Goal: Task Accomplishment & Management: Manage account settings

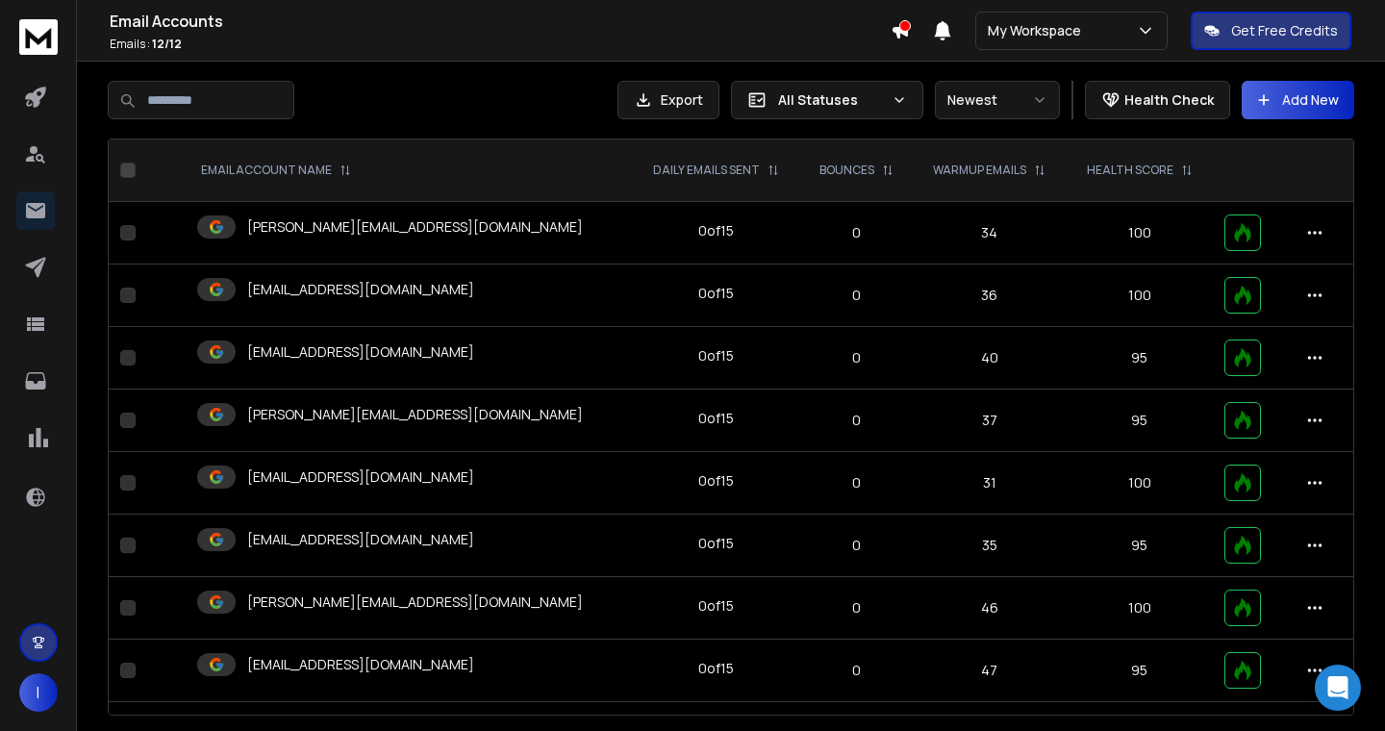
click at [1313, 604] on icon at bounding box center [1314, 607] width 17 height 17
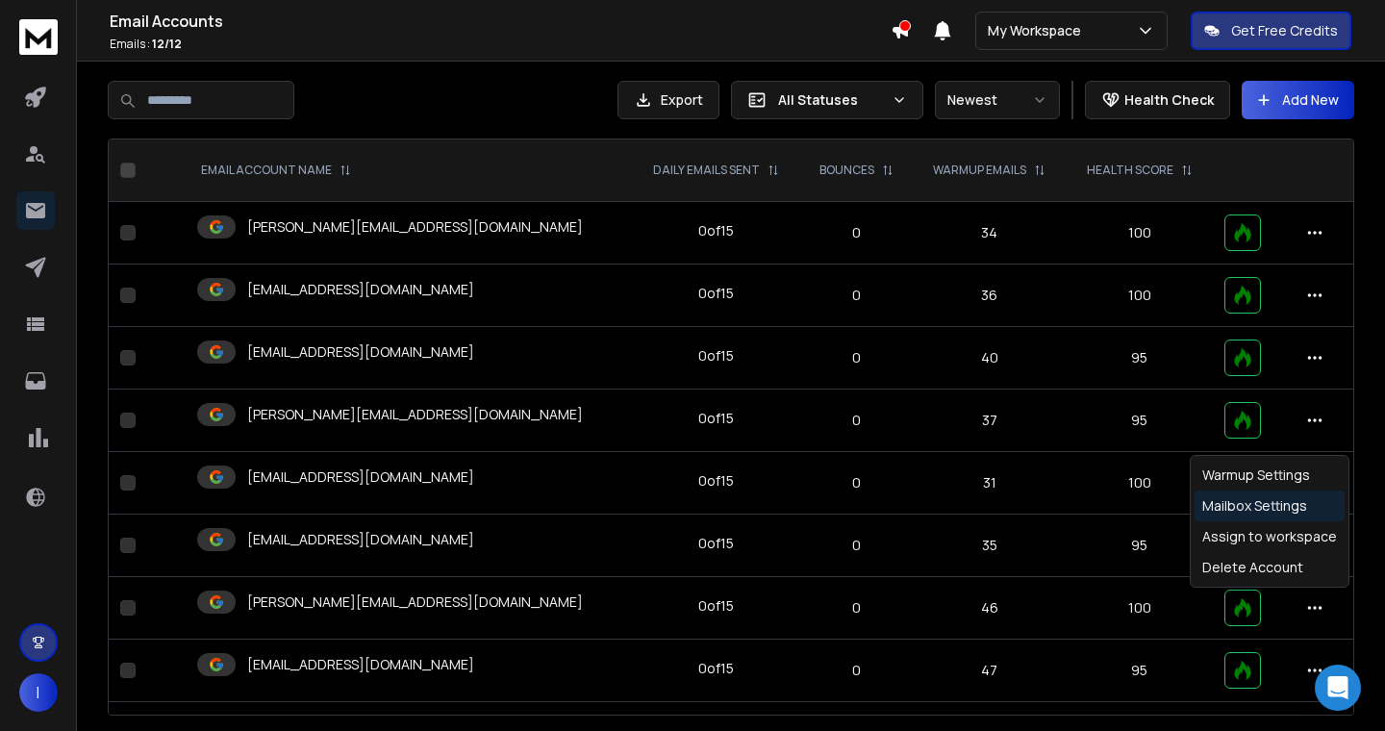
click at [1279, 510] on div "Mailbox Settings" at bounding box center [1269, 505] width 150 height 31
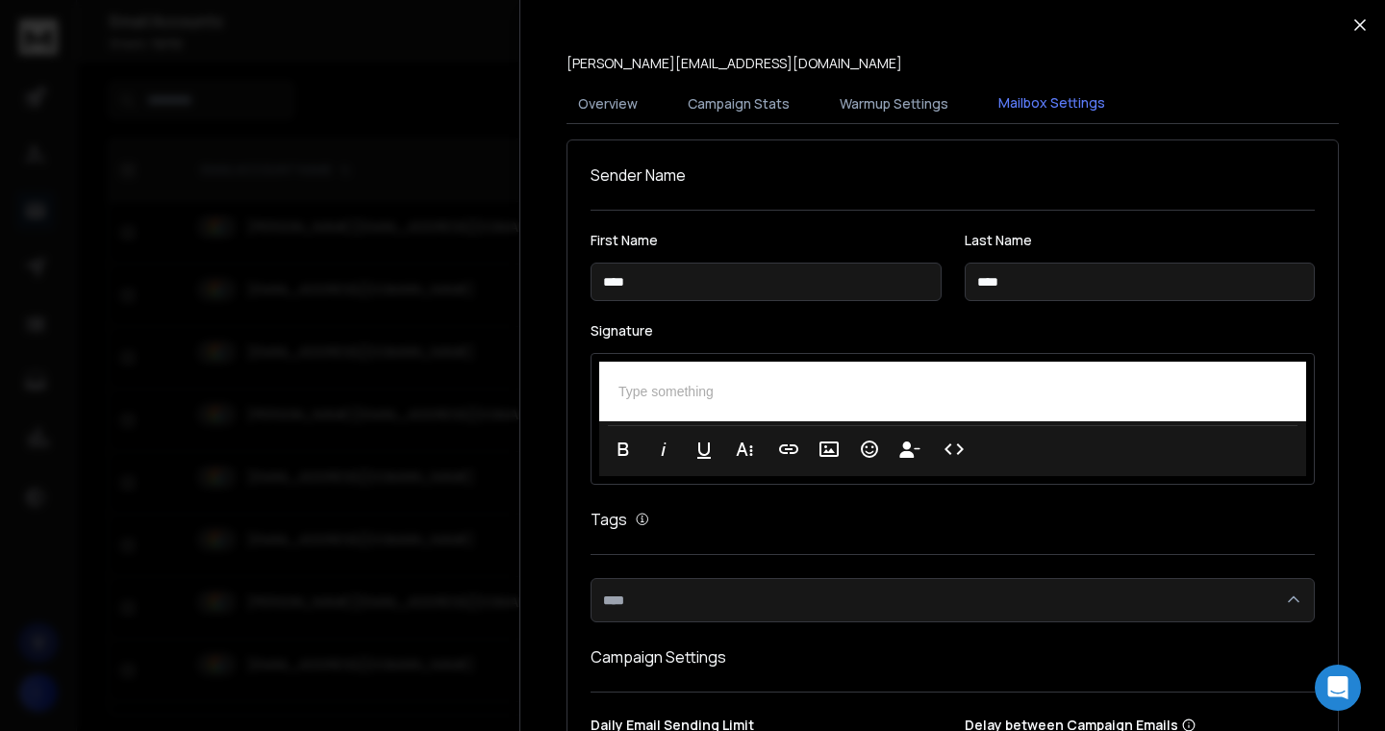
click at [1353, 22] on icon "button" at bounding box center [1359, 24] width 19 height 19
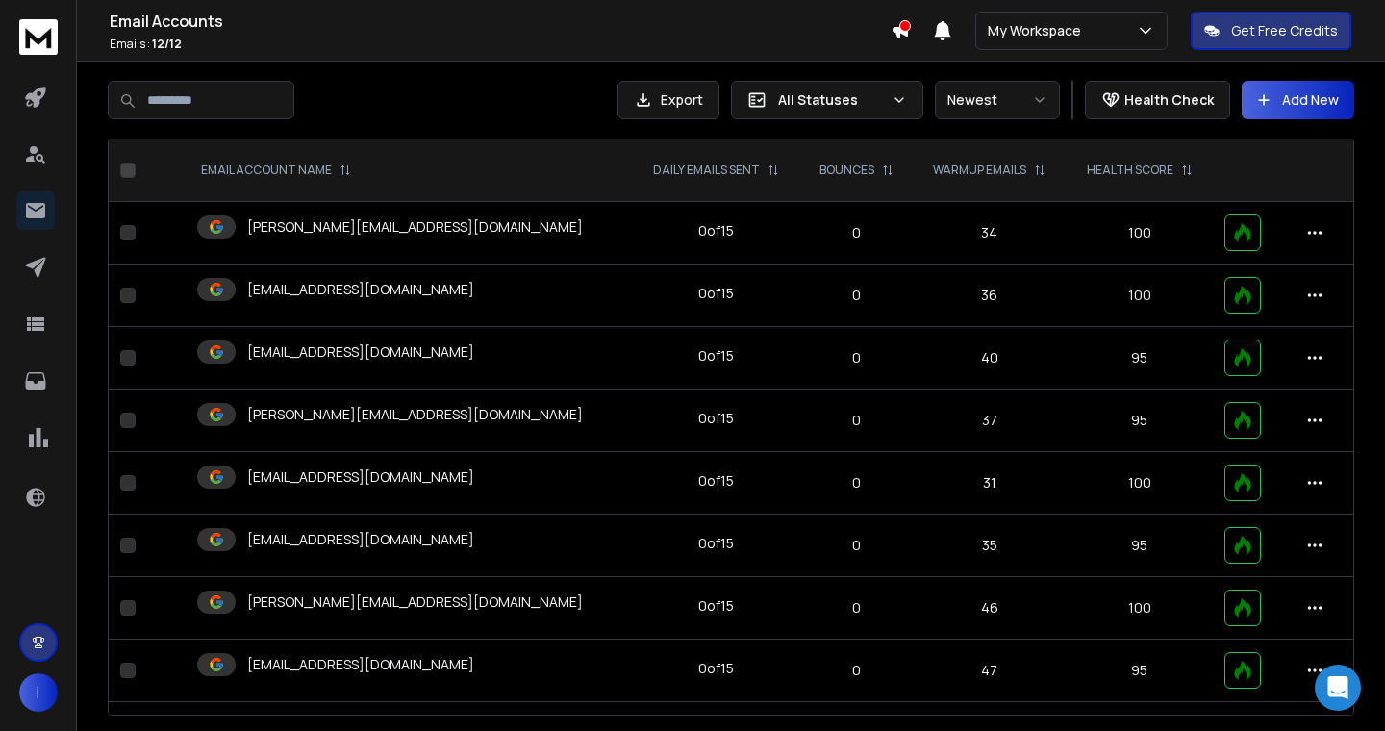
click at [1308, 668] on icon at bounding box center [1315, 669] width 14 height 3
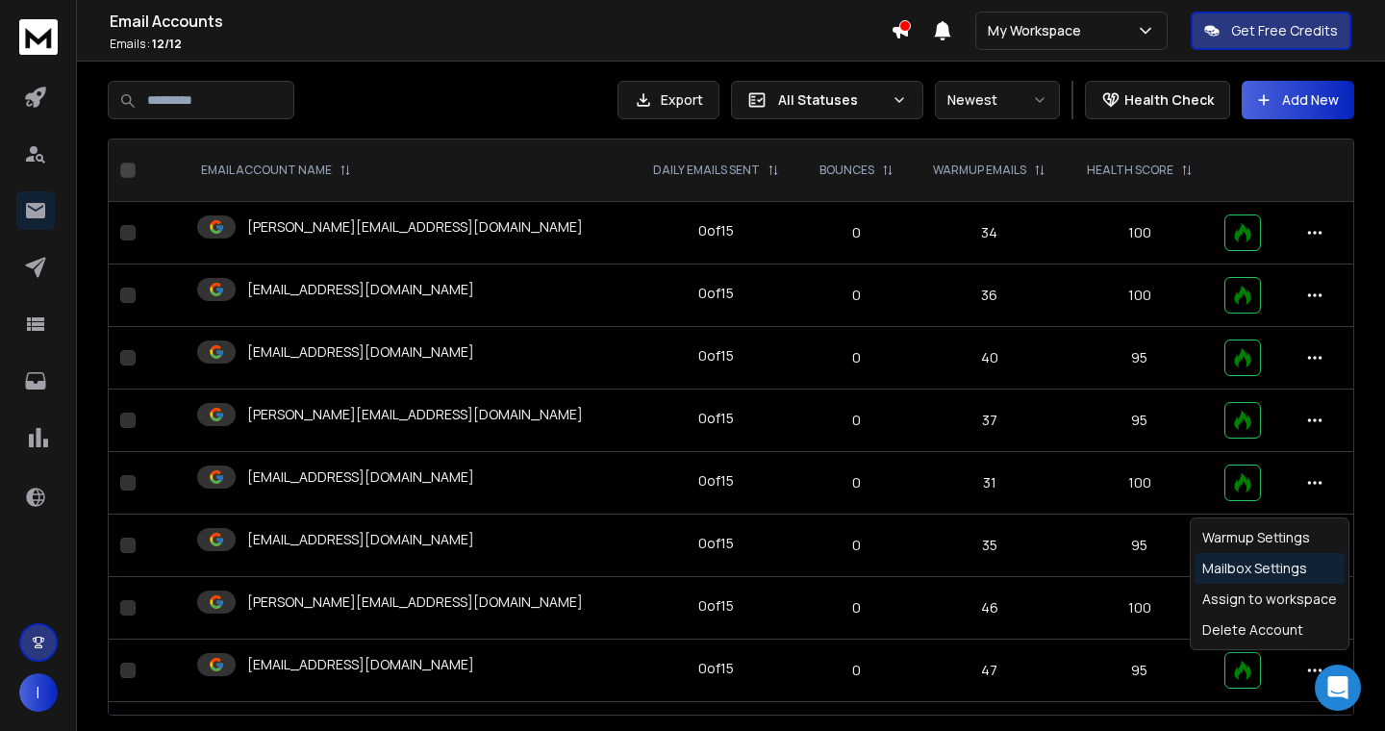
click at [1287, 572] on div "Mailbox Settings" at bounding box center [1269, 568] width 150 height 31
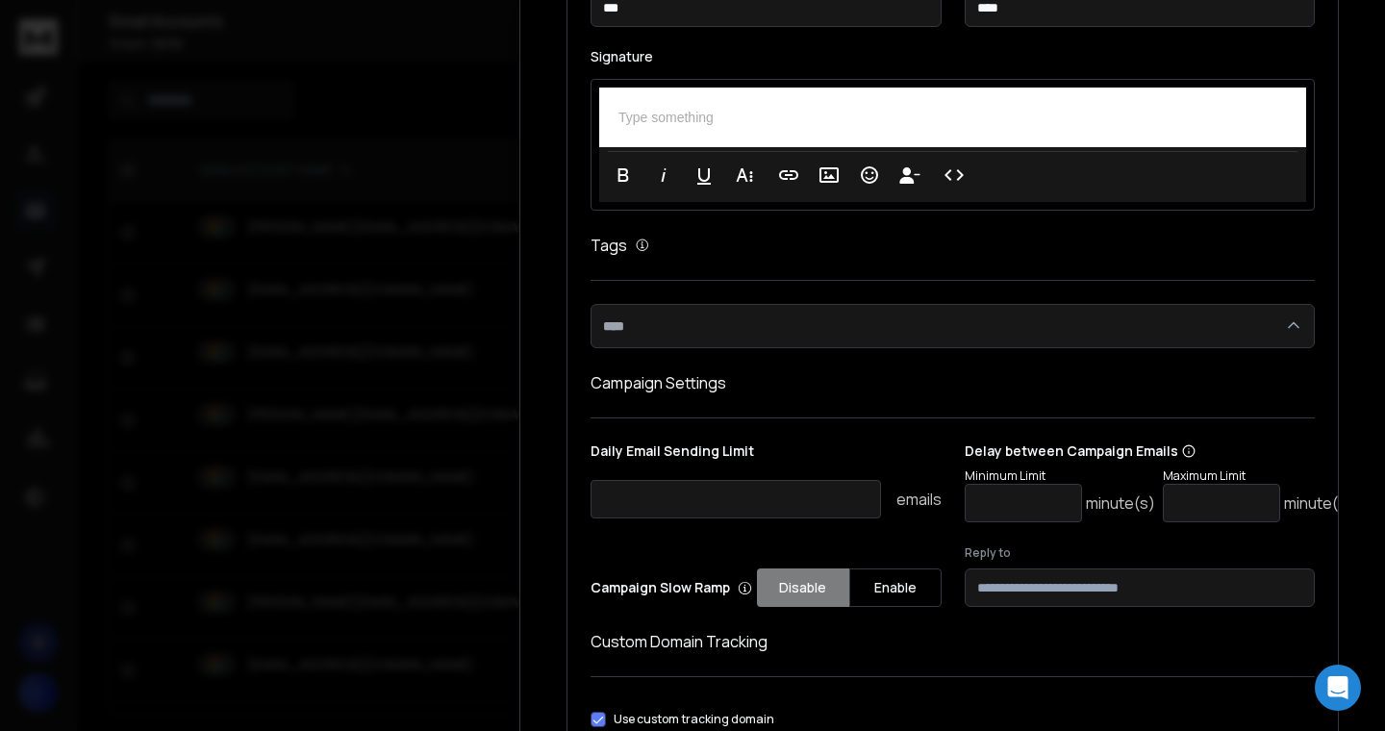
scroll to position [311, 0]
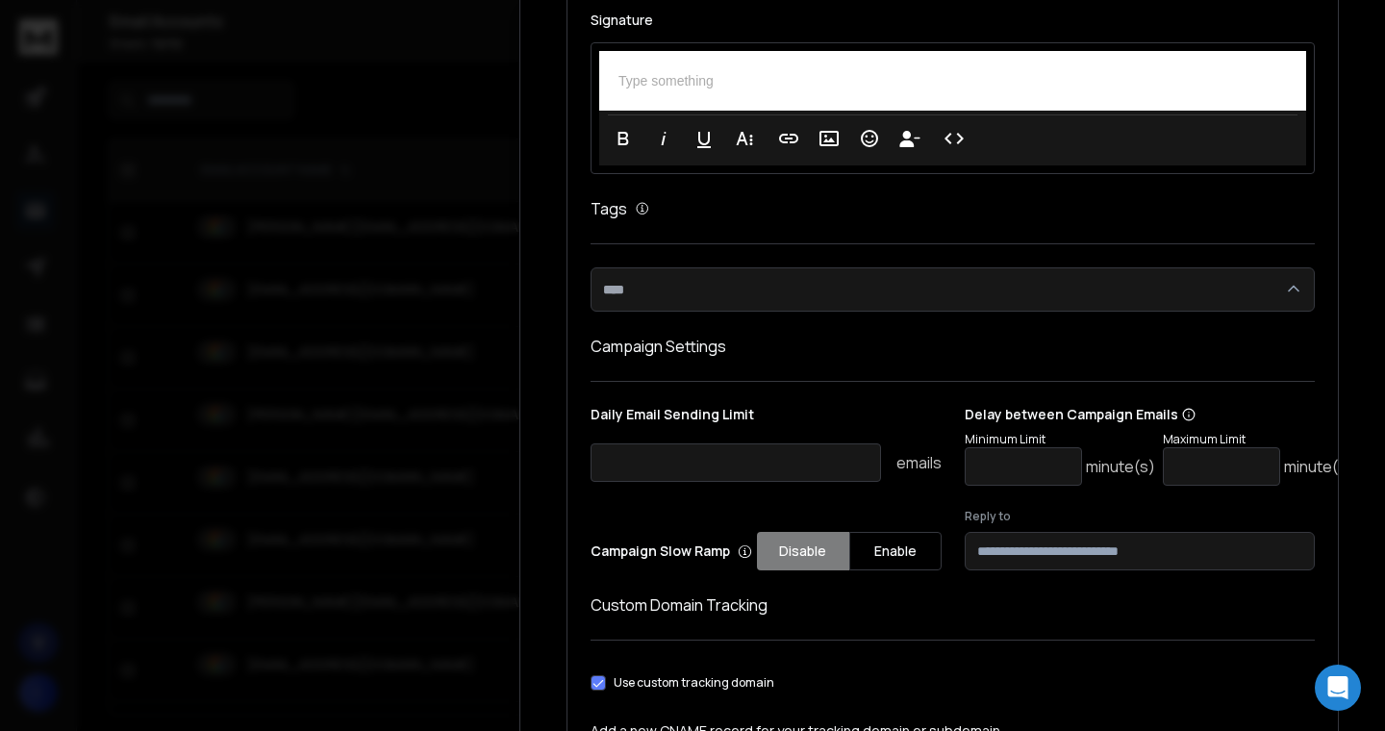
click at [401, 313] on div at bounding box center [692, 365] width 1385 height 731
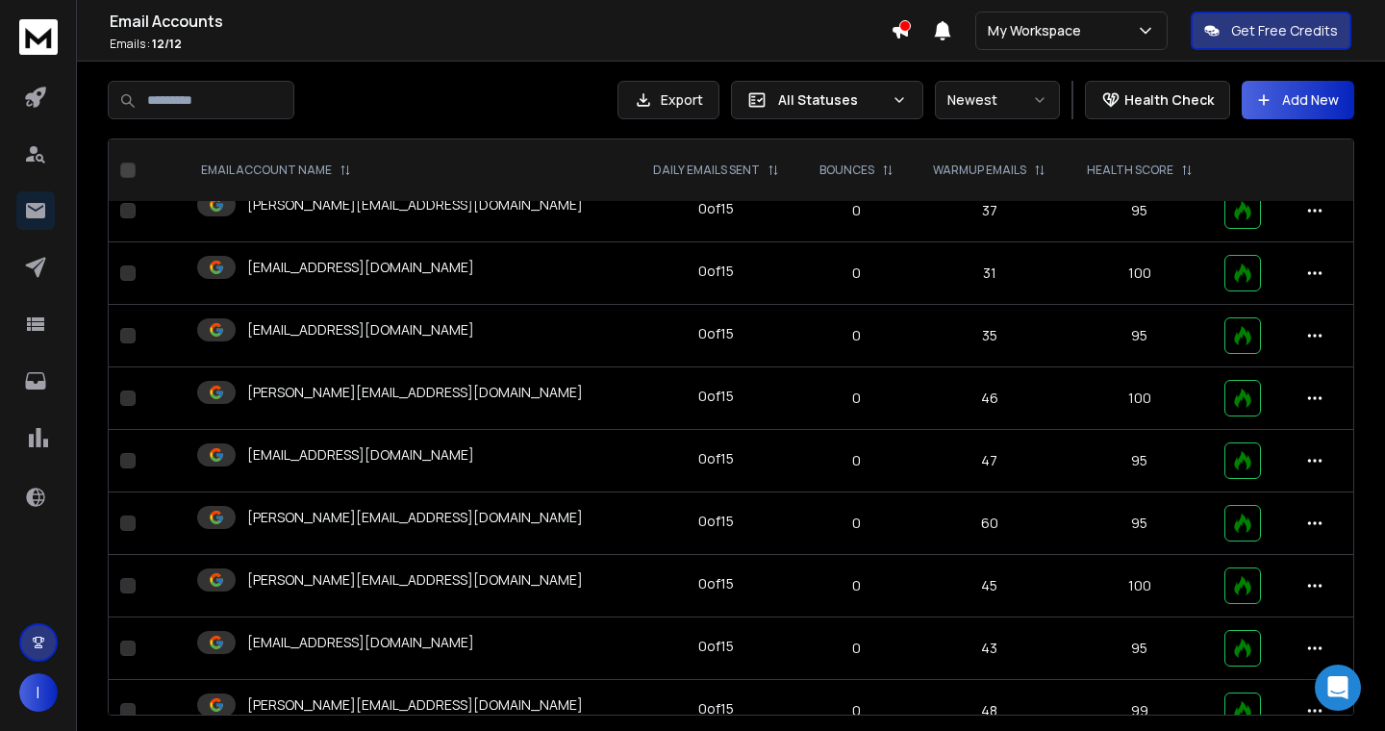
scroll to position [252, 0]
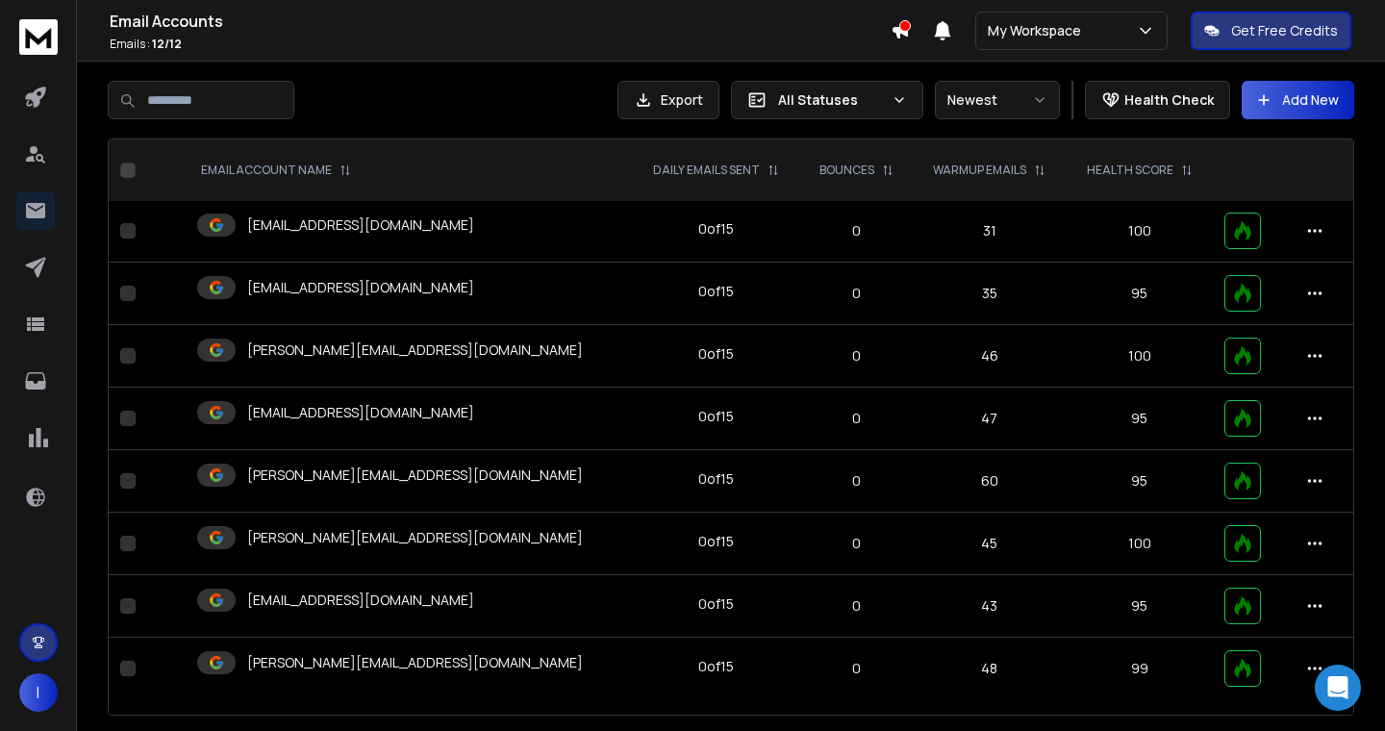
click at [1306, 484] on icon at bounding box center [1314, 480] width 17 height 17
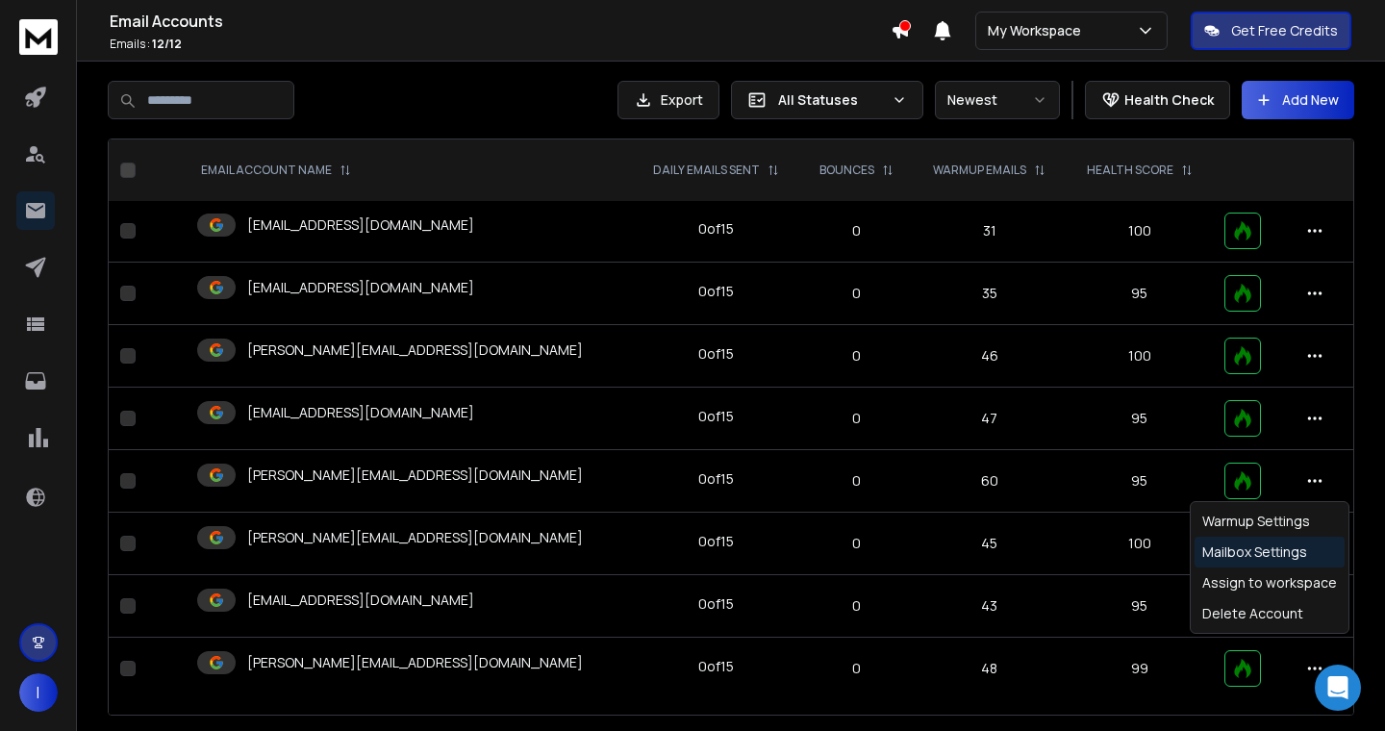
click at [1283, 551] on div "Mailbox Settings" at bounding box center [1269, 552] width 150 height 31
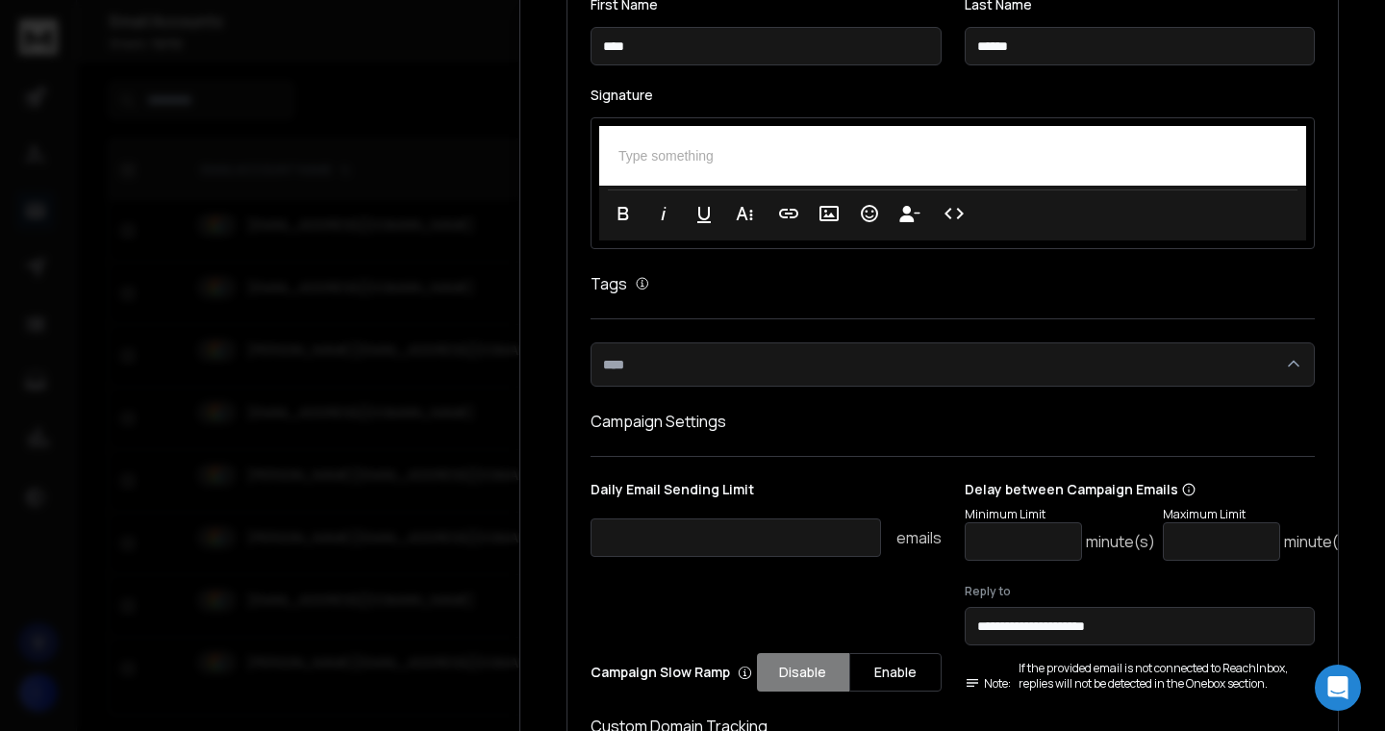
scroll to position [238, 0]
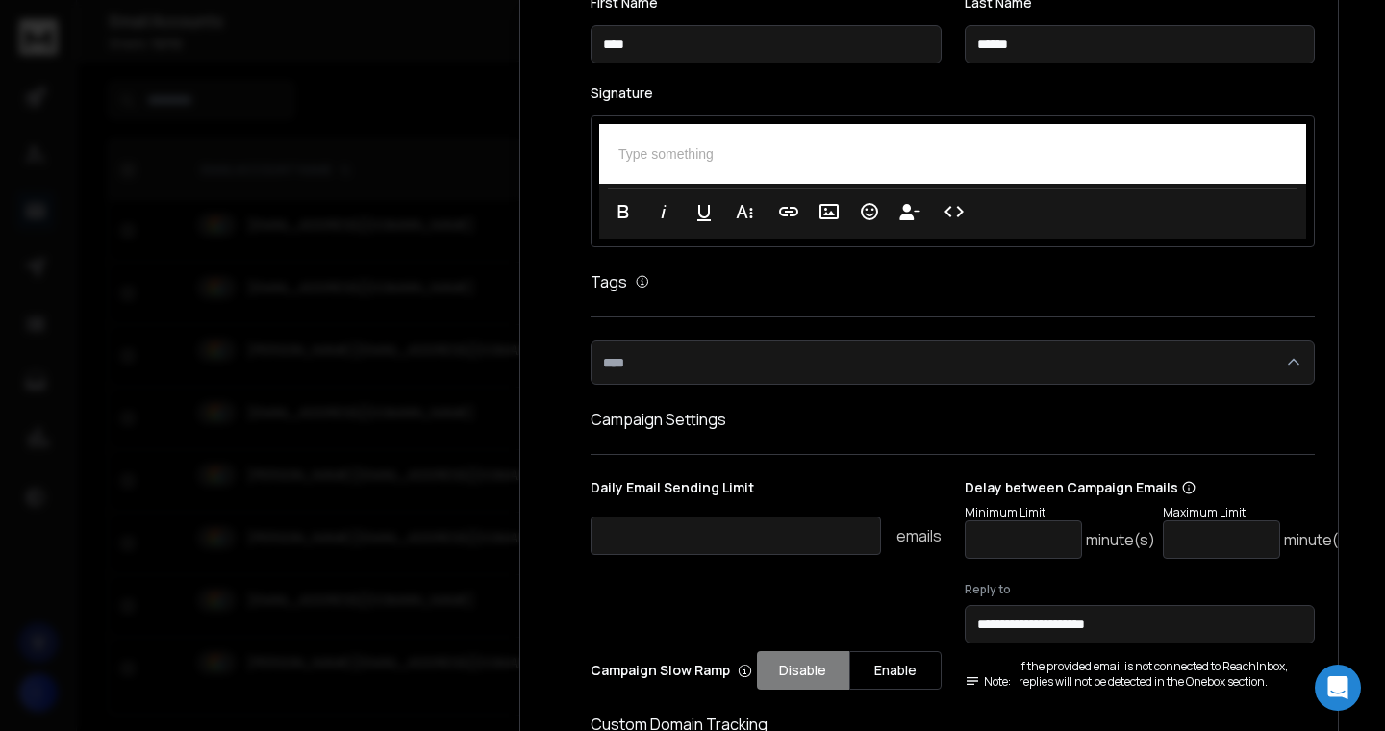
drag, startPoint x: 1156, startPoint y: 632, endPoint x: 963, endPoint y: 628, distance: 192.3
click at [964, 628] on input "**********" at bounding box center [1139, 624] width 351 height 38
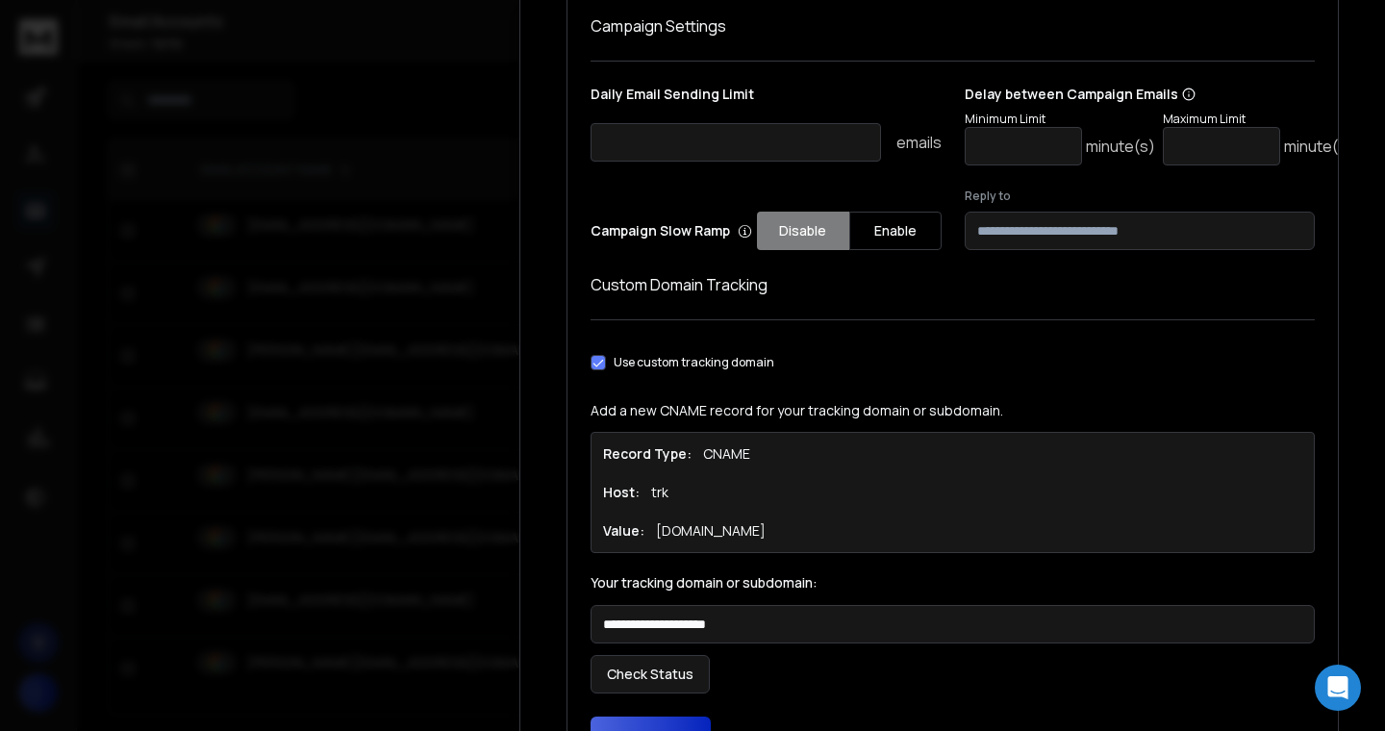
scroll to position [733, 0]
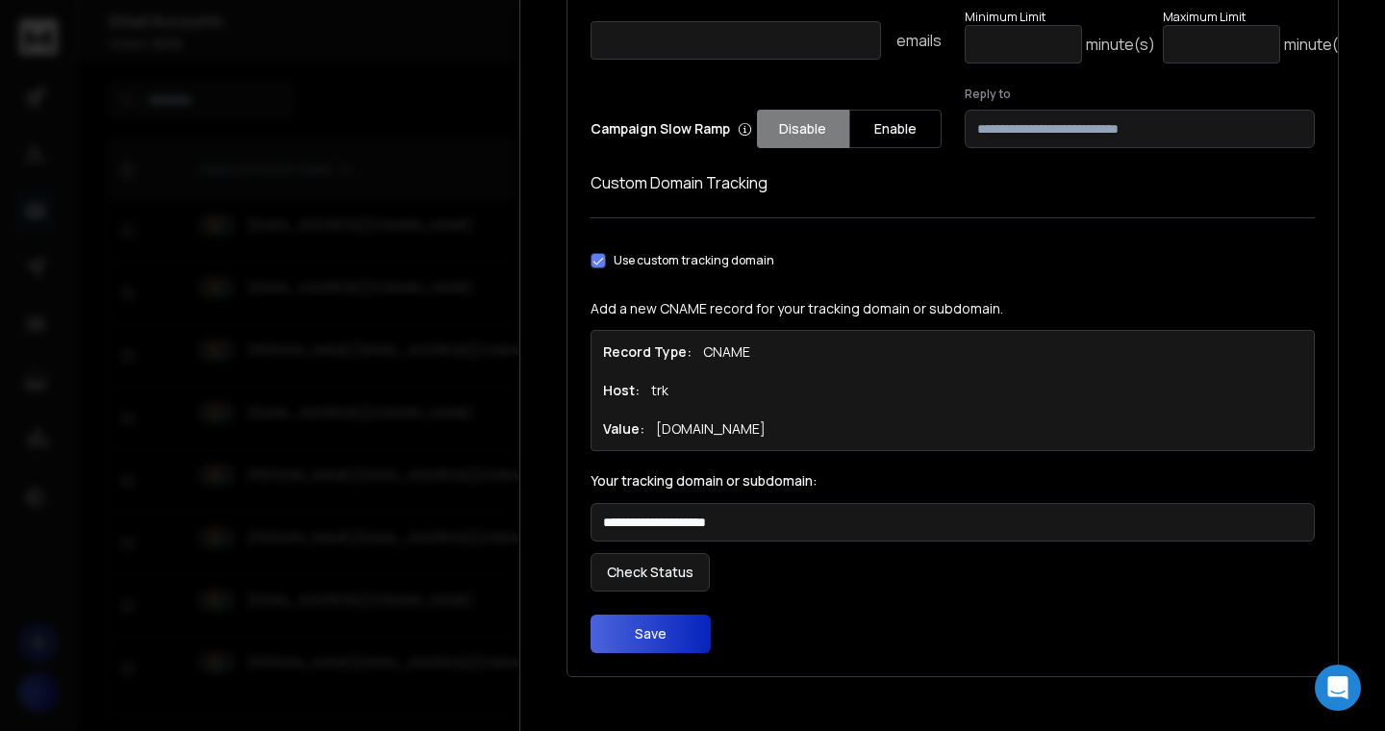
click at [668, 633] on button "Save" at bounding box center [650, 633] width 120 height 38
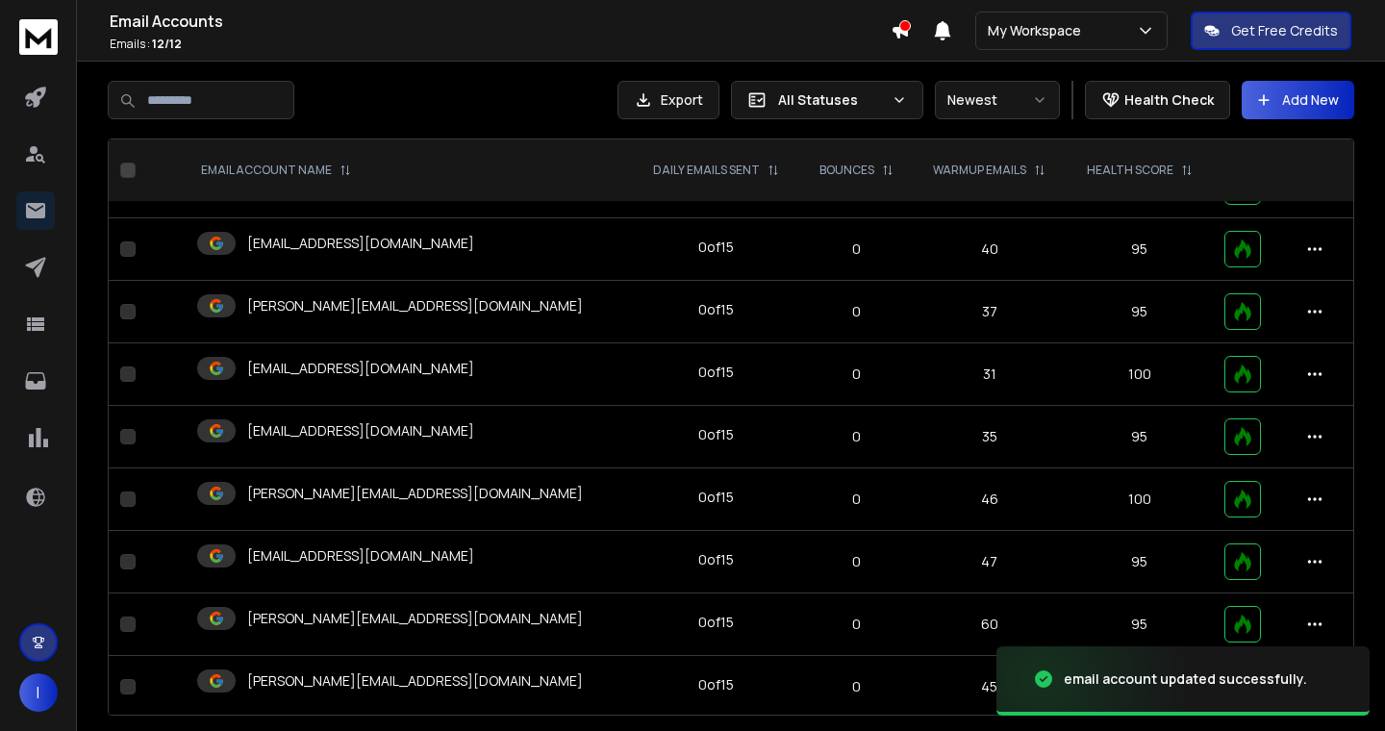
scroll to position [252, 0]
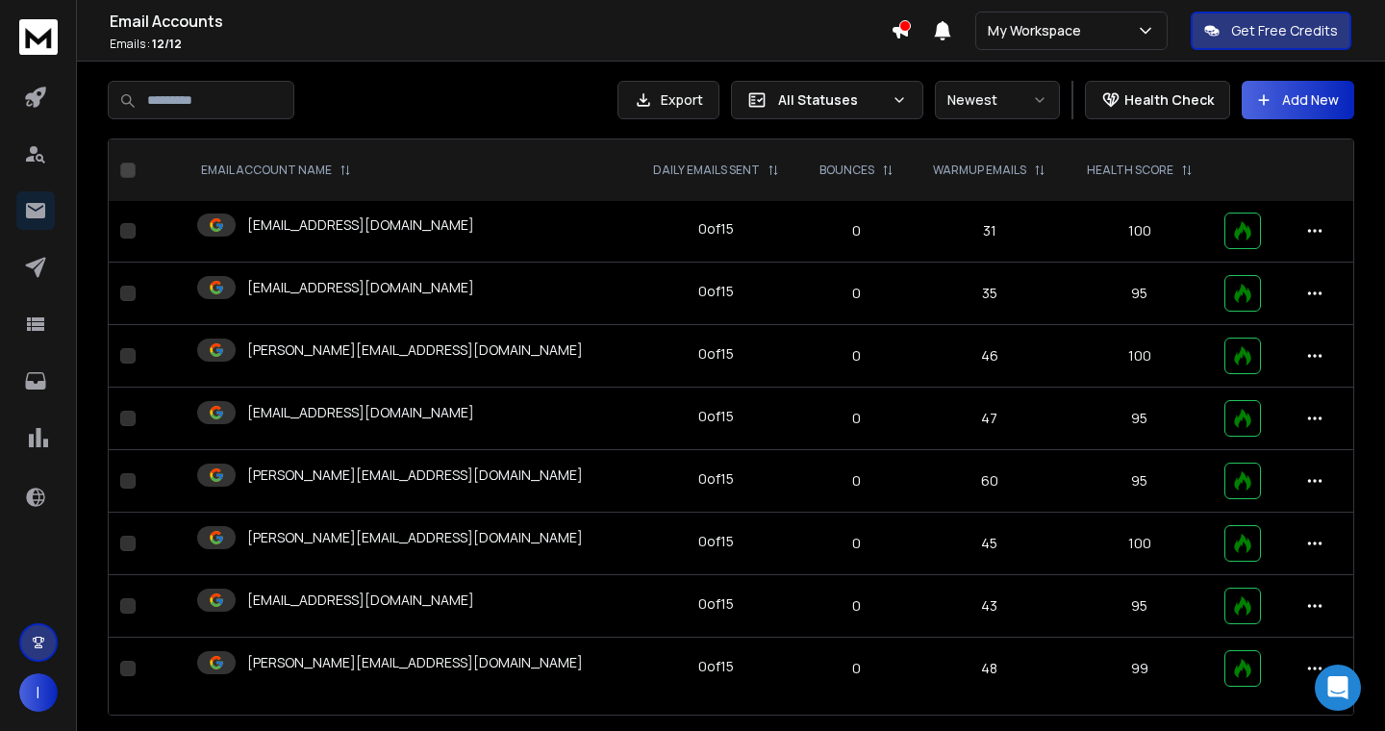
click at [1314, 544] on icon at bounding box center [1314, 543] width 17 height 17
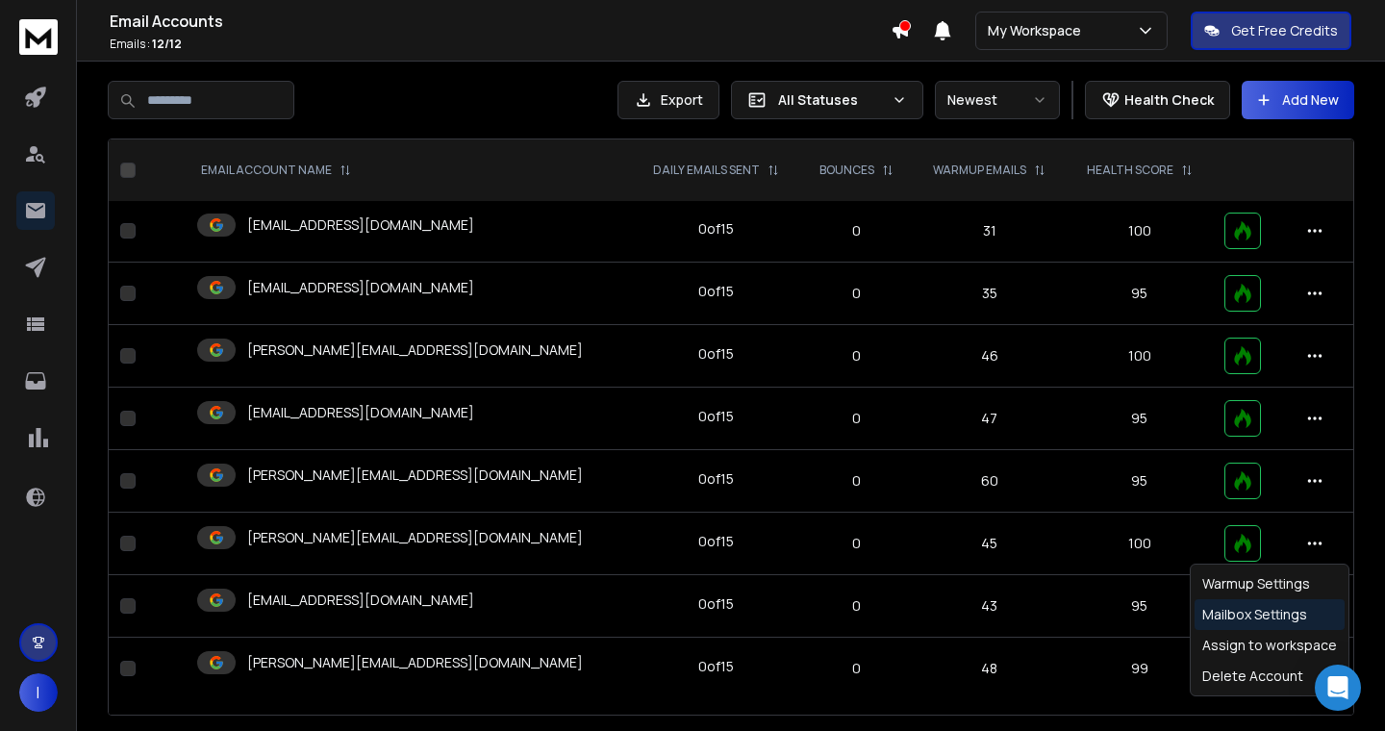
click at [1262, 614] on div "Mailbox Settings" at bounding box center [1269, 614] width 150 height 31
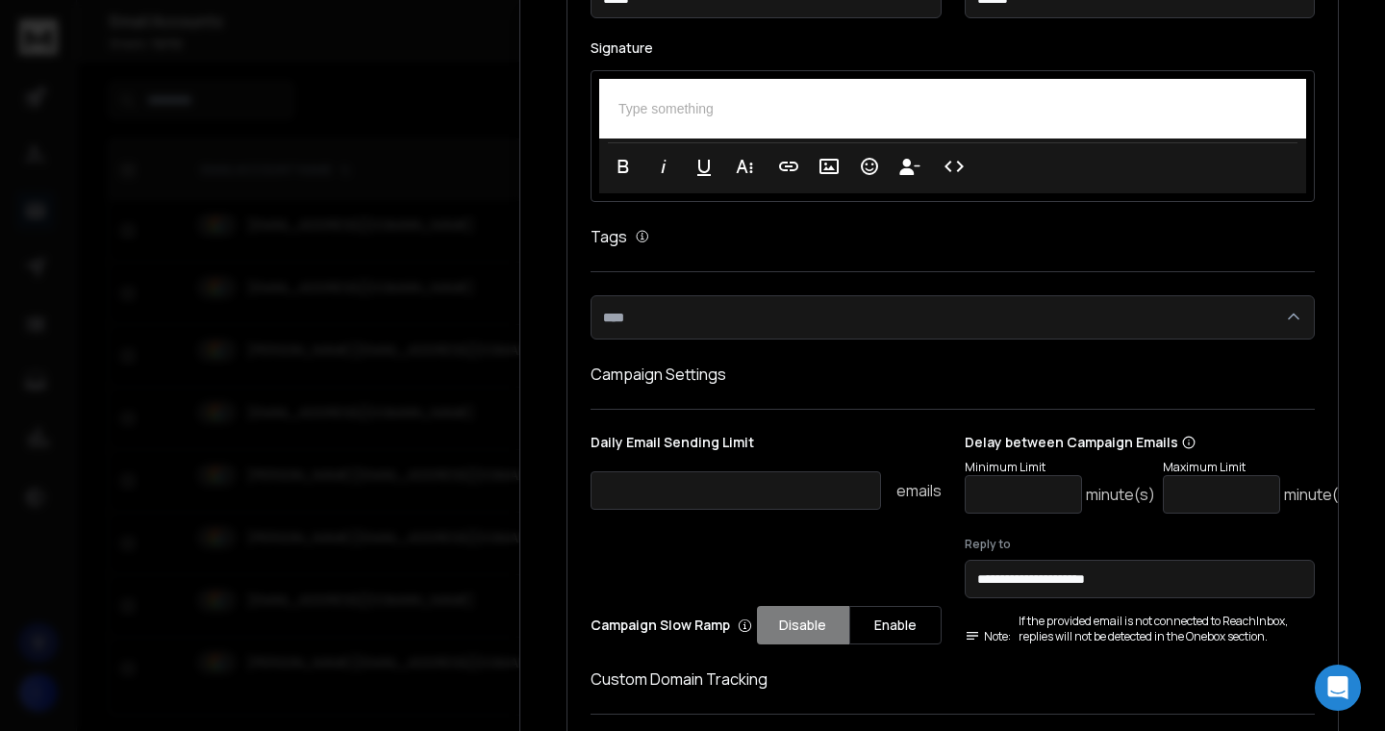
scroll to position [313, 0]
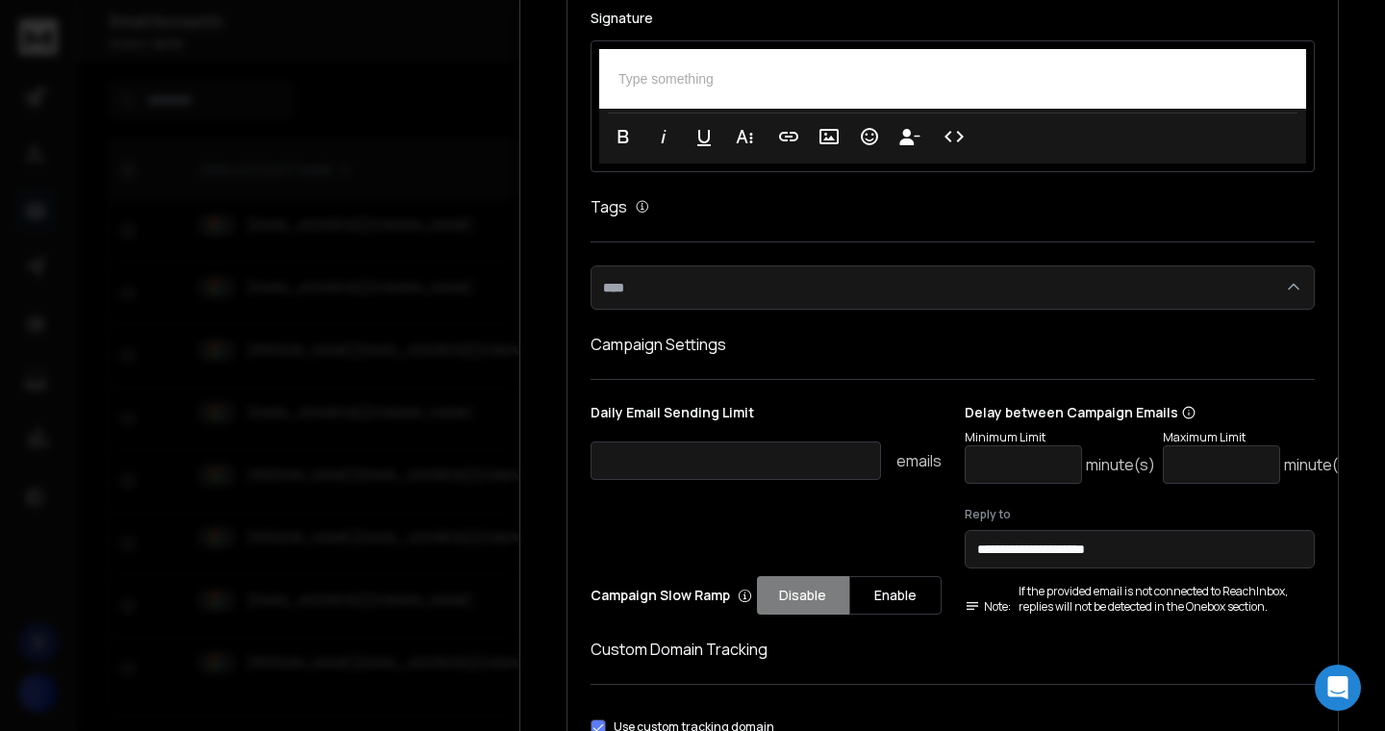
drag, startPoint x: 1164, startPoint y: 547, endPoint x: 958, endPoint y: 549, distance: 206.7
click at [958, 549] on div "**********" at bounding box center [952, 509] width 724 height 212
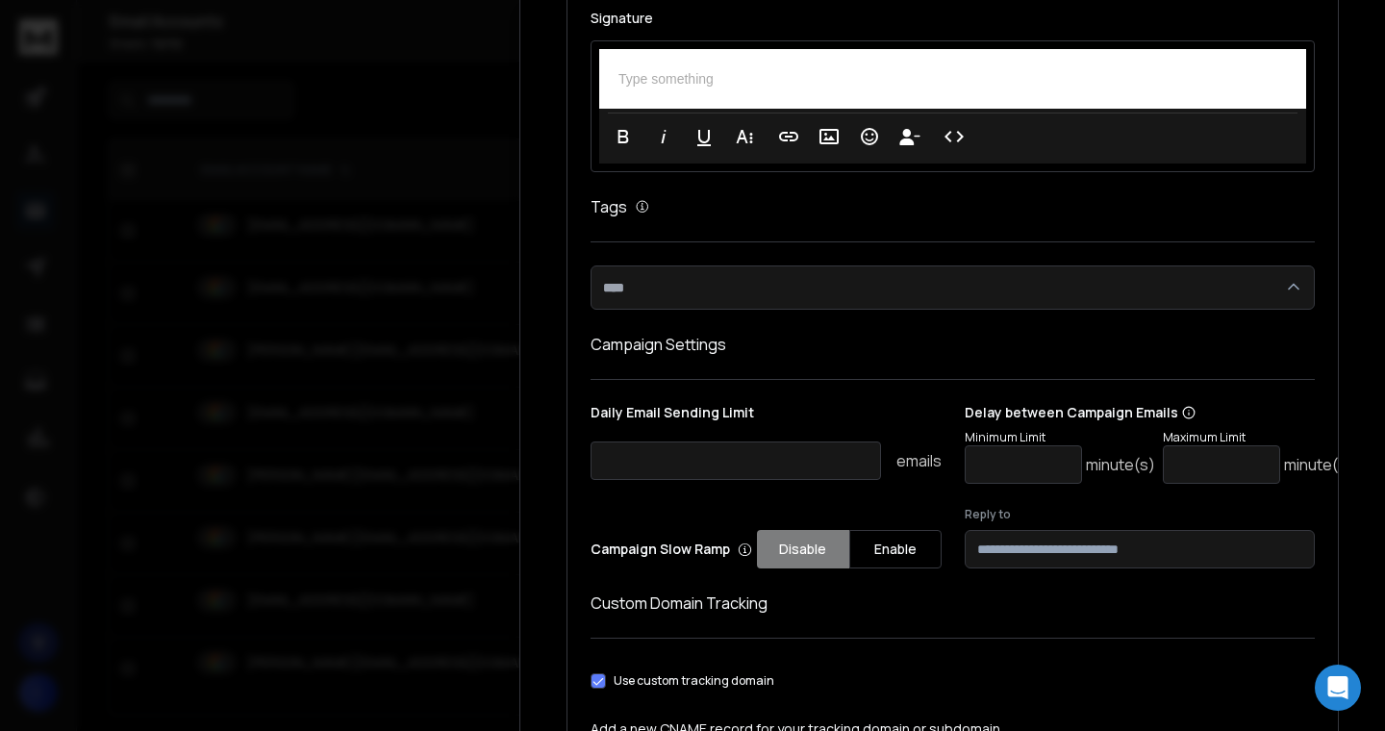
scroll to position [733, 0]
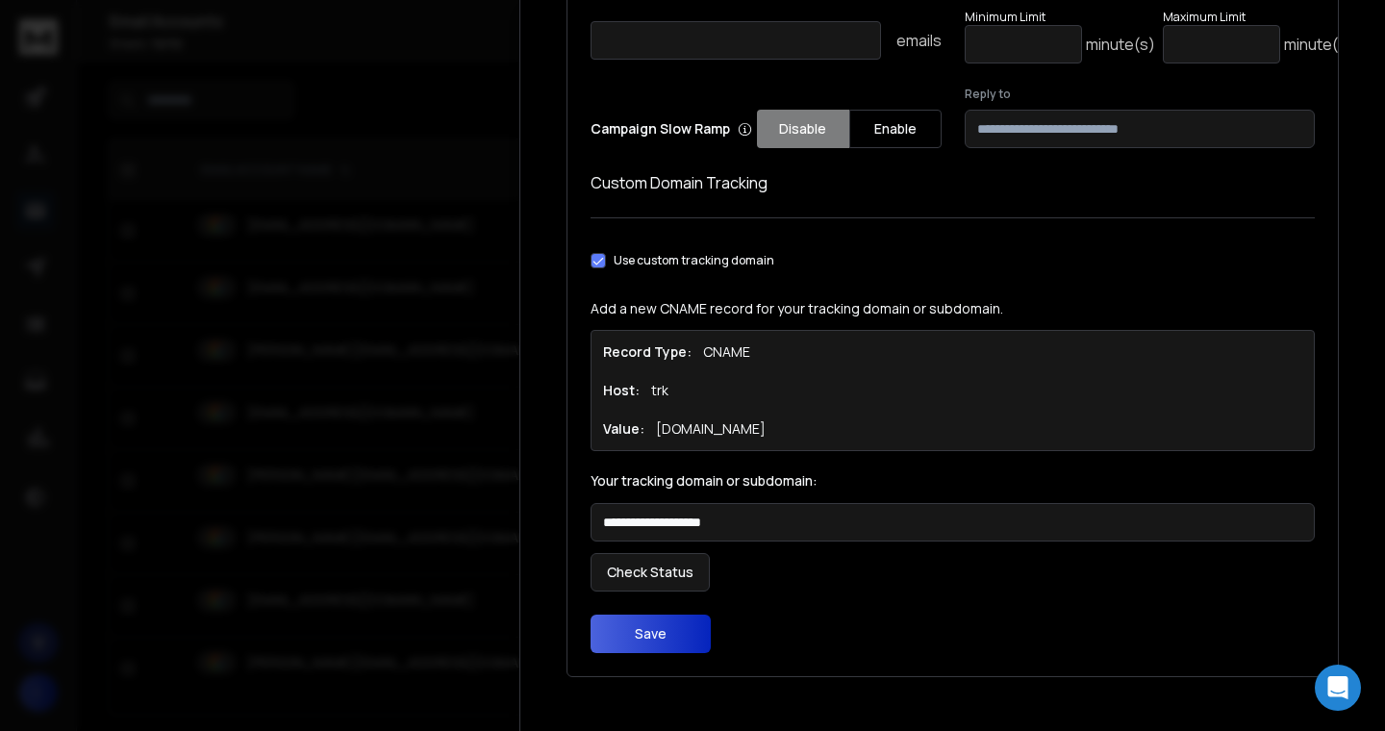
click at [689, 628] on button "Save" at bounding box center [650, 633] width 120 height 38
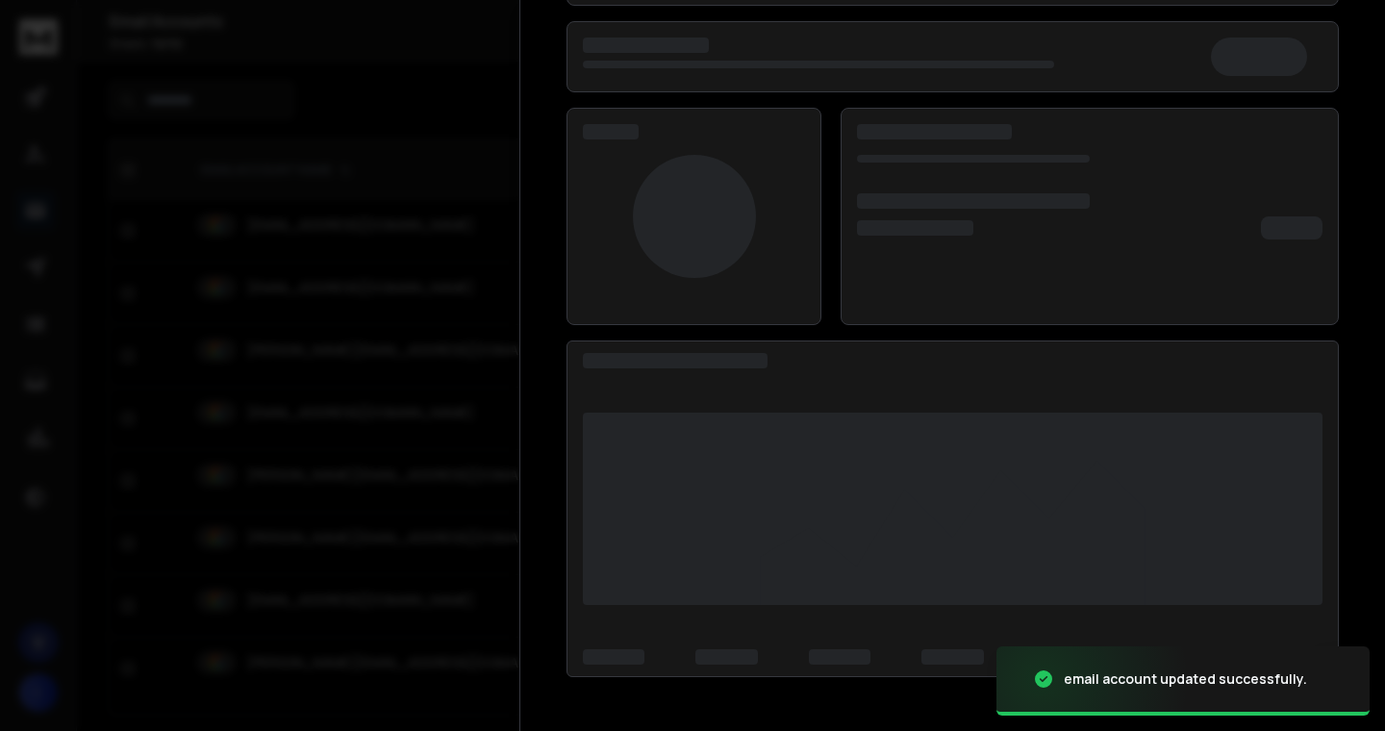
scroll to position [463, 0]
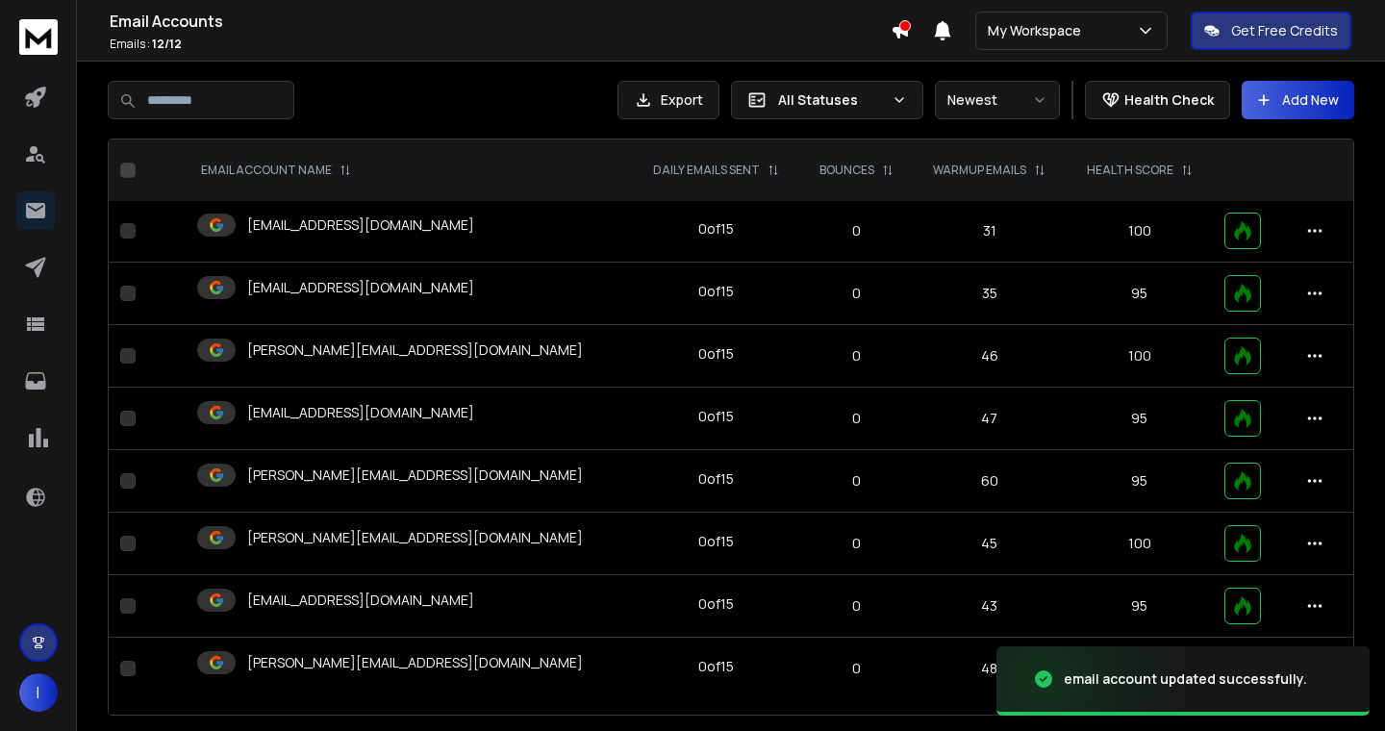
click at [1308, 605] on icon at bounding box center [1315, 605] width 14 height 3
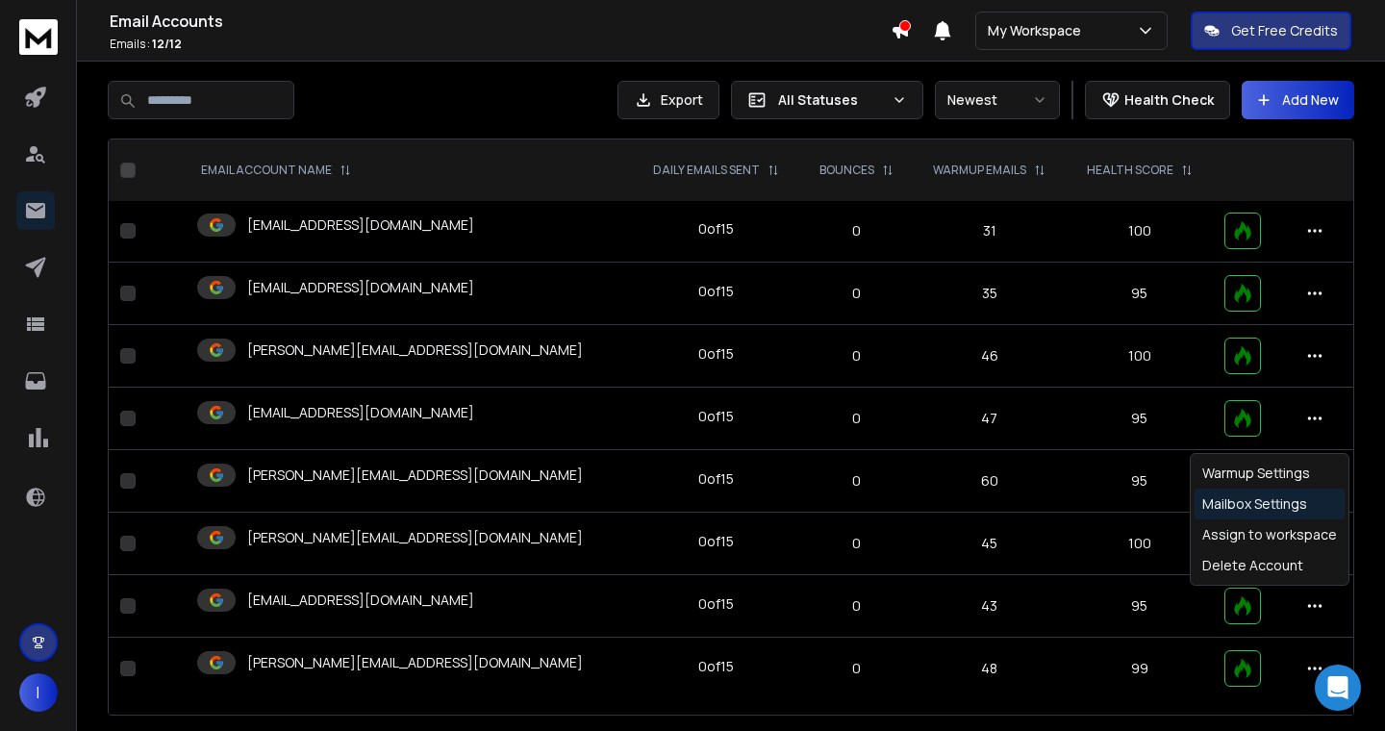
click at [1276, 508] on div "Mailbox Settings" at bounding box center [1269, 503] width 150 height 31
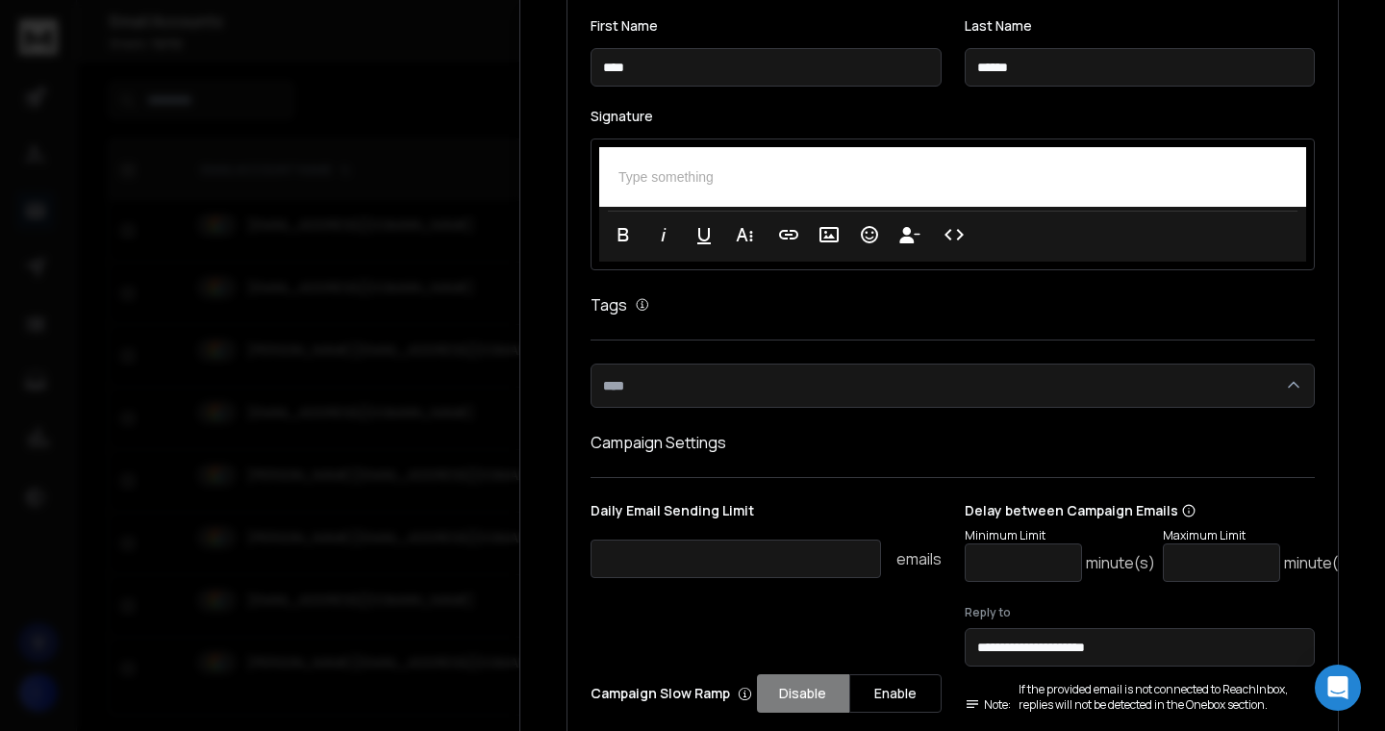
scroll to position [287, 0]
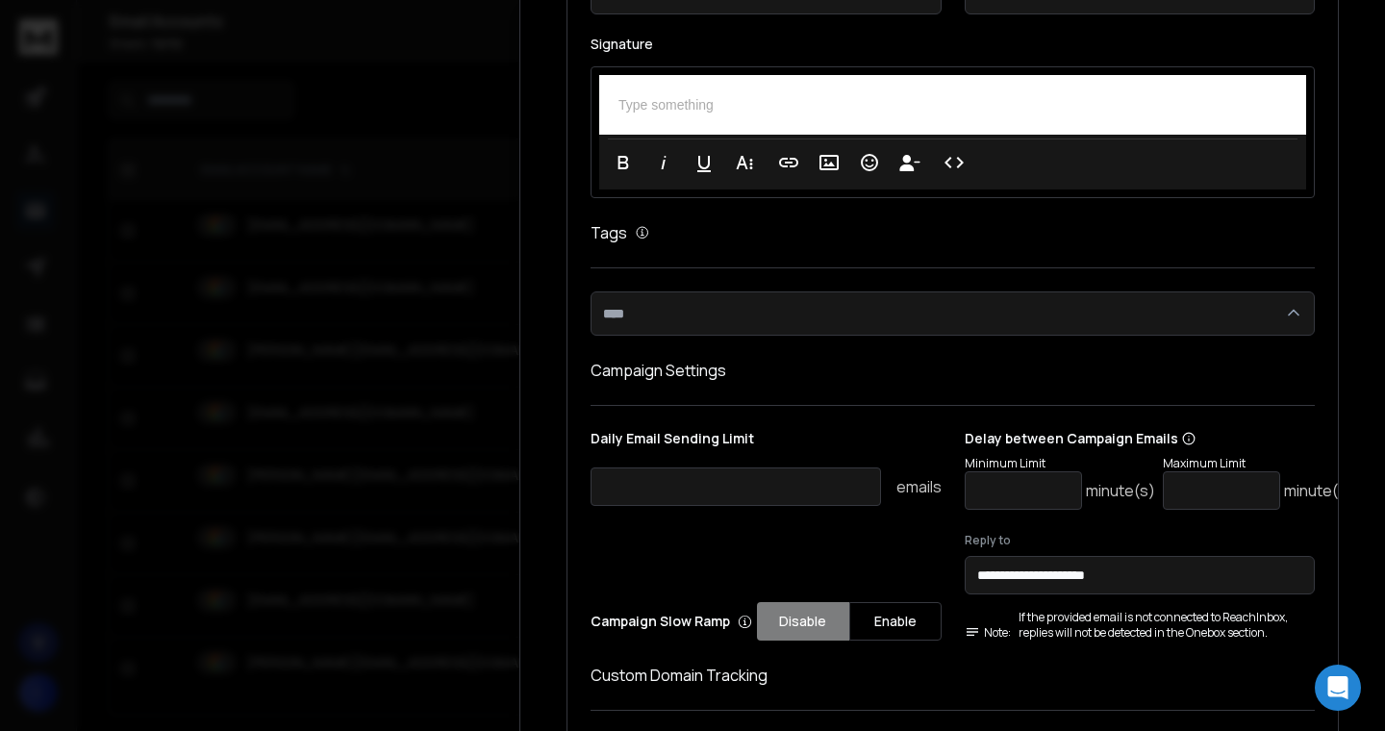
drag, startPoint x: 1158, startPoint y: 584, endPoint x: 944, endPoint y: 577, distance: 213.6
click at [944, 577] on div "**********" at bounding box center [952, 535] width 724 height 212
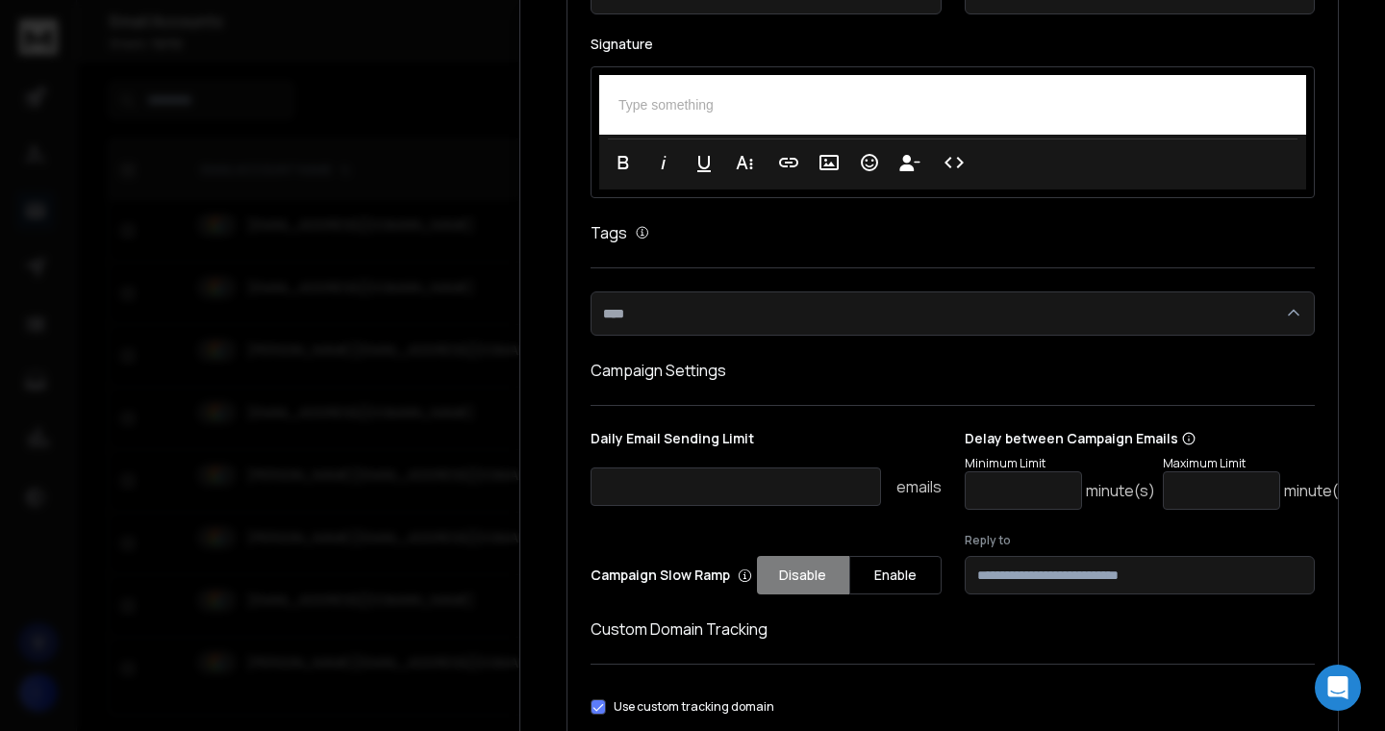
scroll to position [733, 0]
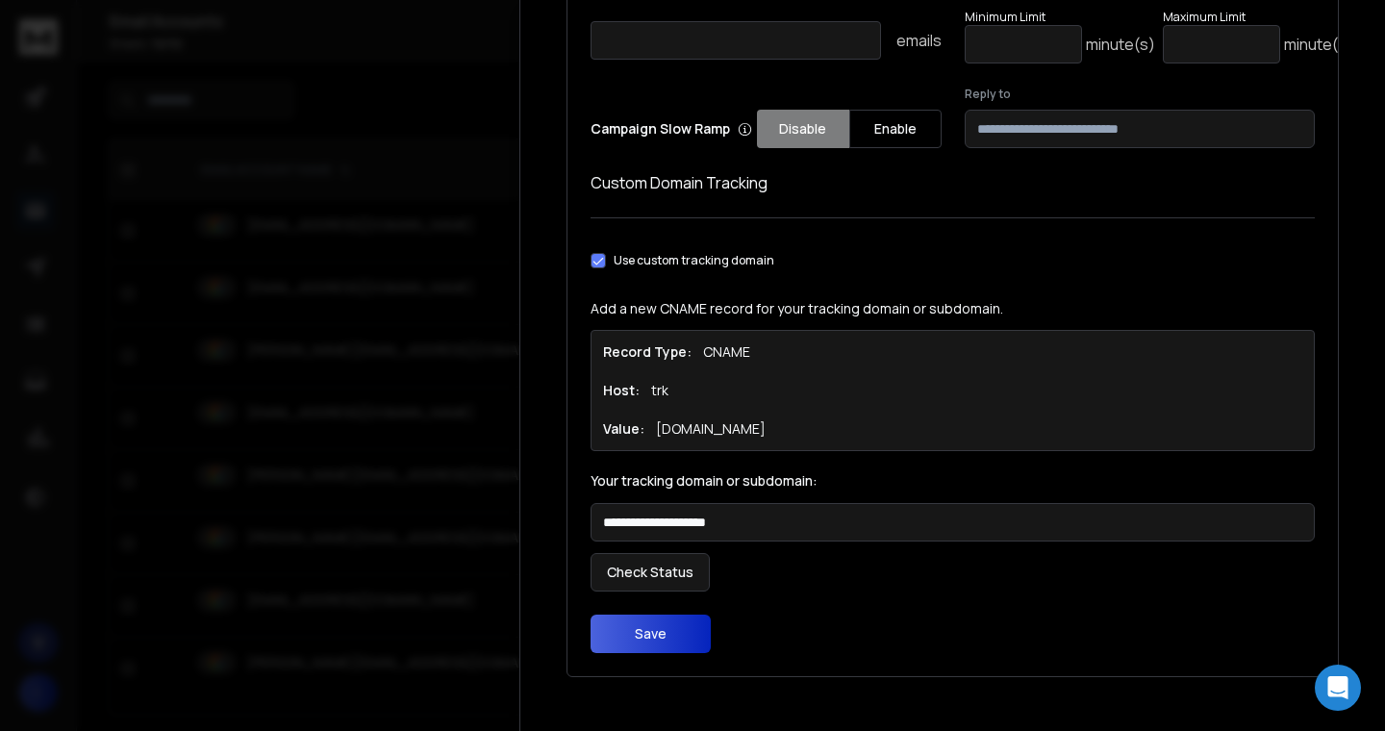
click at [644, 631] on button "Save" at bounding box center [650, 633] width 120 height 38
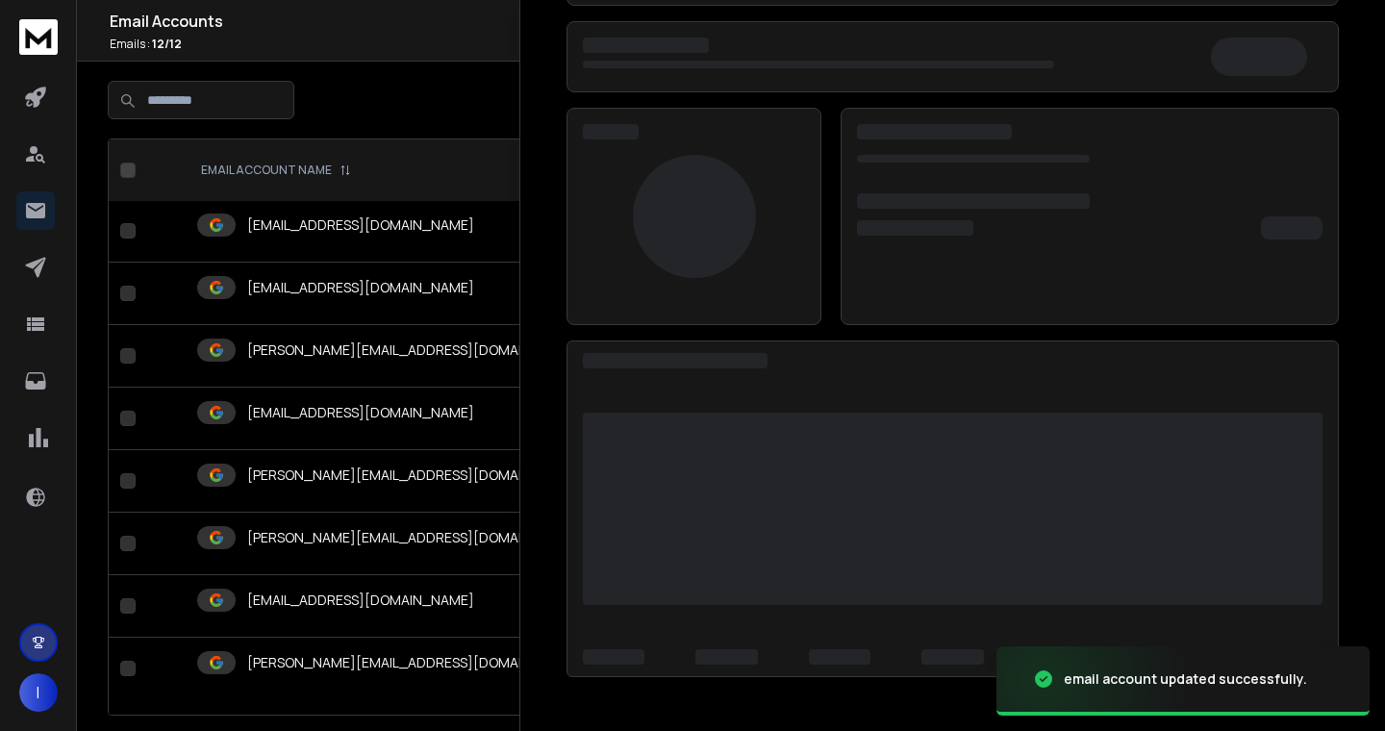
scroll to position [268, 0]
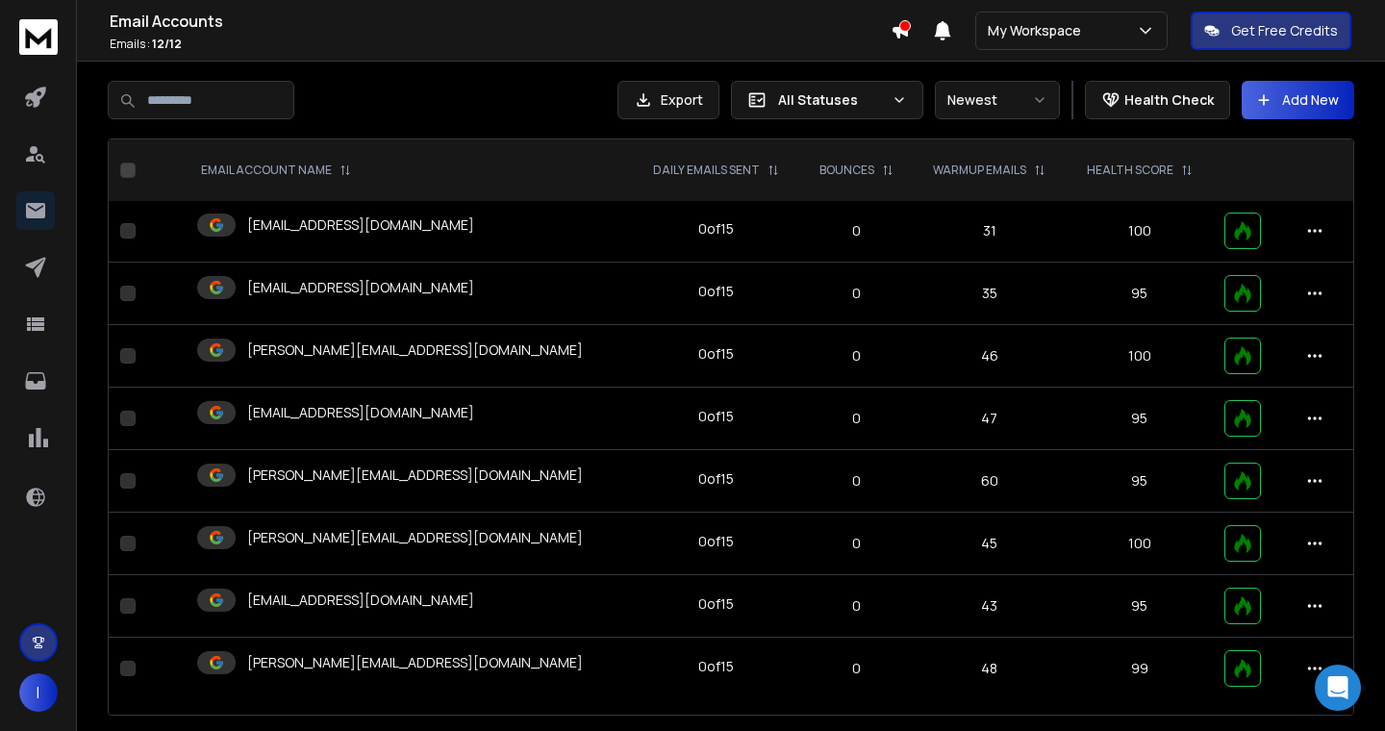
click at [1306, 665] on icon at bounding box center [1314, 668] width 17 height 17
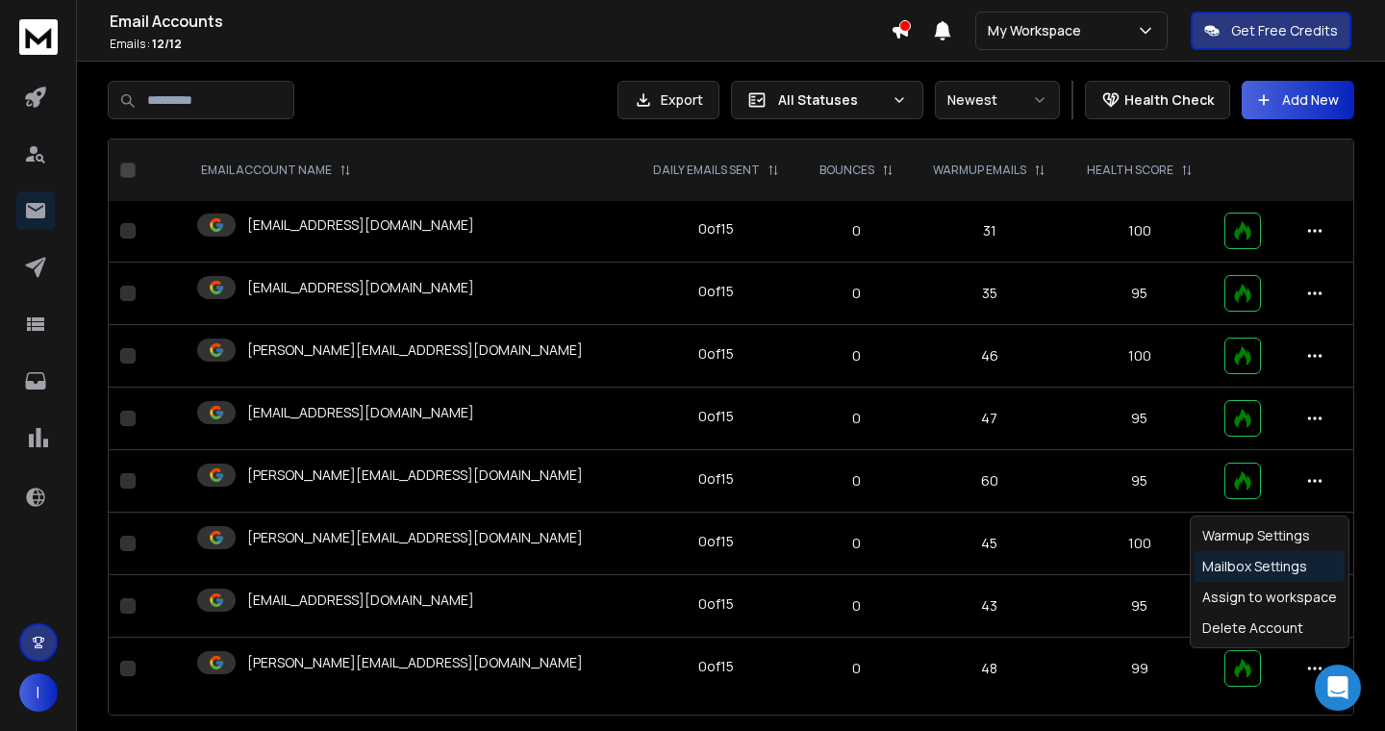
click at [1241, 563] on div "Mailbox Settings" at bounding box center [1269, 566] width 150 height 31
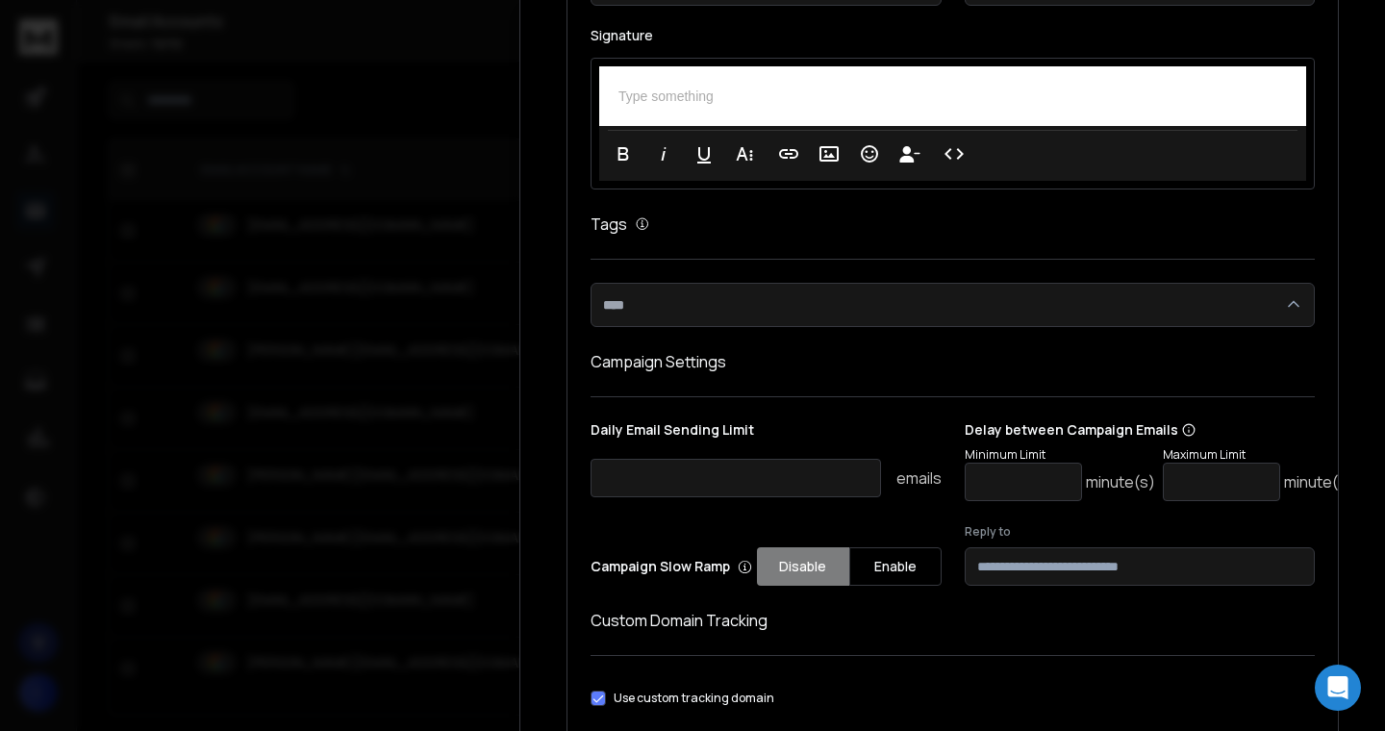
scroll to position [0, 0]
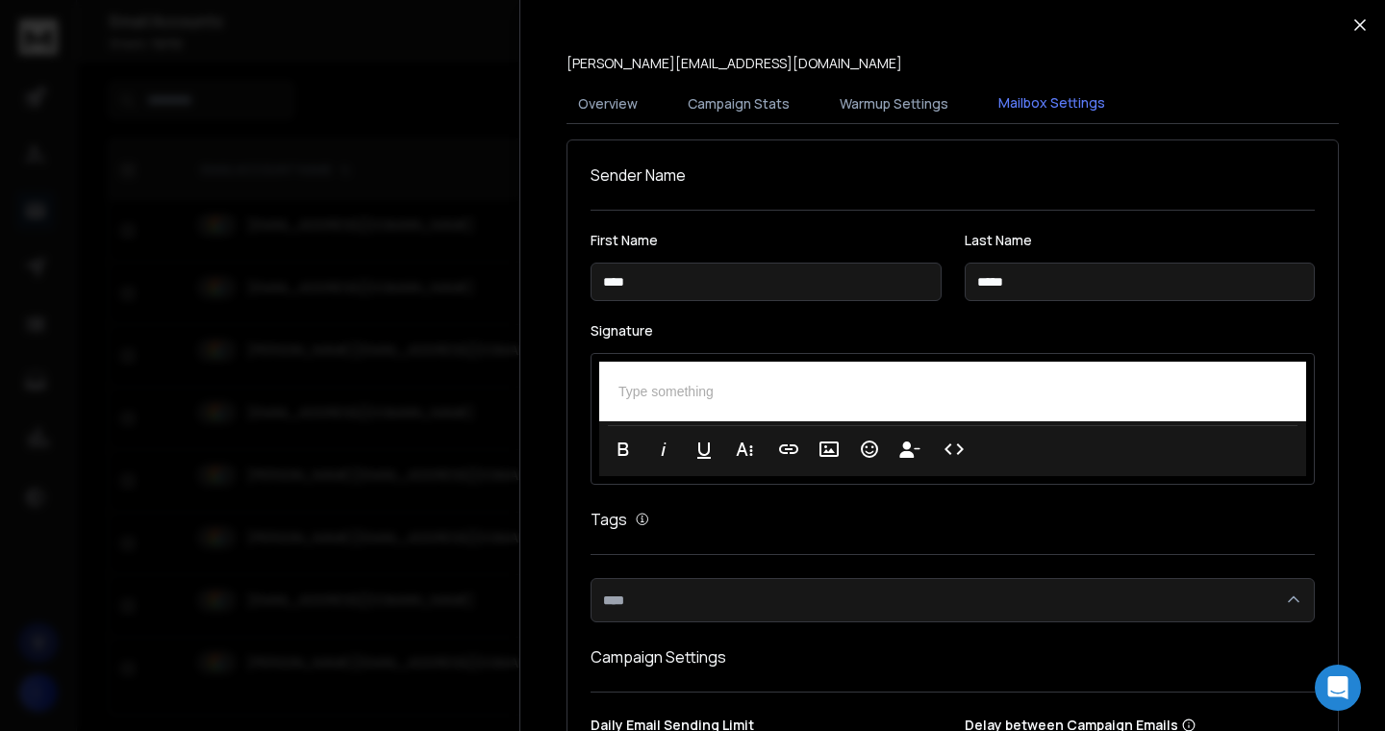
click at [1350, 24] on icon "button" at bounding box center [1359, 24] width 19 height 19
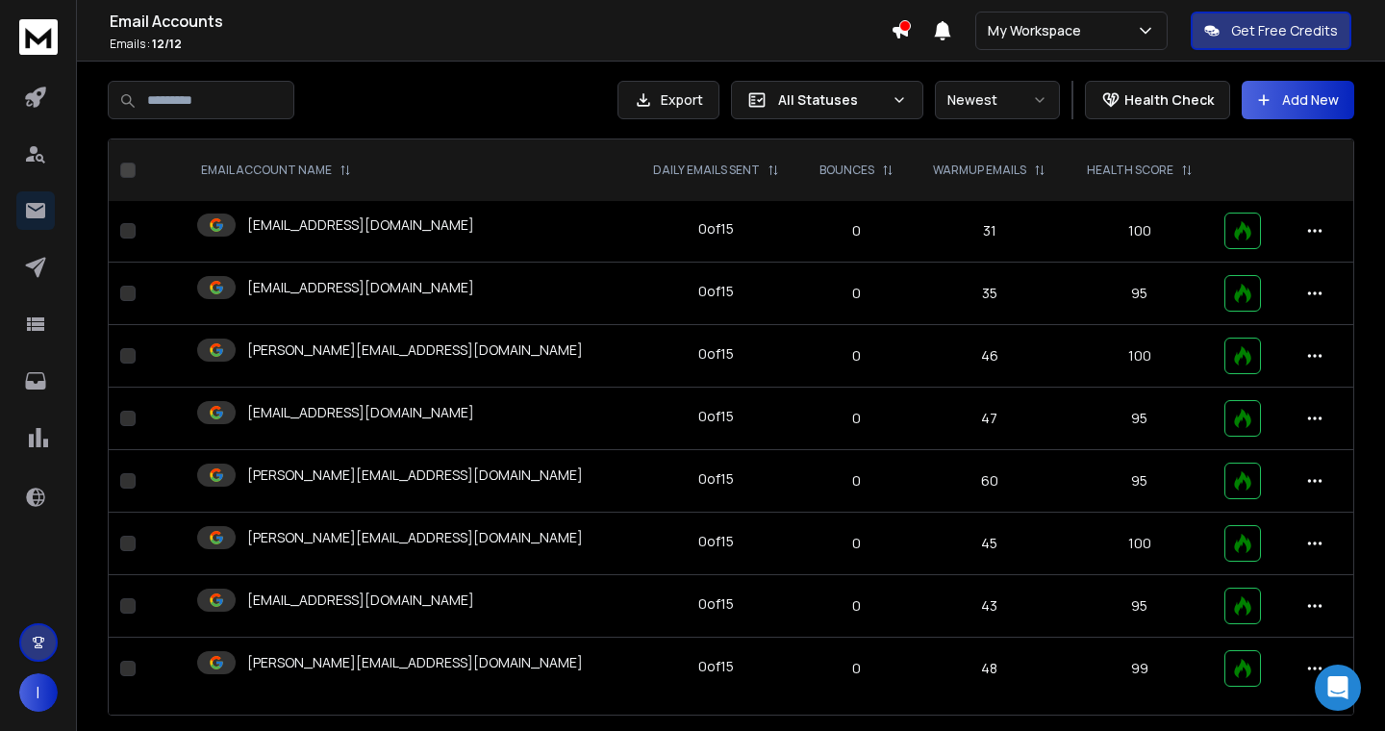
click at [1306, 668] on icon at bounding box center [1314, 668] width 17 height 17
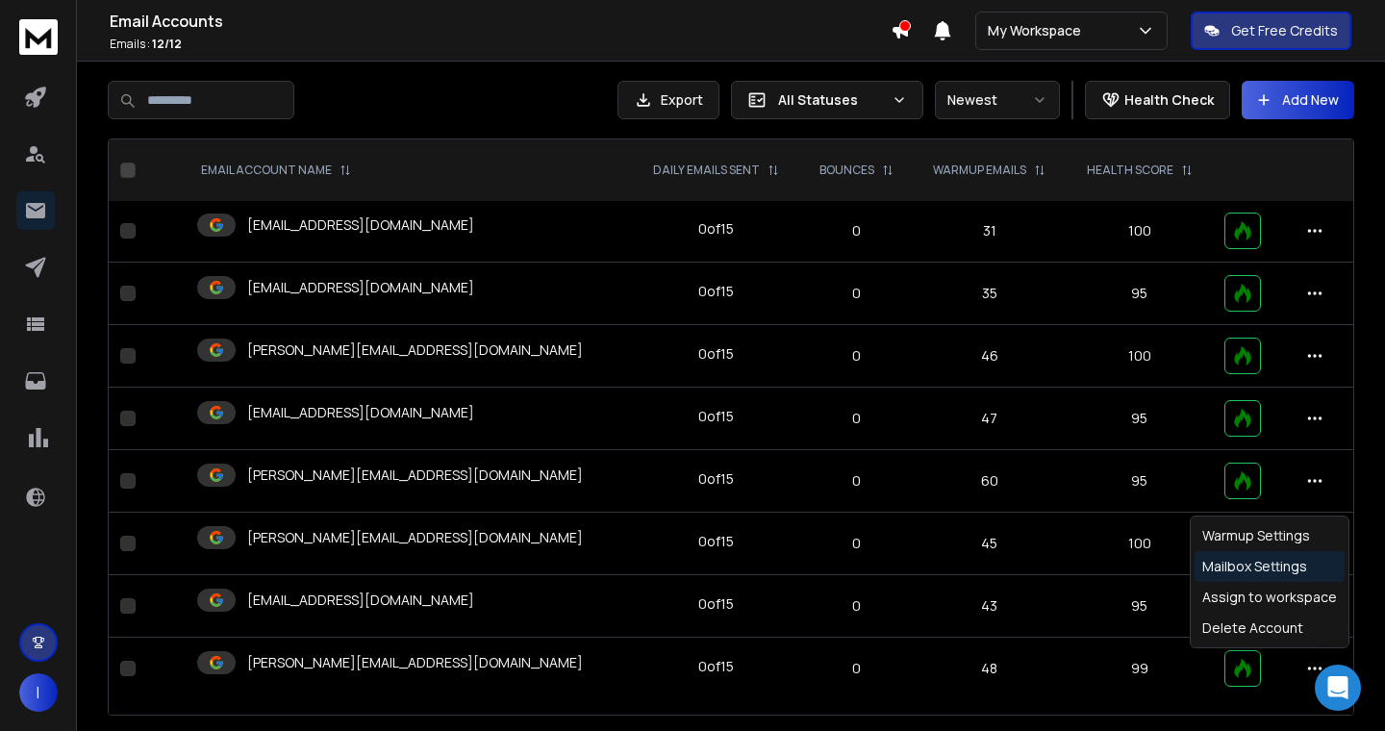
click at [1278, 564] on div "Mailbox Settings" at bounding box center [1269, 566] width 150 height 31
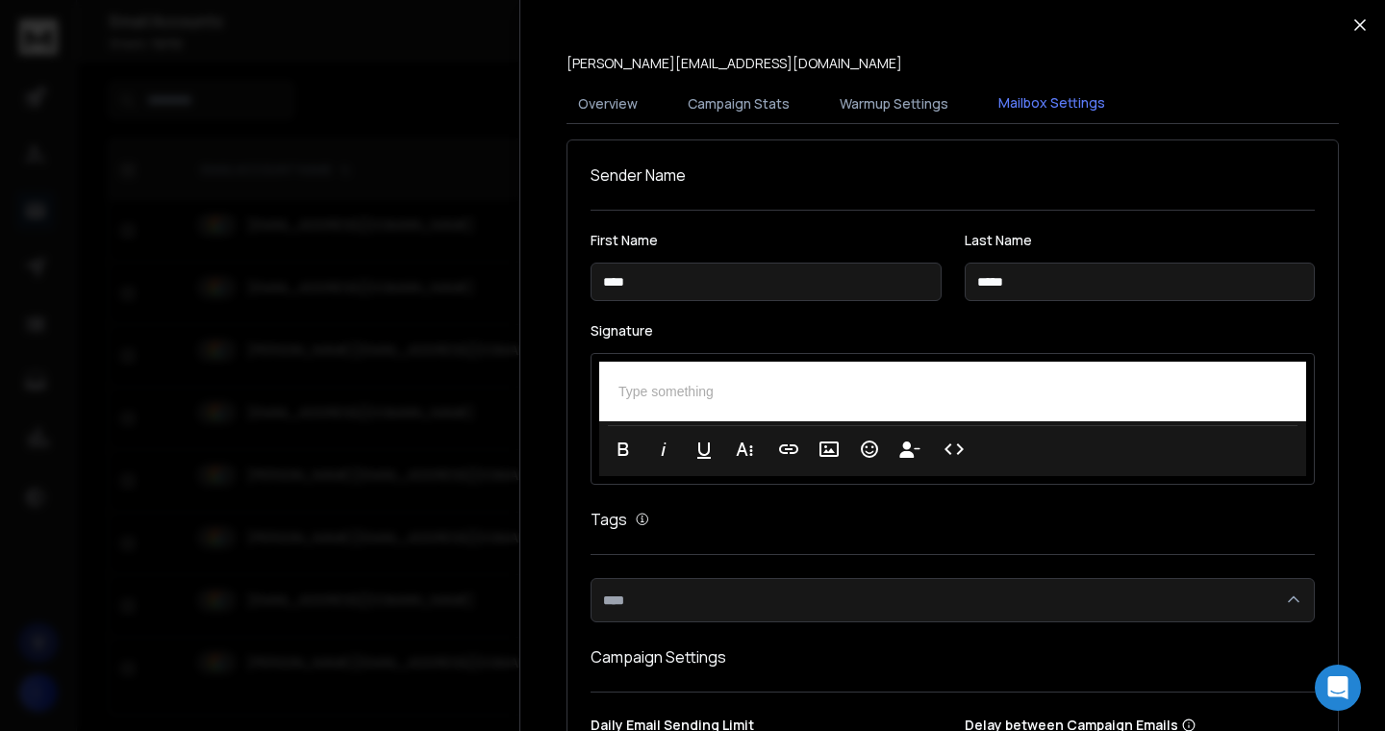
click at [1355, 31] on icon "button" at bounding box center [1359, 24] width 19 height 19
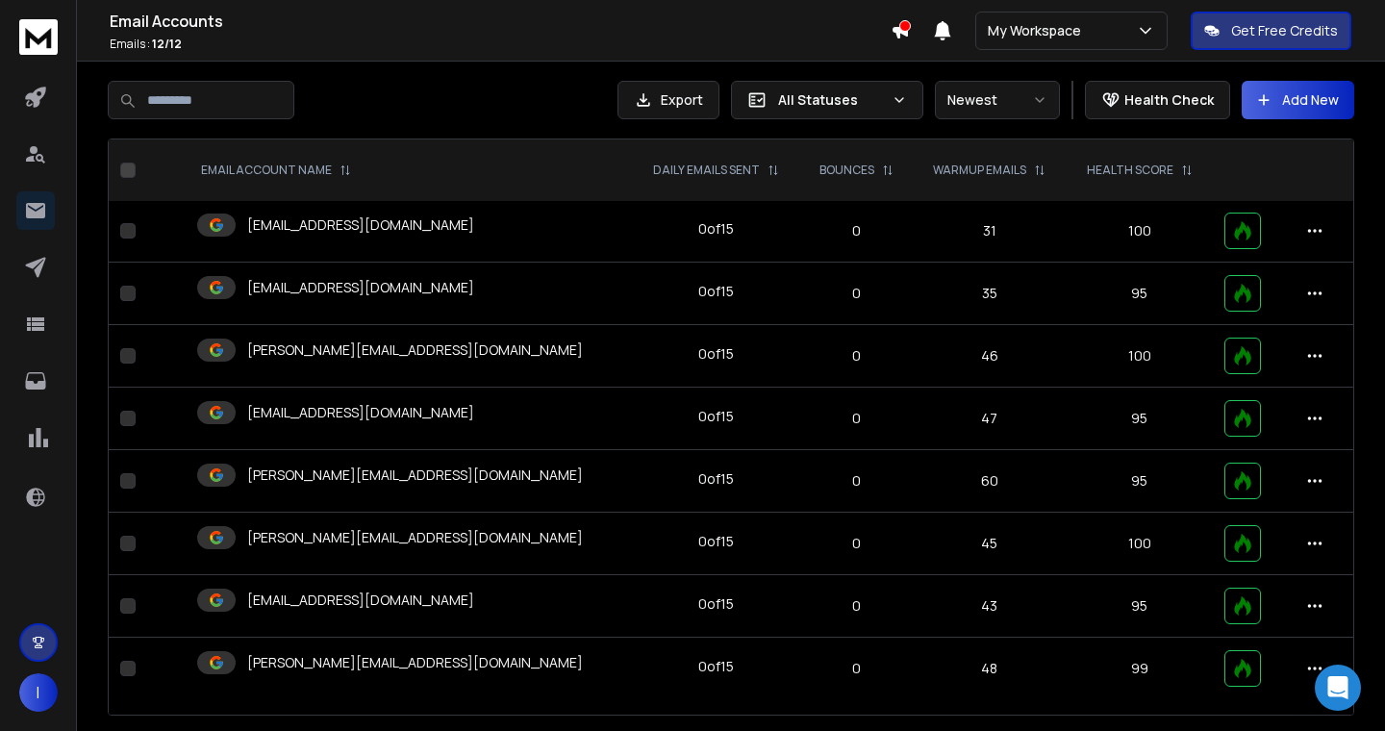
click at [1308, 605] on icon at bounding box center [1315, 605] width 14 height 3
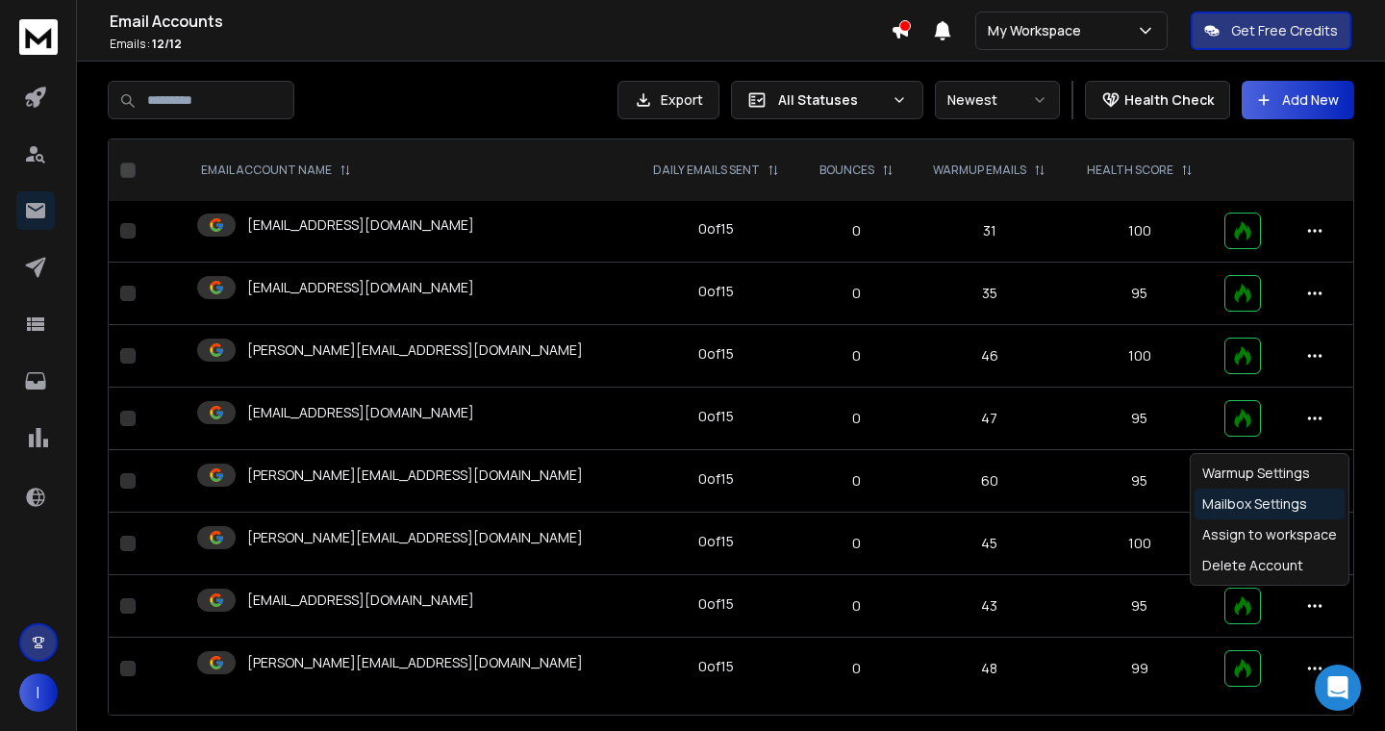
click at [1263, 496] on div "Mailbox Settings" at bounding box center [1269, 503] width 150 height 31
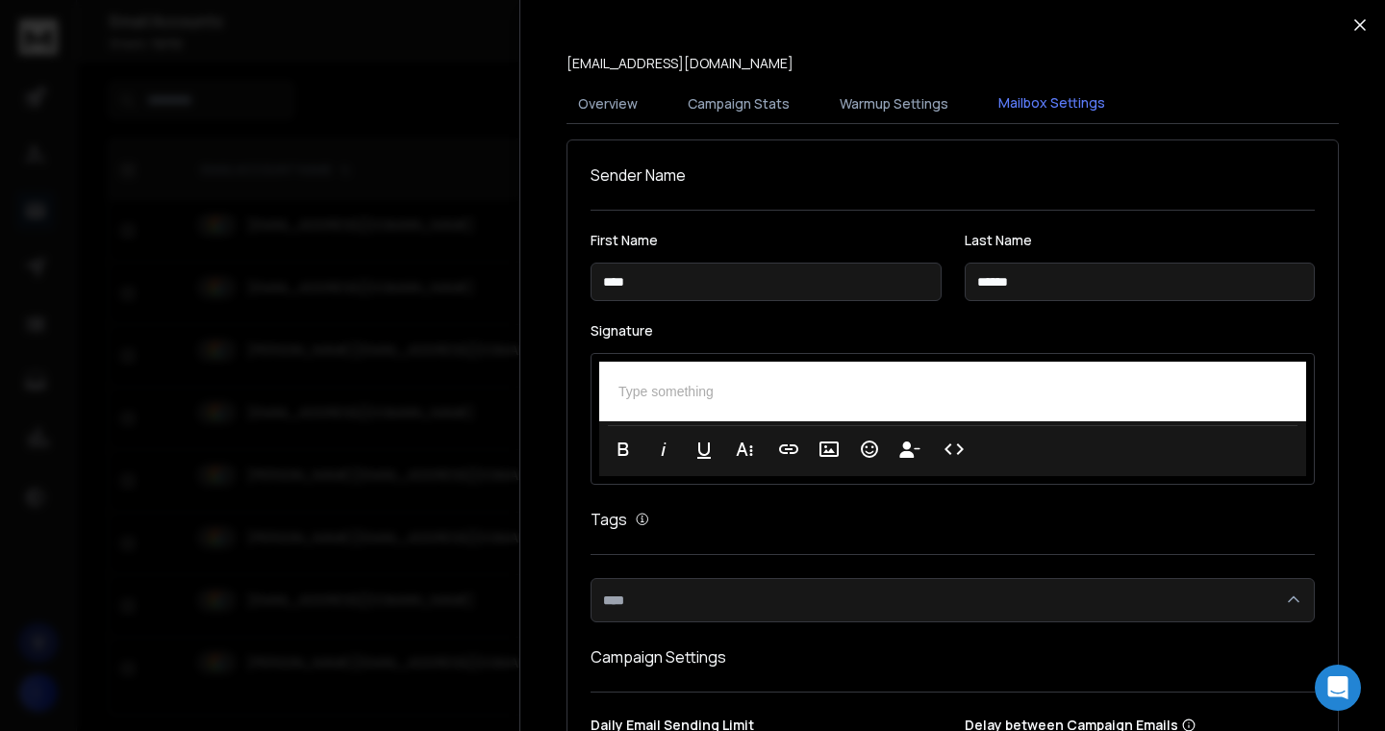
click at [1354, 26] on icon "button" at bounding box center [1359, 24] width 19 height 19
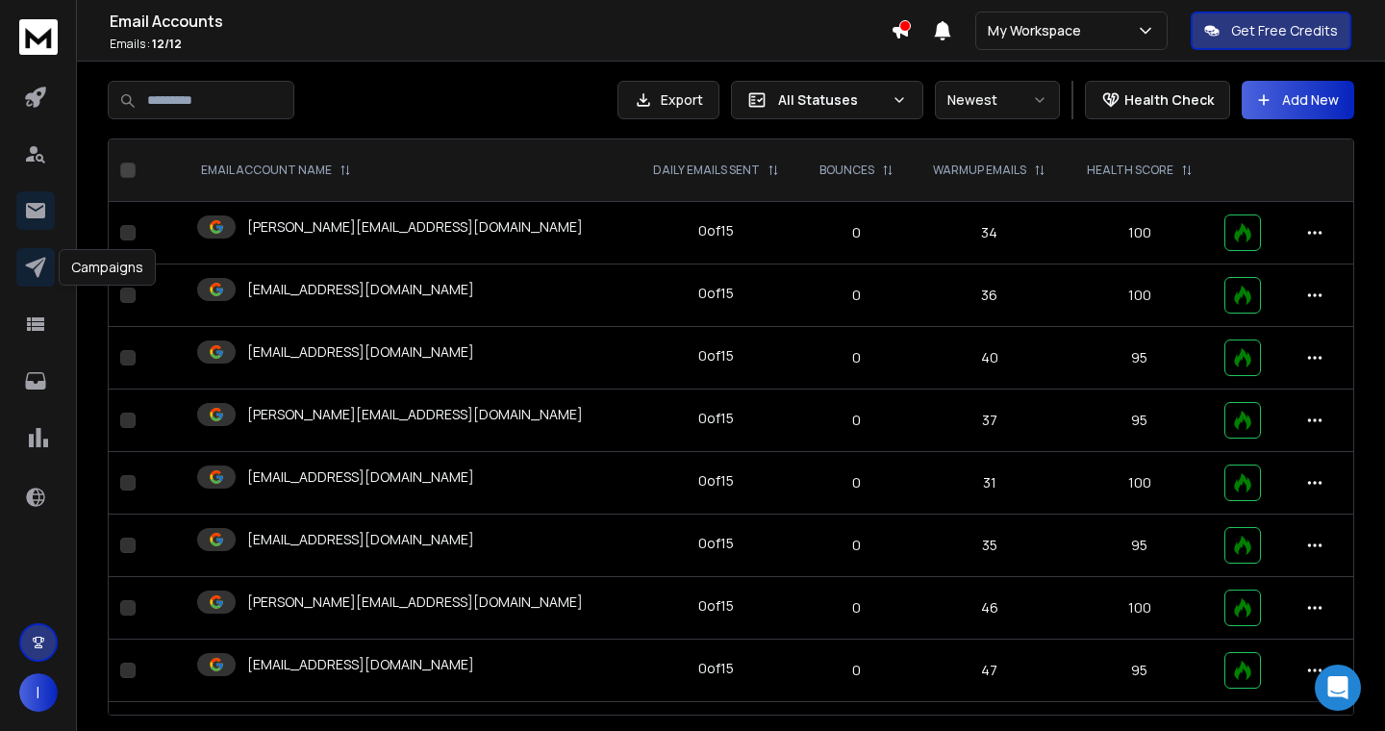
click at [41, 270] on icon at bounding box center [35, 267] width 23 height 23
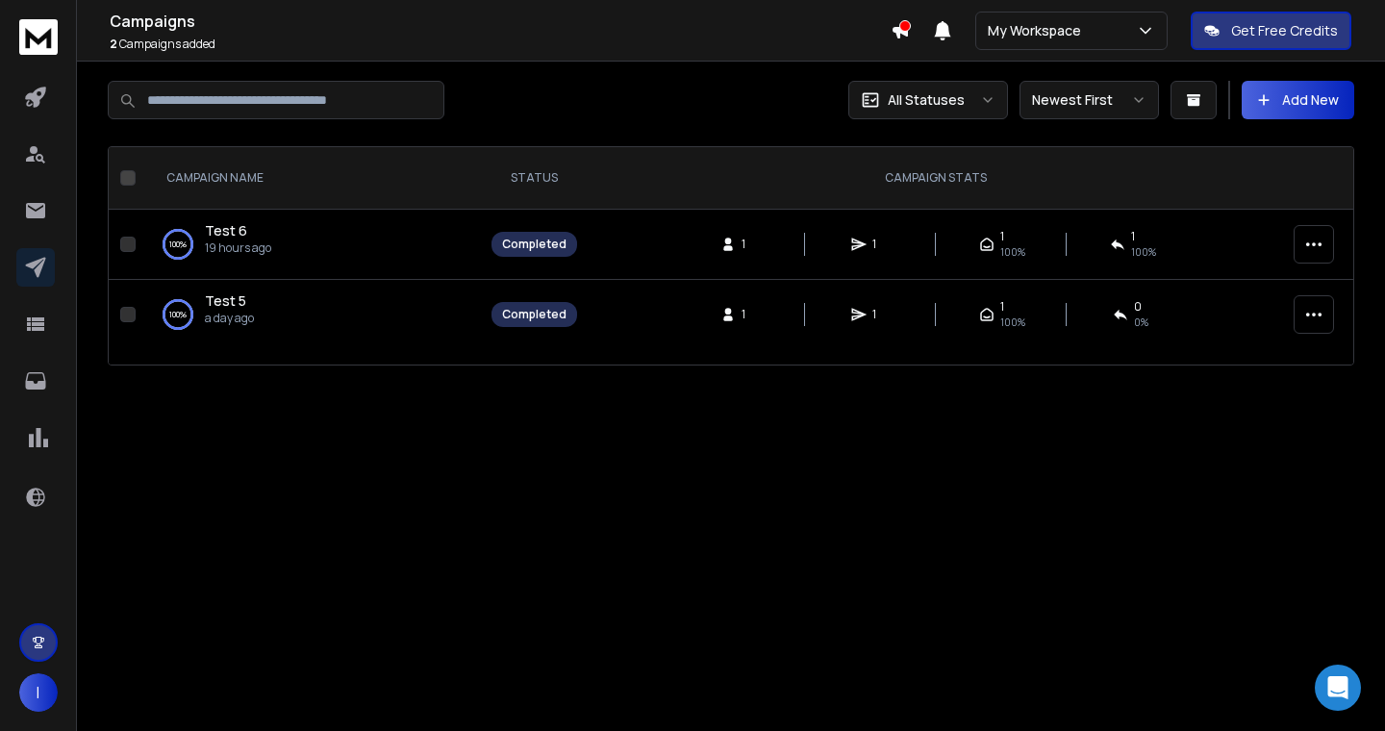
click at [1316, 96] on button "Add New" at bounding box center [1297, 100] width 113 height 38
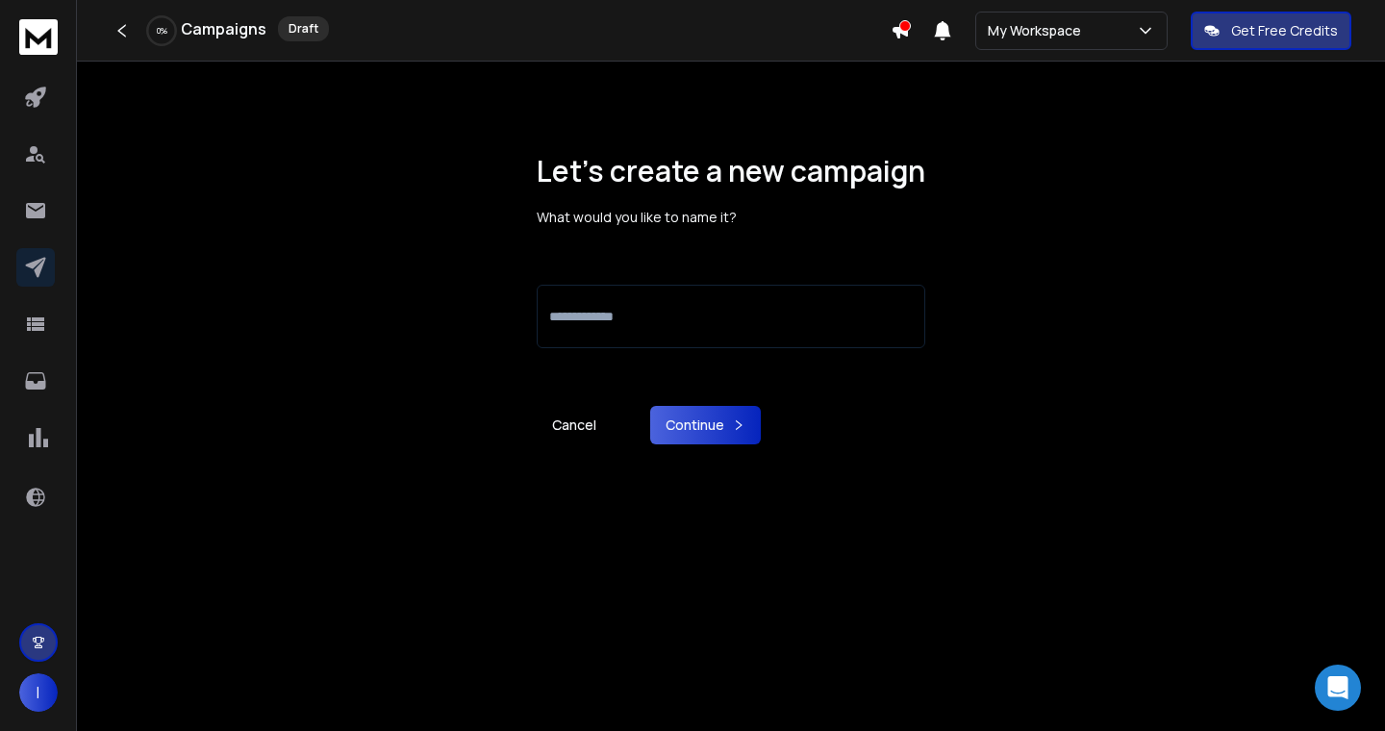
click at [686, 322] on input at bounding box center [731, 316] width 388 height 63
type input "******"
click at [703, 433] on button "Continue" at bounding box center [705, 425] width 111 height 38
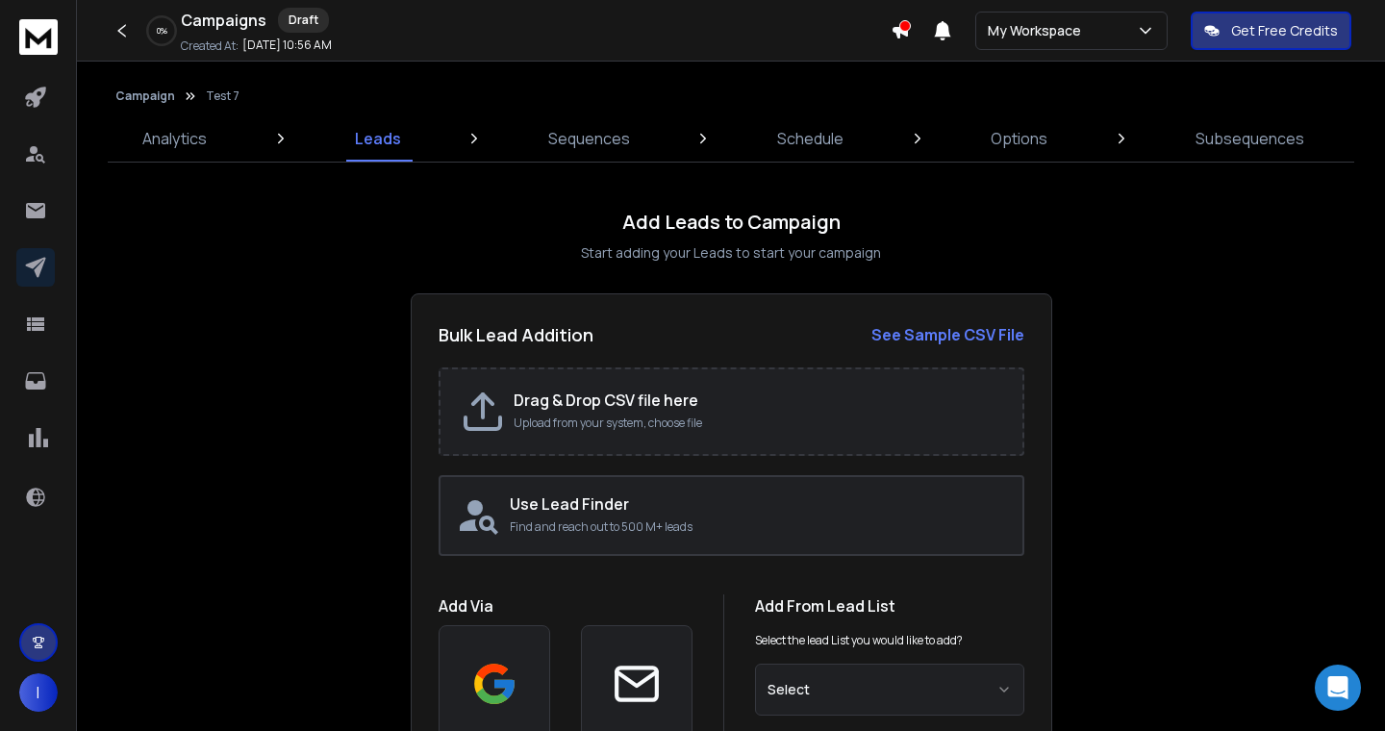
click at [550, 404] on h2 "Drag & Drop CSV file here" at bounding box center [757, 399] width 489 height 23
type input "**********"
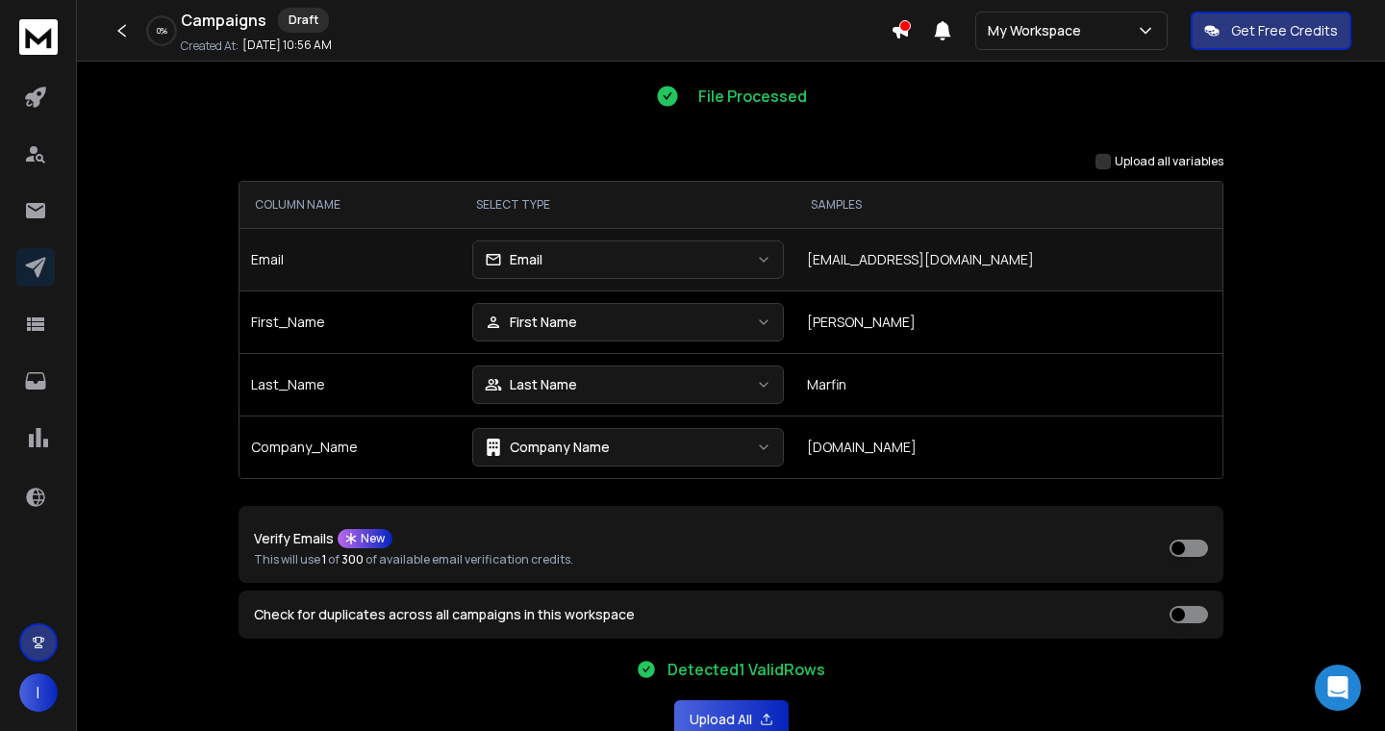
scroll to position [223, 0]
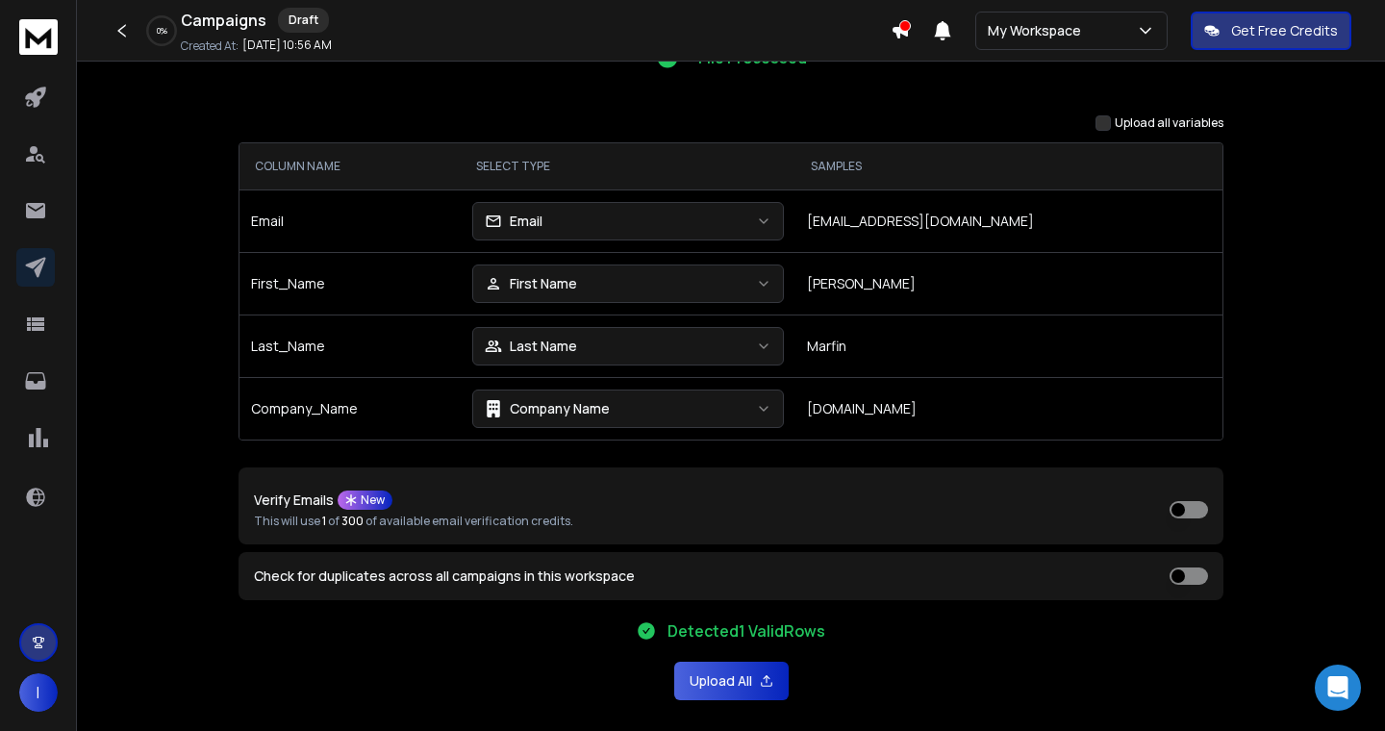
click at [735, 683] on button "Upload All" at bounding box center [731, 681] width 114 height 38
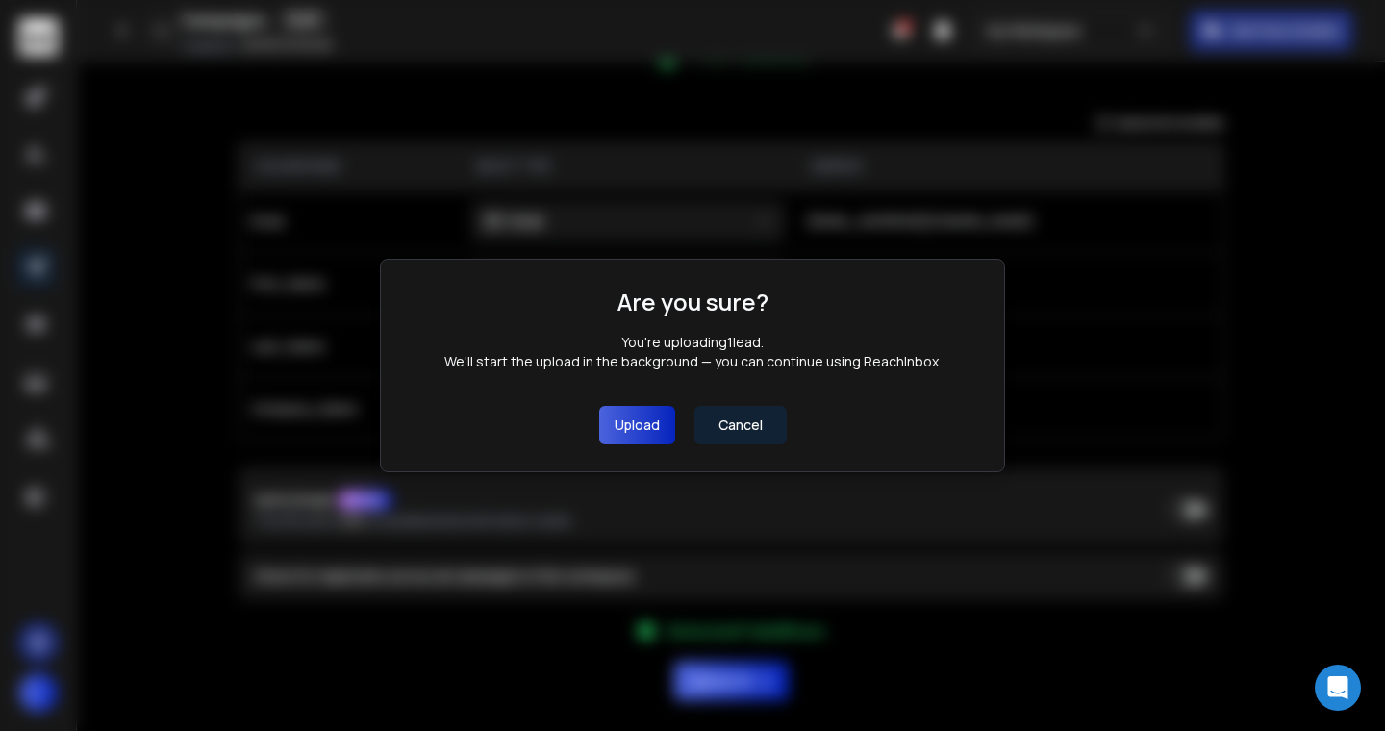
click at [640, 438] on button "Upload" at bounding box center [637, 425] width 76 height 38
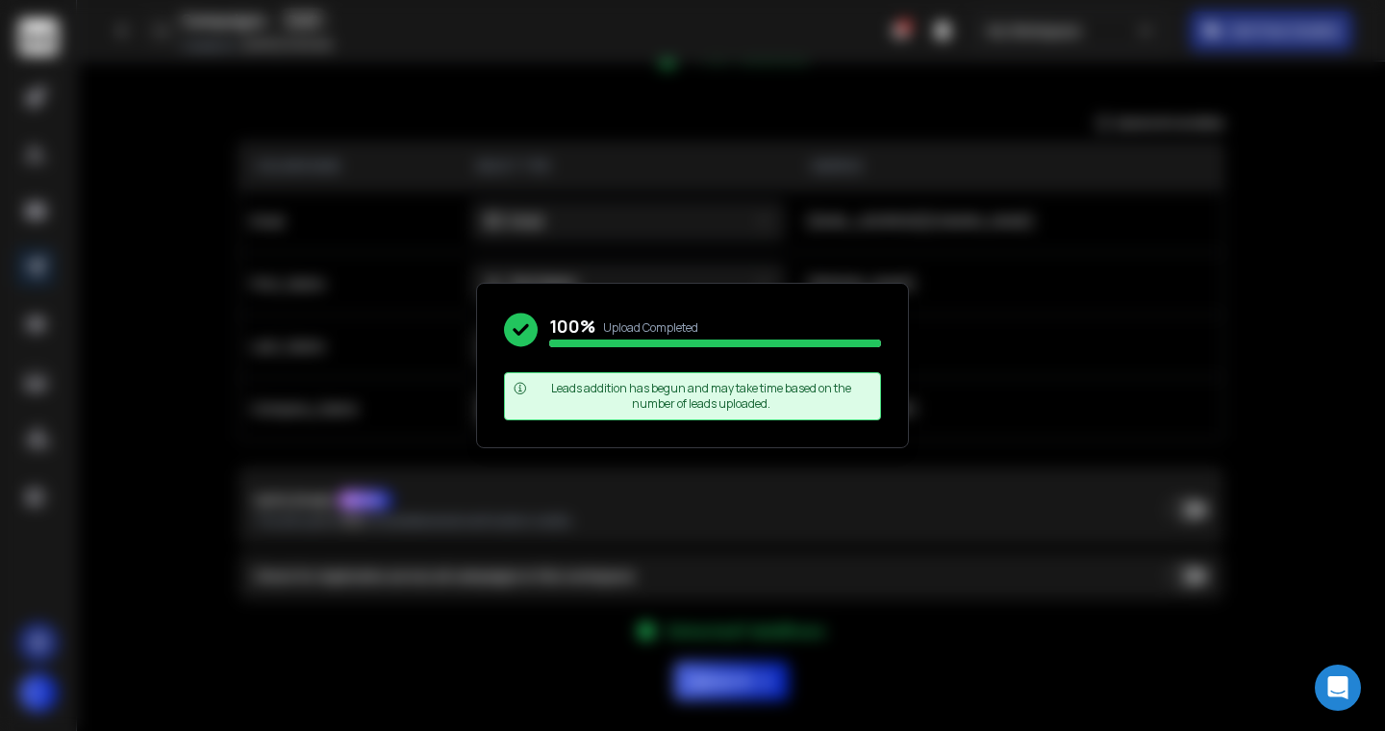
click at [1015, 389] on div "100 % Upload Completed Leads addition has begun and may take time based on the …" at bounding box center [692, 365] width 1385 height 204
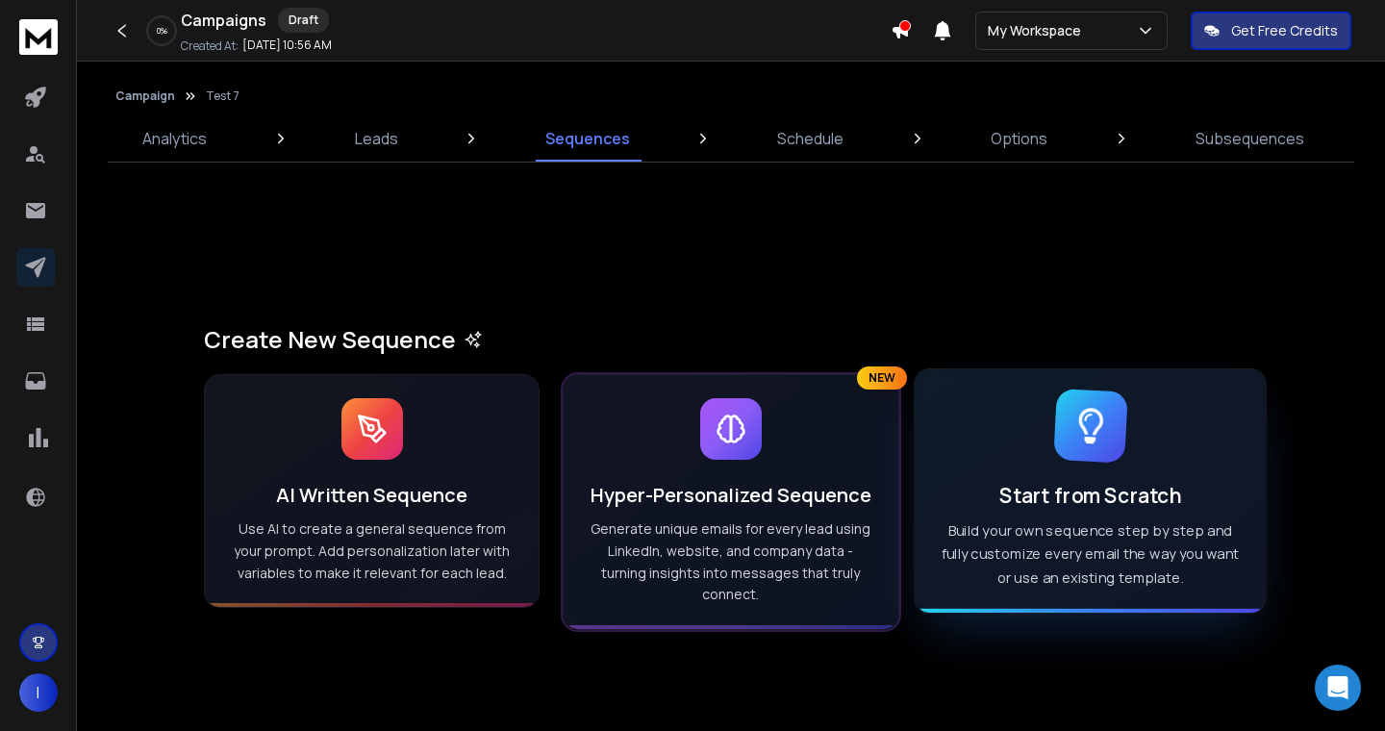
click at [1066, 461] on div "Start from Scratch Build your own sequence step by step and fully customize eve…" at bounding box center [1089, 490] width 351 height 243
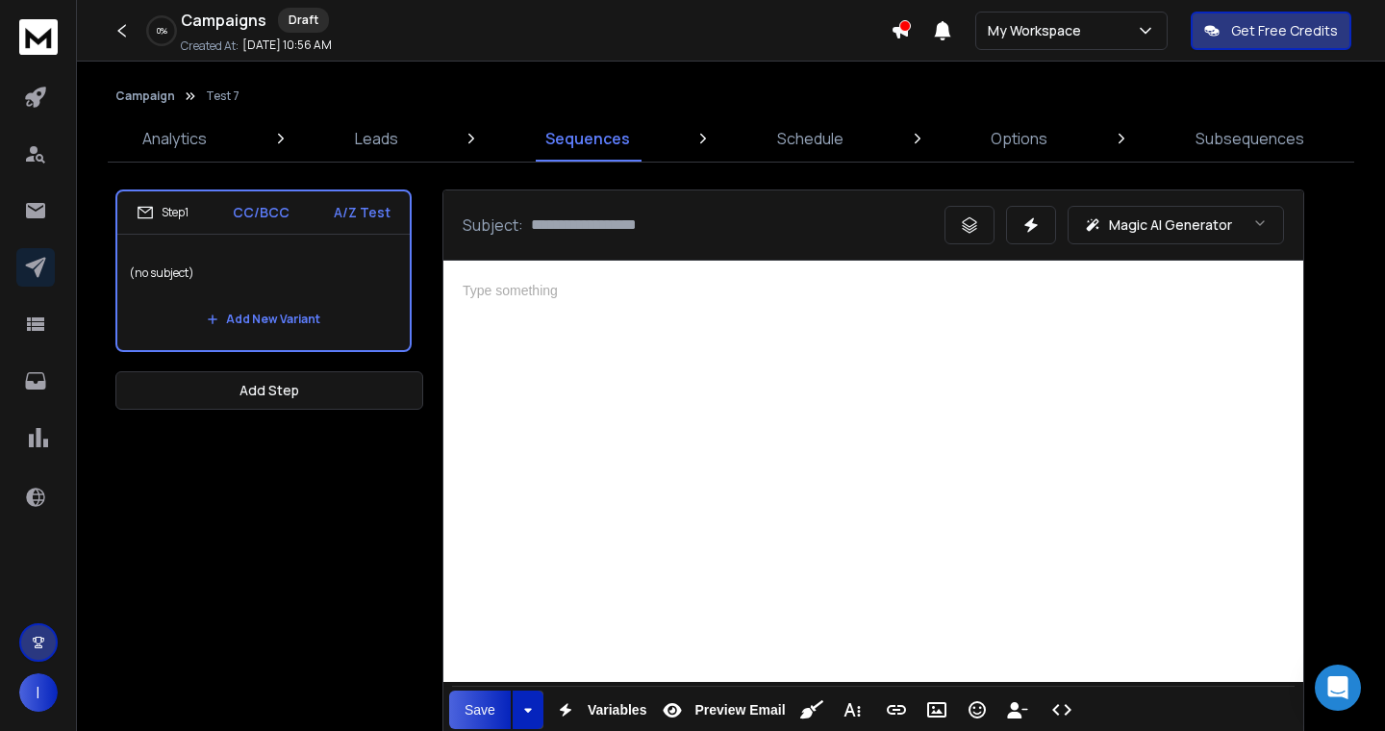
click at [534, 704] on icon "button" at bounding box center [527, 710] width 23 height 12
click at [532, 304] on div at bounding box center [873, 471] width 860 height 421
click at [977, 228] on icon at bounding box center [969, 224] width 17 height 17
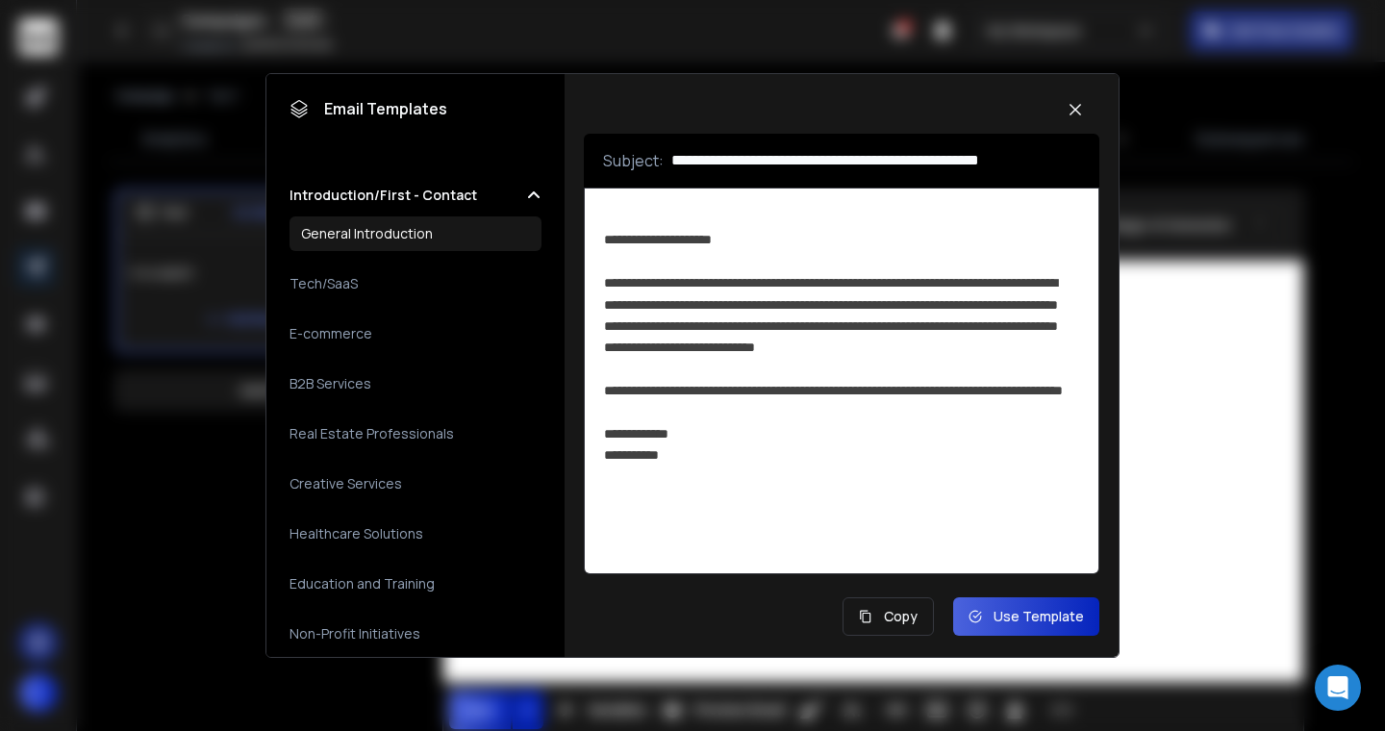
scroll to position [225, 0]
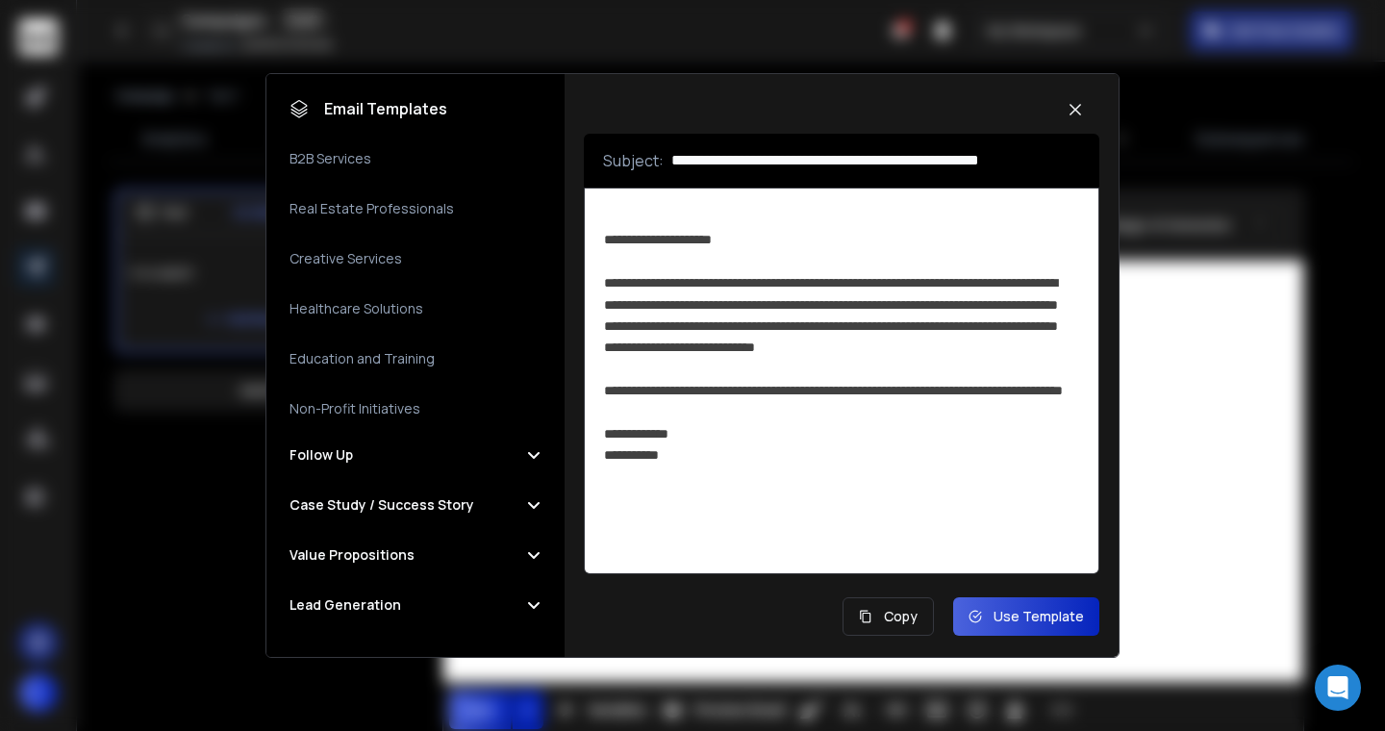
click at [369, 407] on h3 "Non-Profit Initiatives" at bounding box center [354, 408] width 131 height 19
type input "**********"
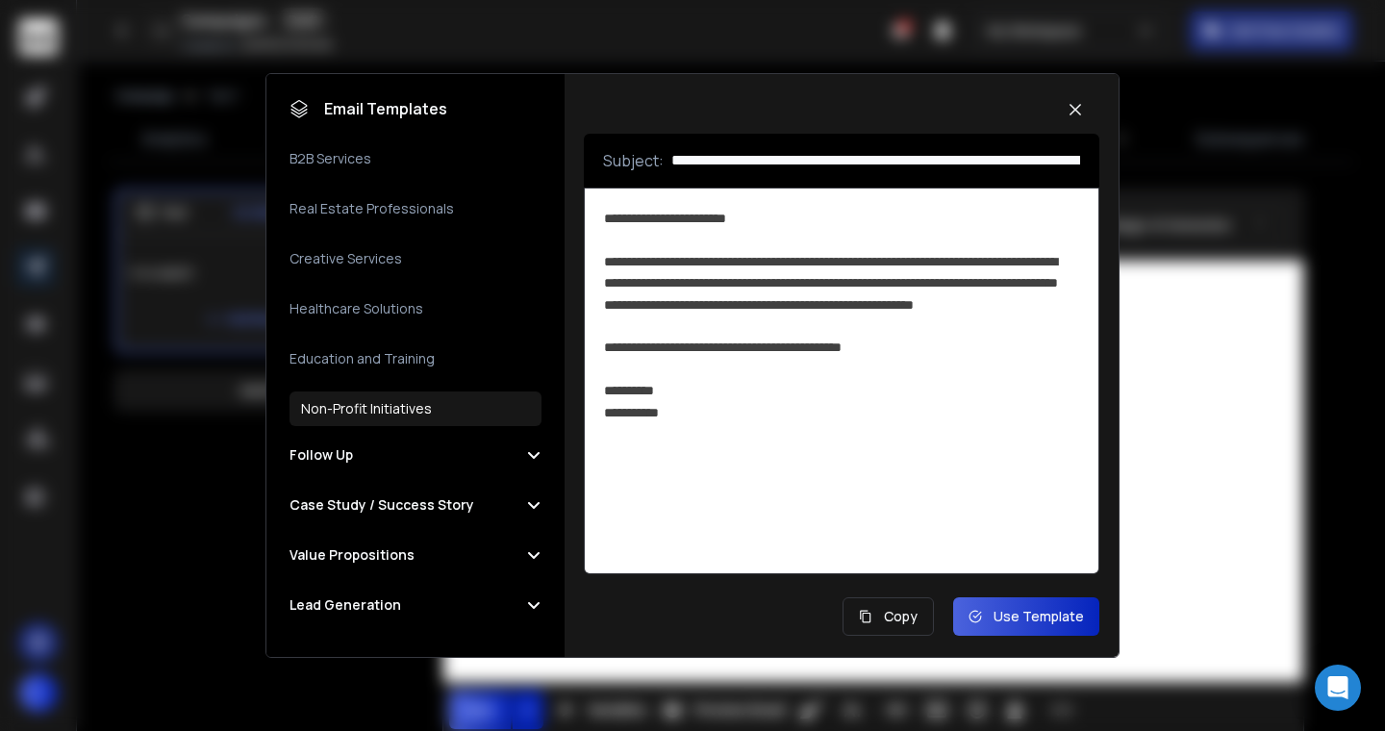
click at [999, 613] on button "Use Template" at bounding box center [1026, 616] width 146 height 38
type input "**********"
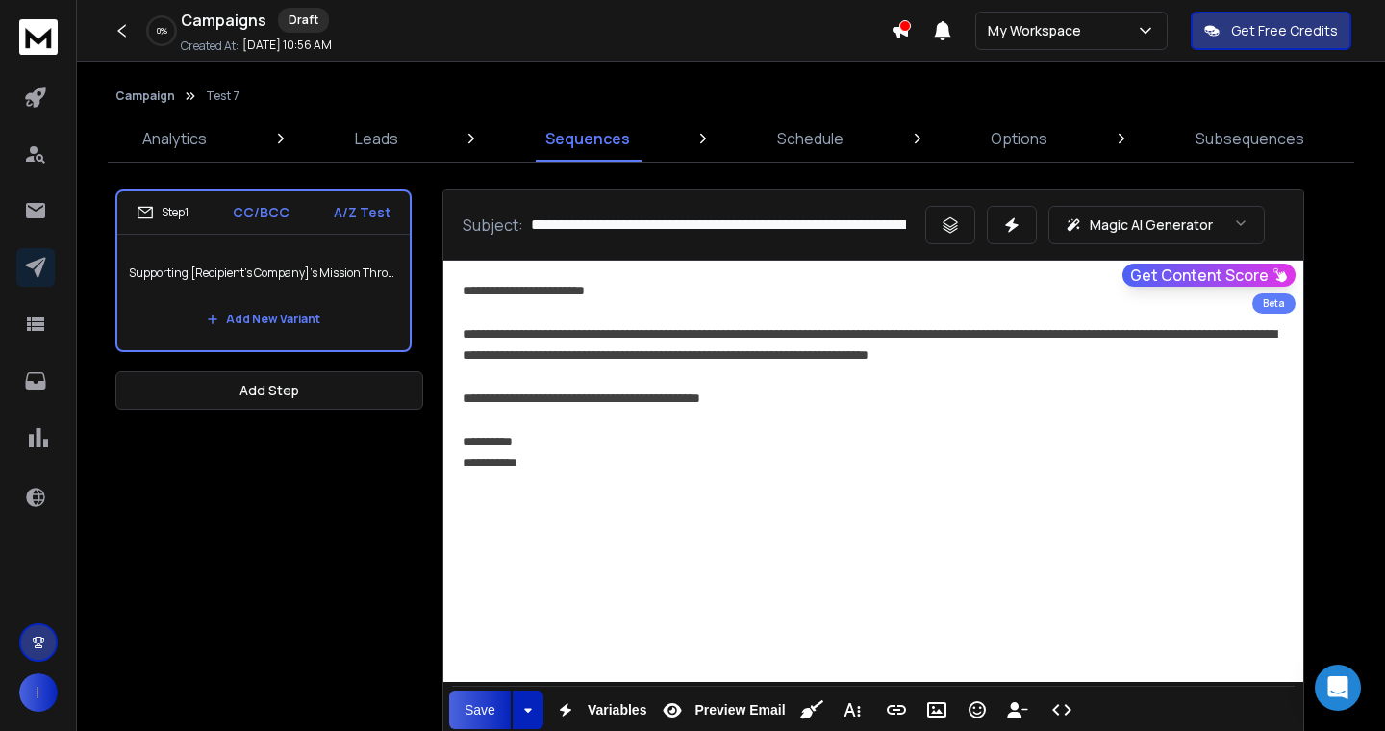
click at [828, 224] on input "**********" at bounding box center [718, 224] width 375 height 23
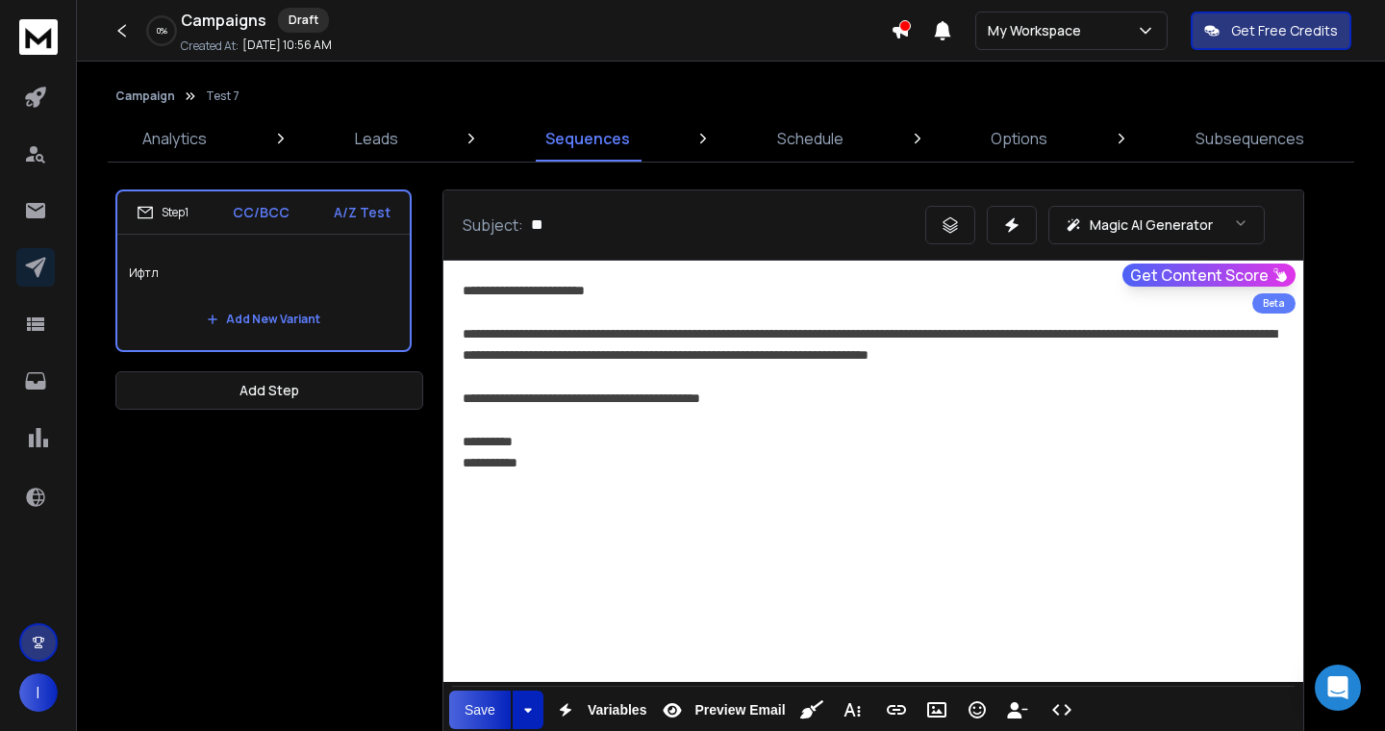
type input "*"
click at [532, 224] on input "*******" at bounding box center [718, 224] width 375 height 23
paste input "**"
click at [608, 292] on p "**********" at bounding box center [873, 377] width 821 height 194
click at [1011, 235] on button "button" at bounding box center [1012, 225] width 50 height 38
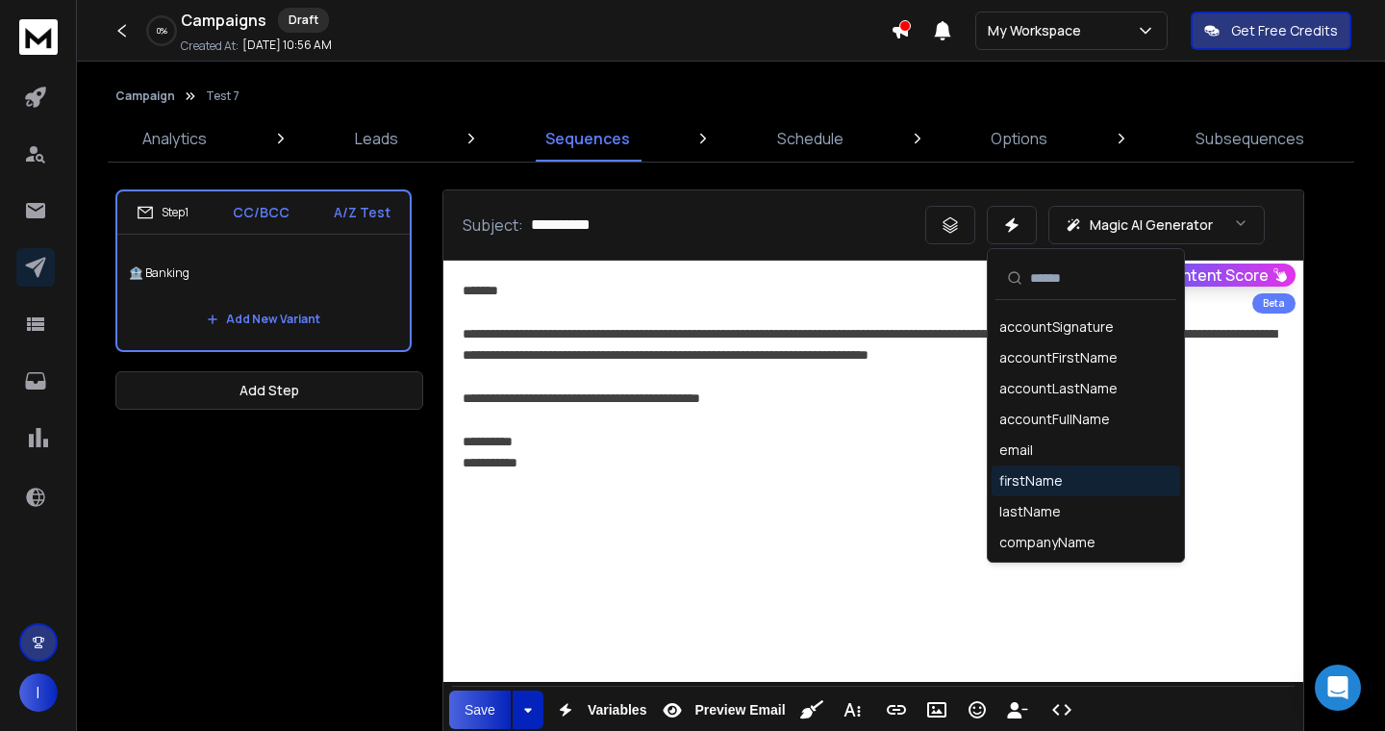
click at [1059, 480] on div "firstName" at bounding box center [1030, 480] width 63 height 19
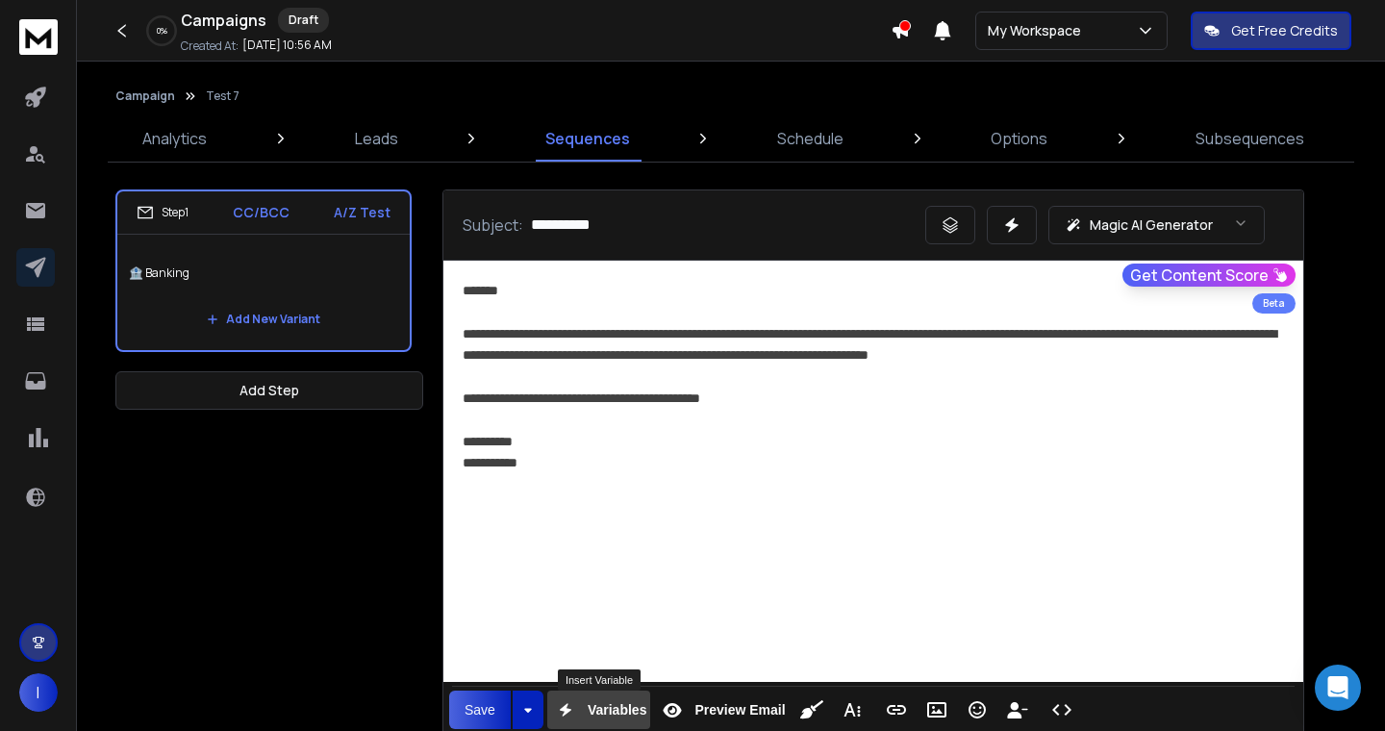
type input "**********"
click at [630, 707] on span "Variables" at bounding box center [617, 710] width 67 height 16
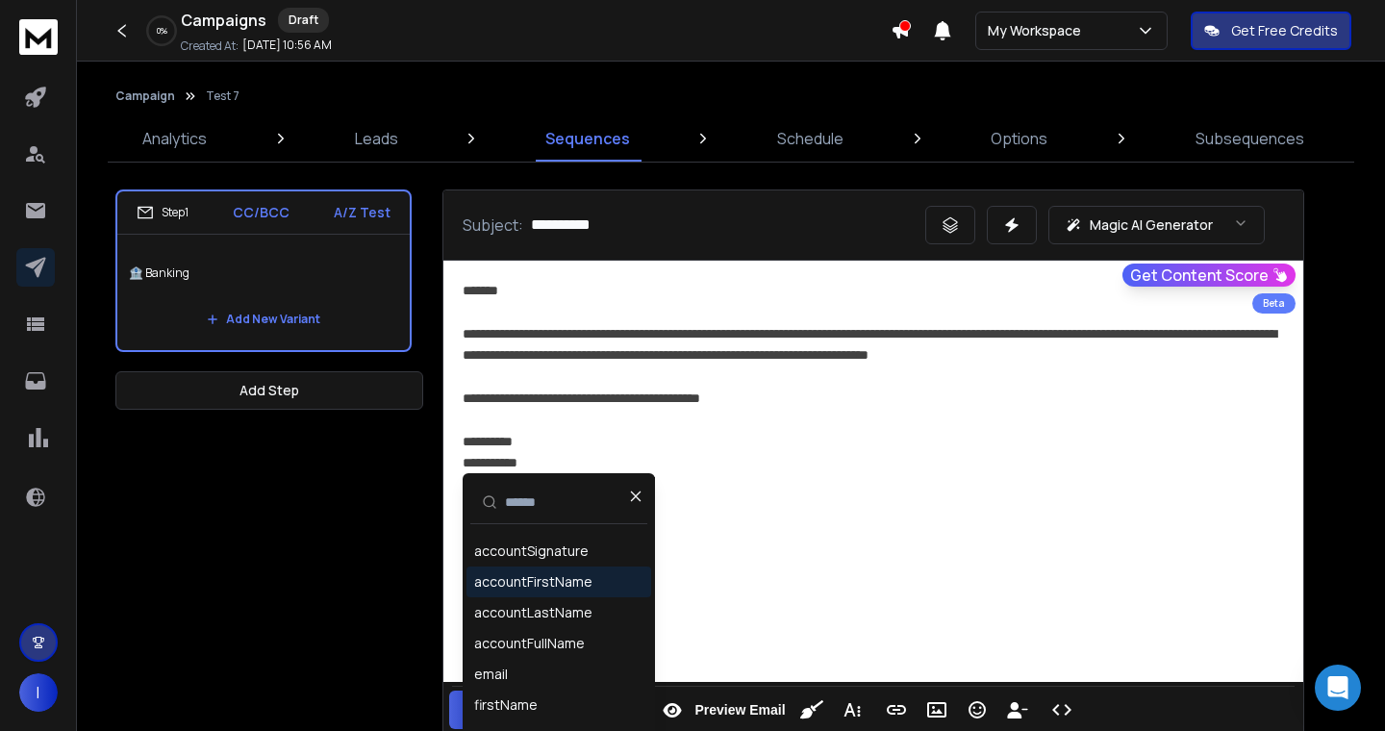
scroll to position [34, 0]
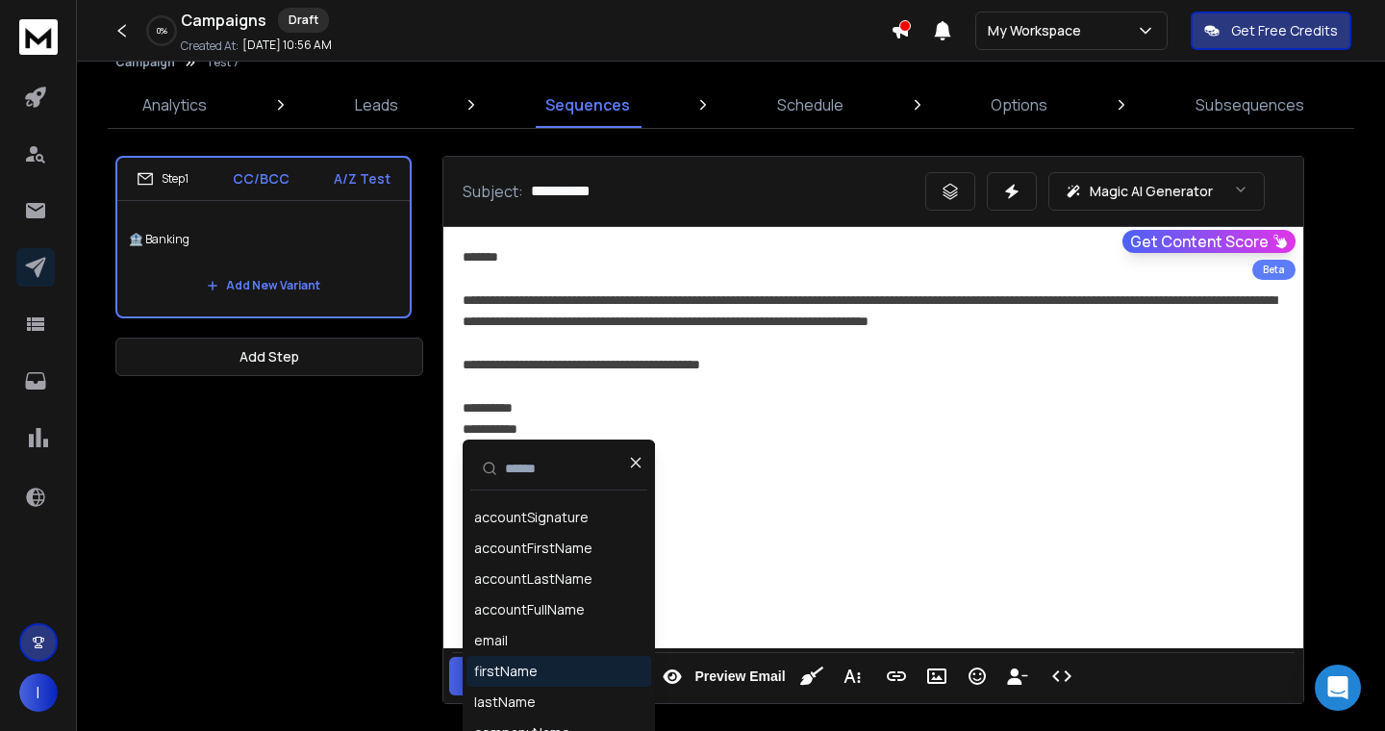
click at [546, 667] on div "firstName" at bounding box center [558, 671] width 185 height 31
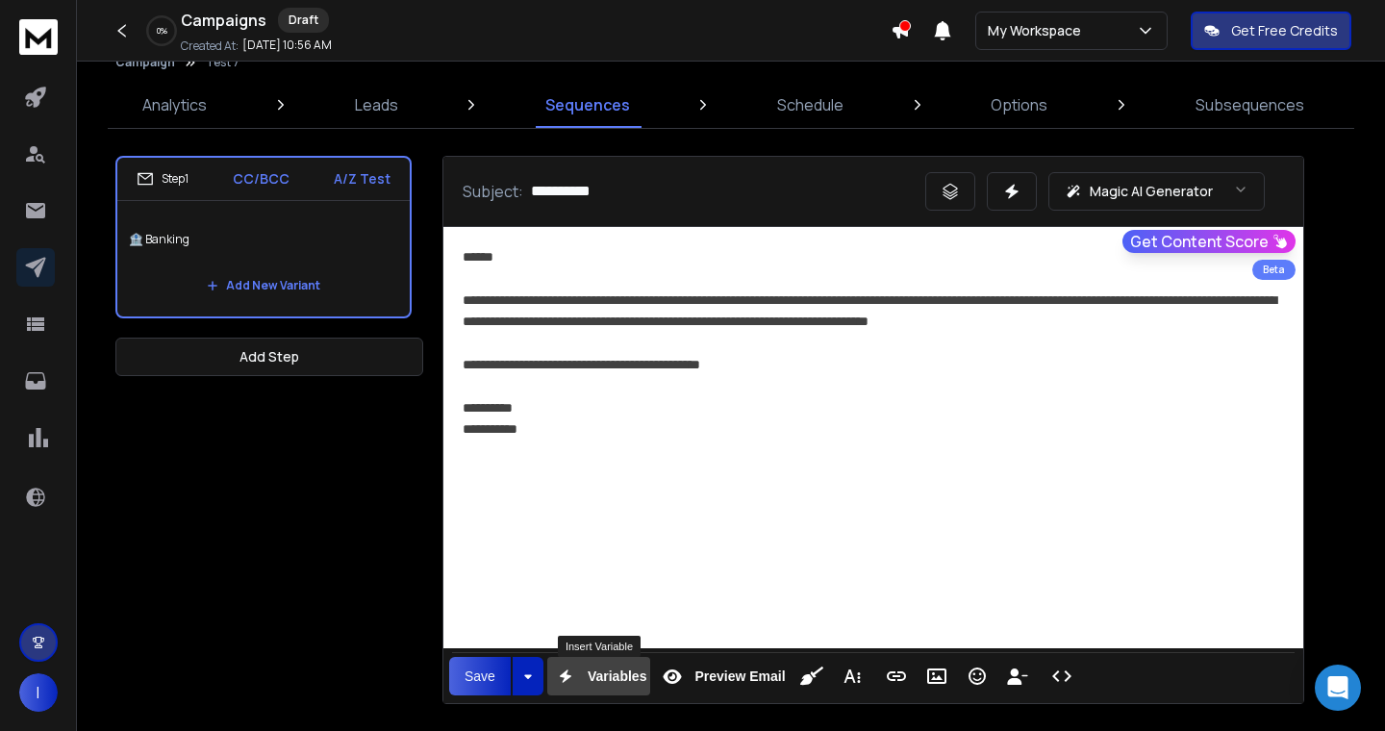
click at [593, 686] on div "Variables" at bounding box center [599, 676] width 104 height 31
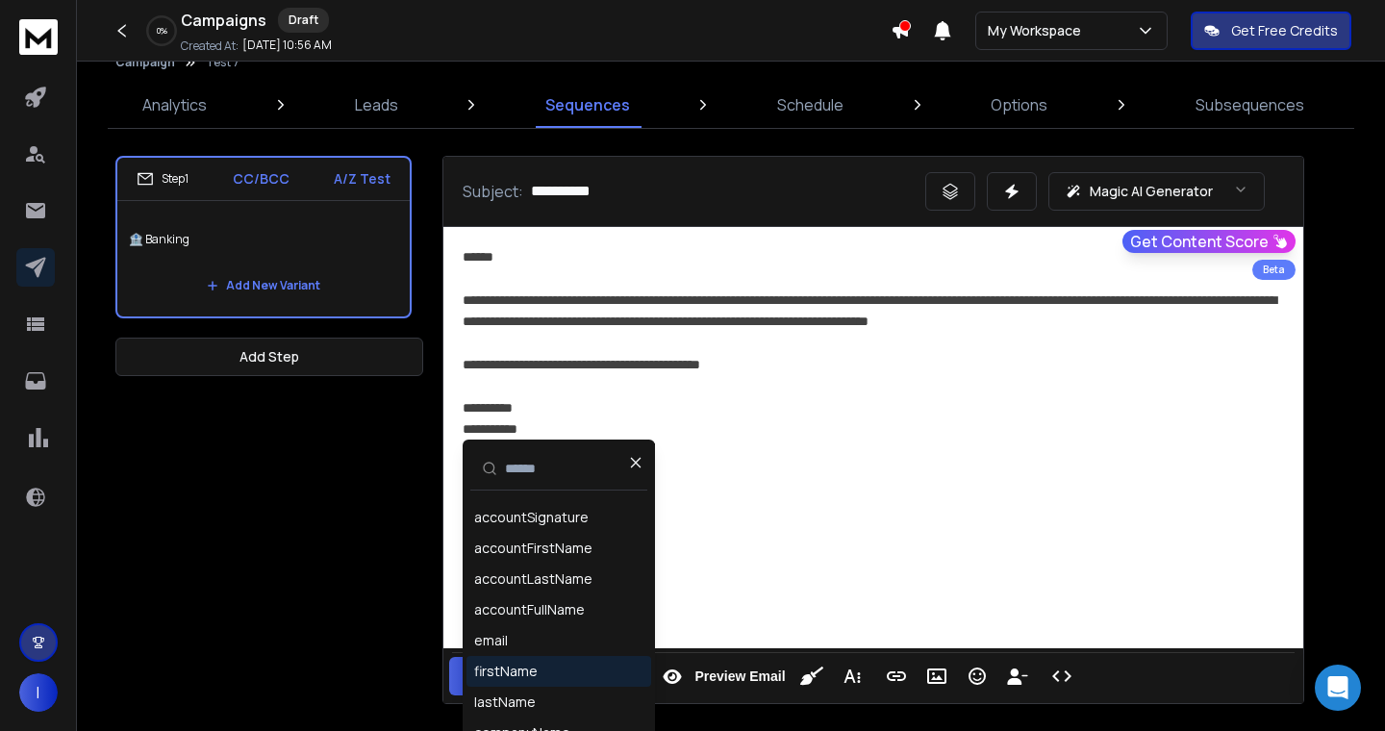
click at [572, 677] on div "firstName" at bounding box center [558, 671] width 185 height 31
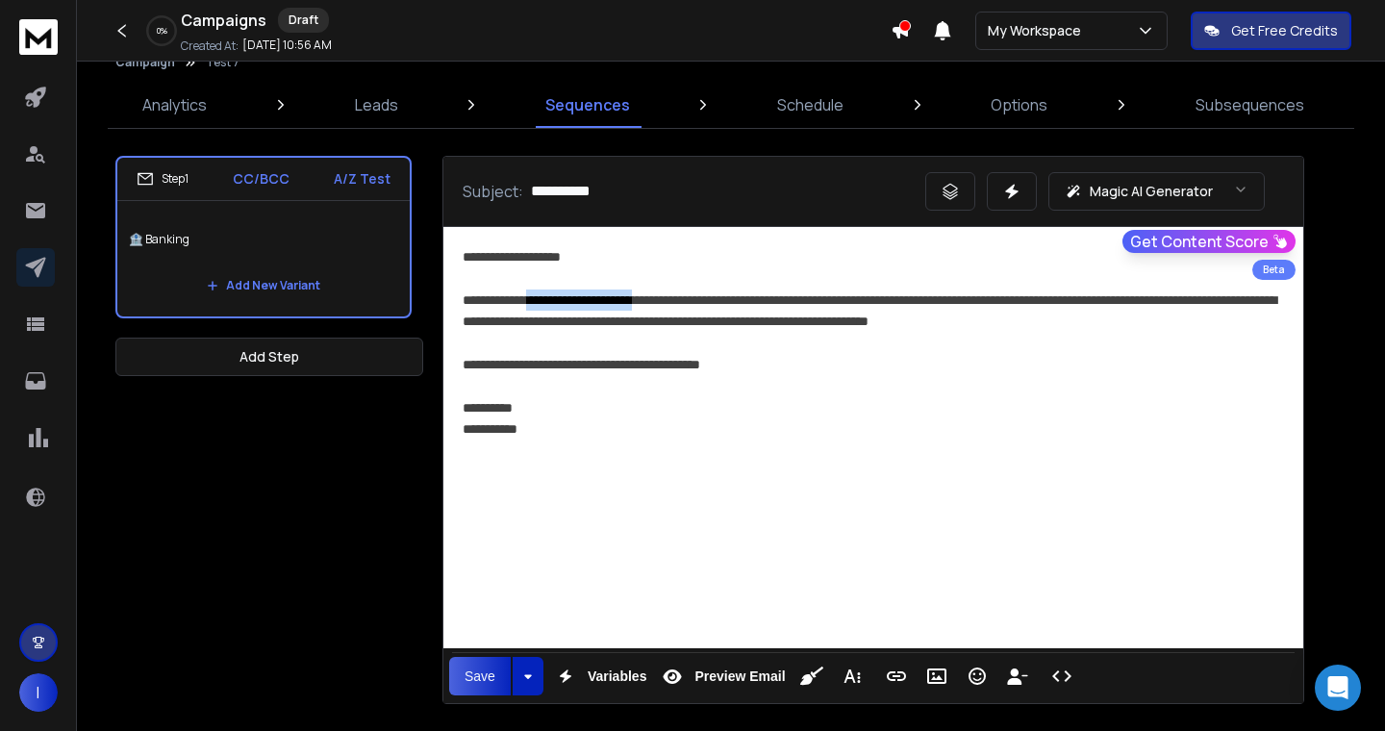
drag, startPoint x: 677, startPoint y: 295, endPoint x: 540, endPoint y: 303, distance: 136.8
click at [540, 303] on p "**********" at bounding box center [873, 343] width 821 height 194
click at [601, 676] on span "Variables" at bounding box center [617, 676] width 67 height 16
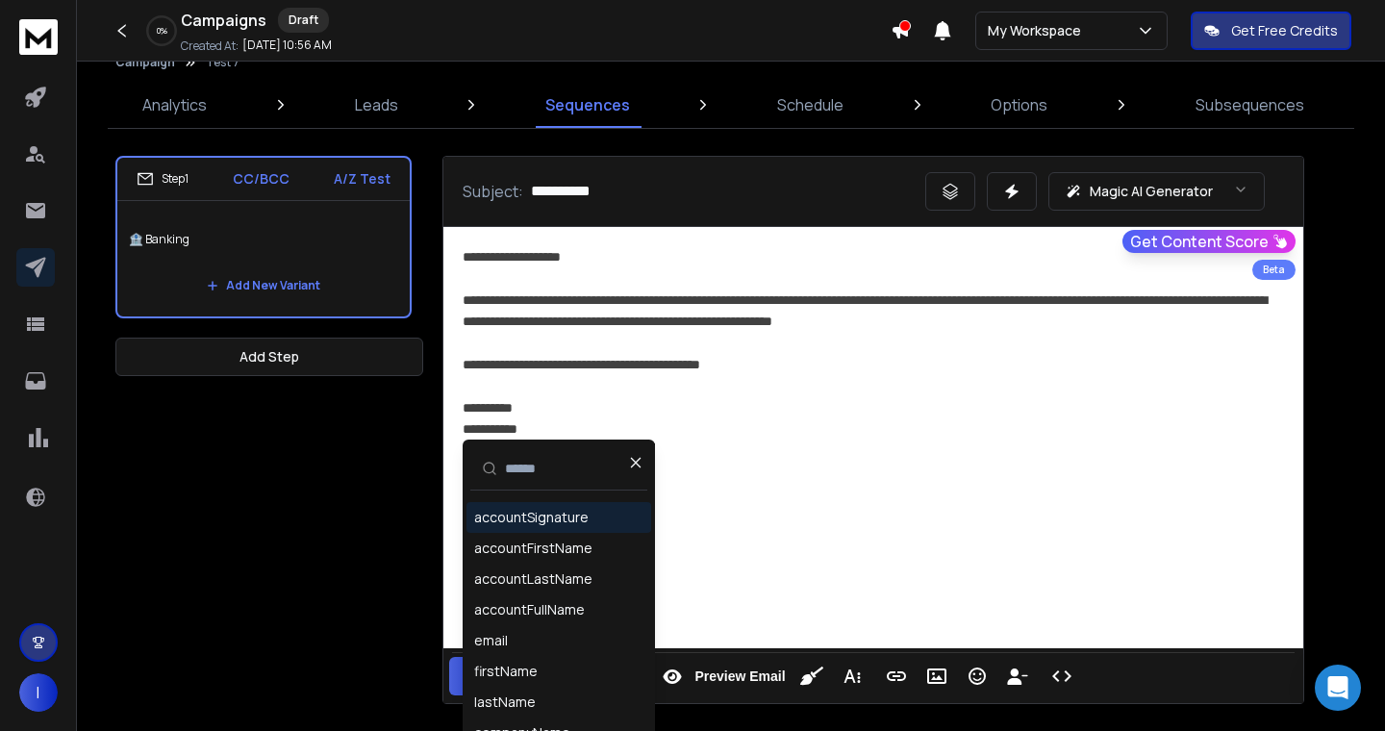
click at [569, 473] on input "text" at bounding box center [570, 468] width 131 height 42
click at [836, 485] on div "**********" at bounding box center [873, 437] width 860 height 421
click at [632, 463] on icon at bounding box center [635, 462] width 15 height 15
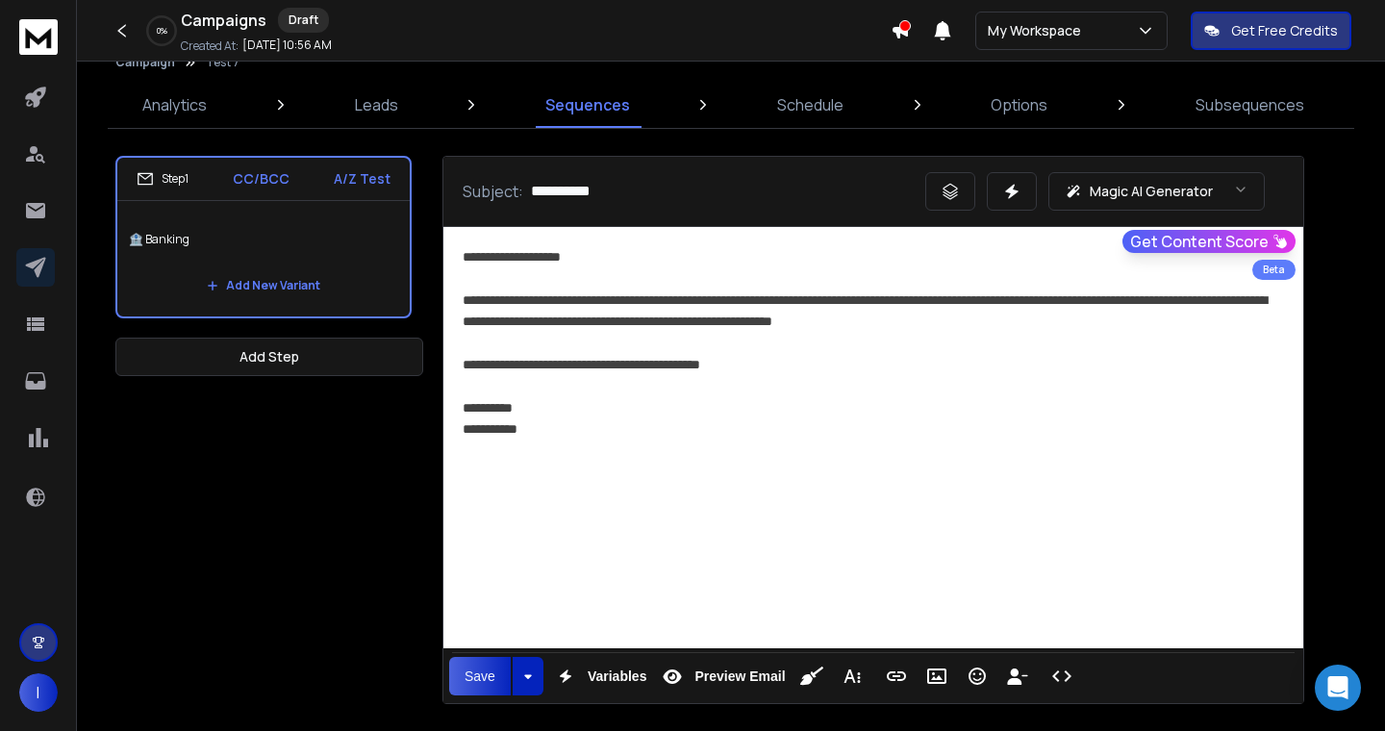
click at [524, 295] on p "**********" at bounding box center [873, 343] width 821 height 194
click at [638, 659] on button "Variables Insert Variable" at bounding box center [599, 676] width 104 height 38
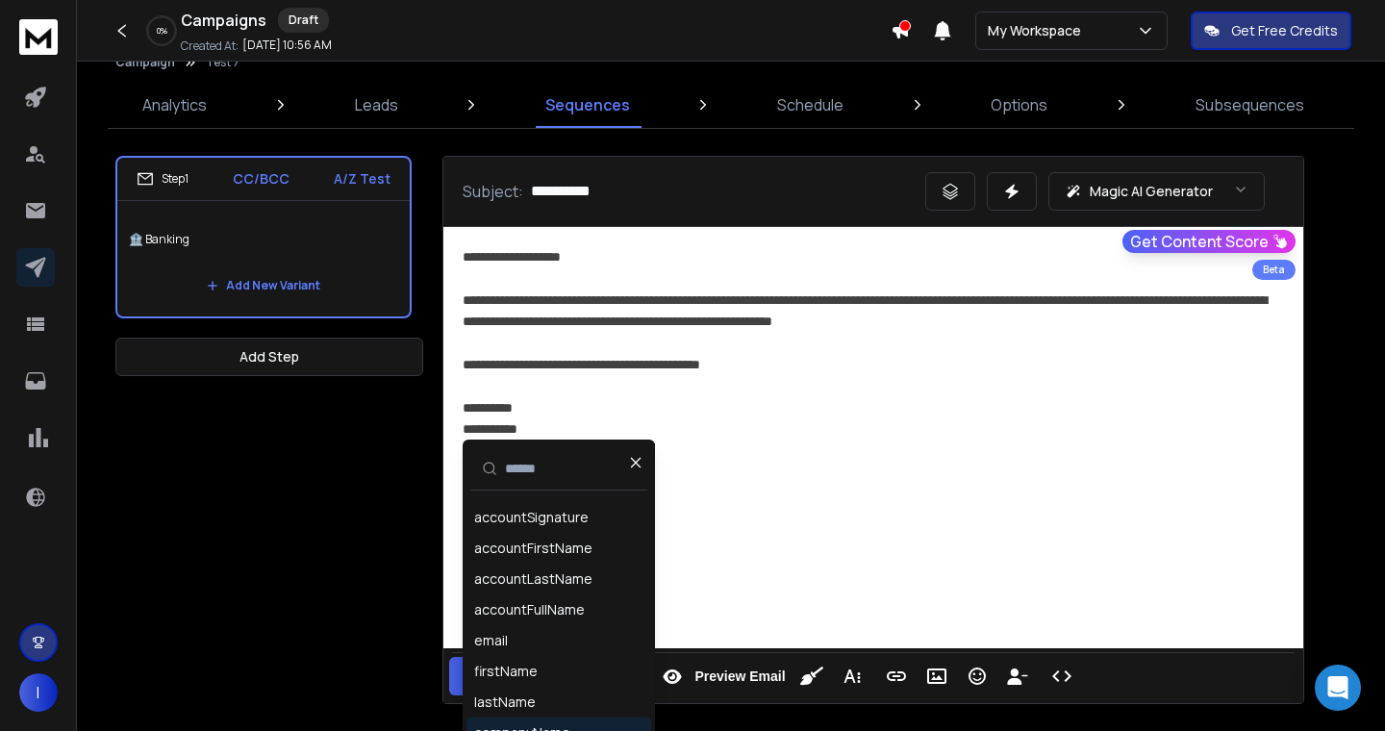
click at [567, 723] on div "companyName" at bounding box center [558, 732] width 185 height 31
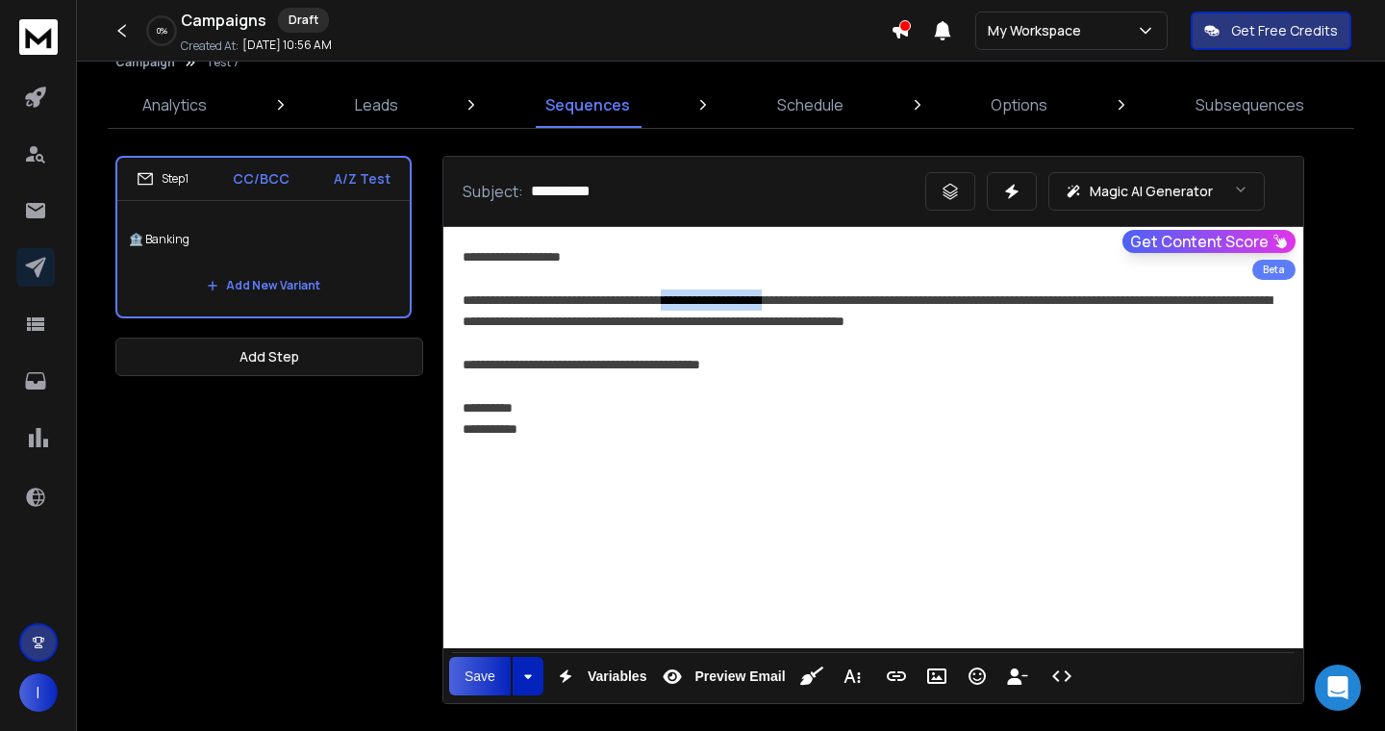
drag, startPoint x: 858, startPoint y: 299, endPoint x: 726, endPoint y: 304, distance: 131.8
click at [726, 304] on p "**********" at bounding box center [873, 343] width 821 height 194
drag, startPoint x: 559, startPoint y: 313, endPoint x: 1204, endPoint y: 309, distance: 645.2
click at [1204, 309] on p "**********" at bounding box center [873, 343] width 821 height 194
drag, startPoint x: 547, startPoint y: 432, endPoint x: 438, endPoint y: 434, distance: 109.6
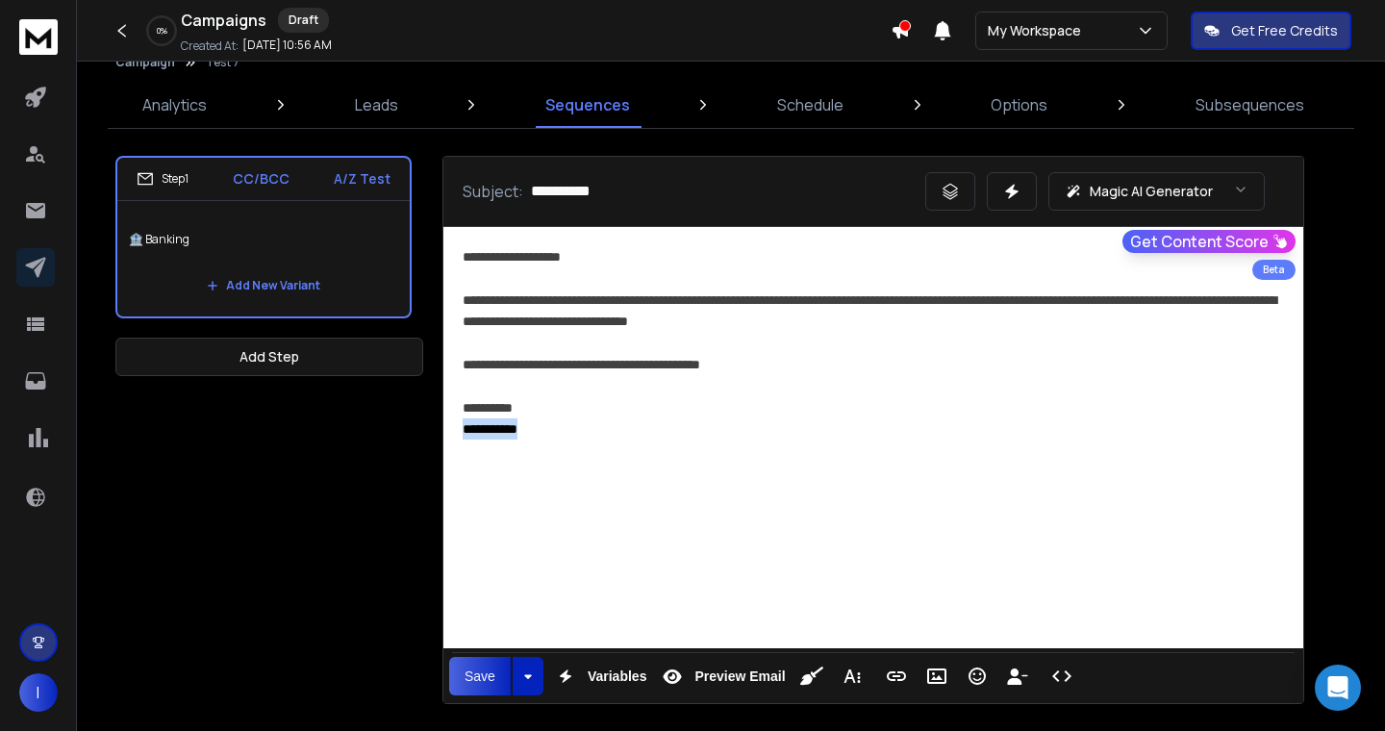
click at [438, 434] on div "**********" at bounding box center [730, 430] width 1231 height 548
click at [590, 672] on span "Variables" at bounding box center [617, 676] width 67 height 16
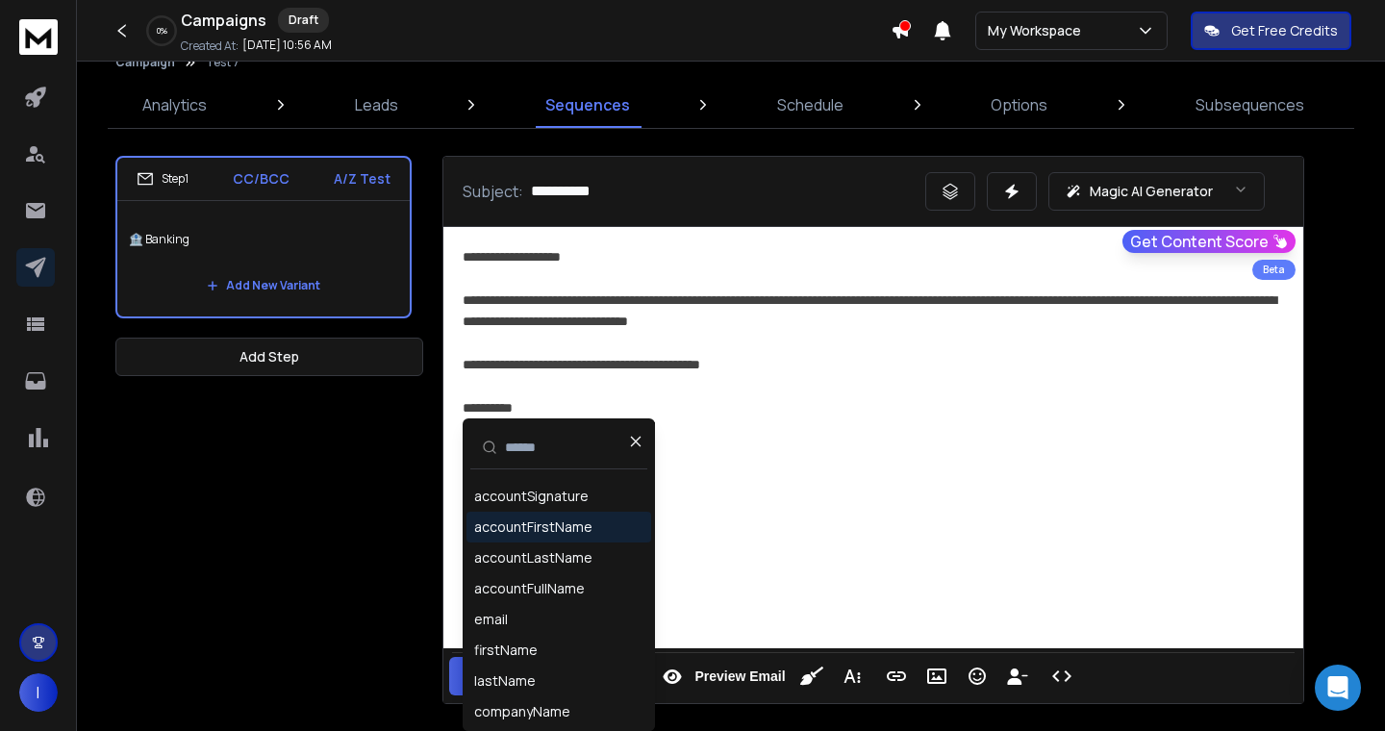
click at [598, 525] on div "accountFirstName" at bounding box center [558, 527] width 185 height 31
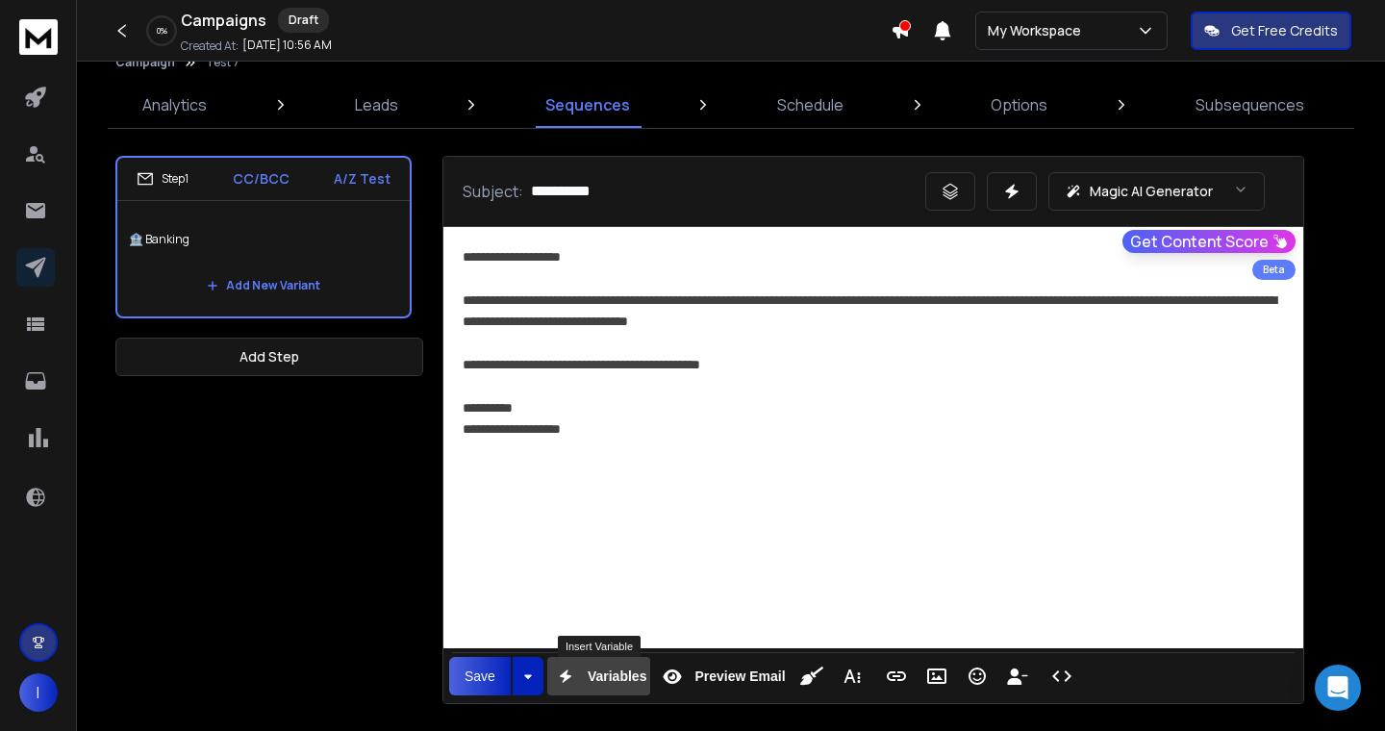
click at [607, 668] on span "Variables" at bounding box center [617, 676] width 67 height 16
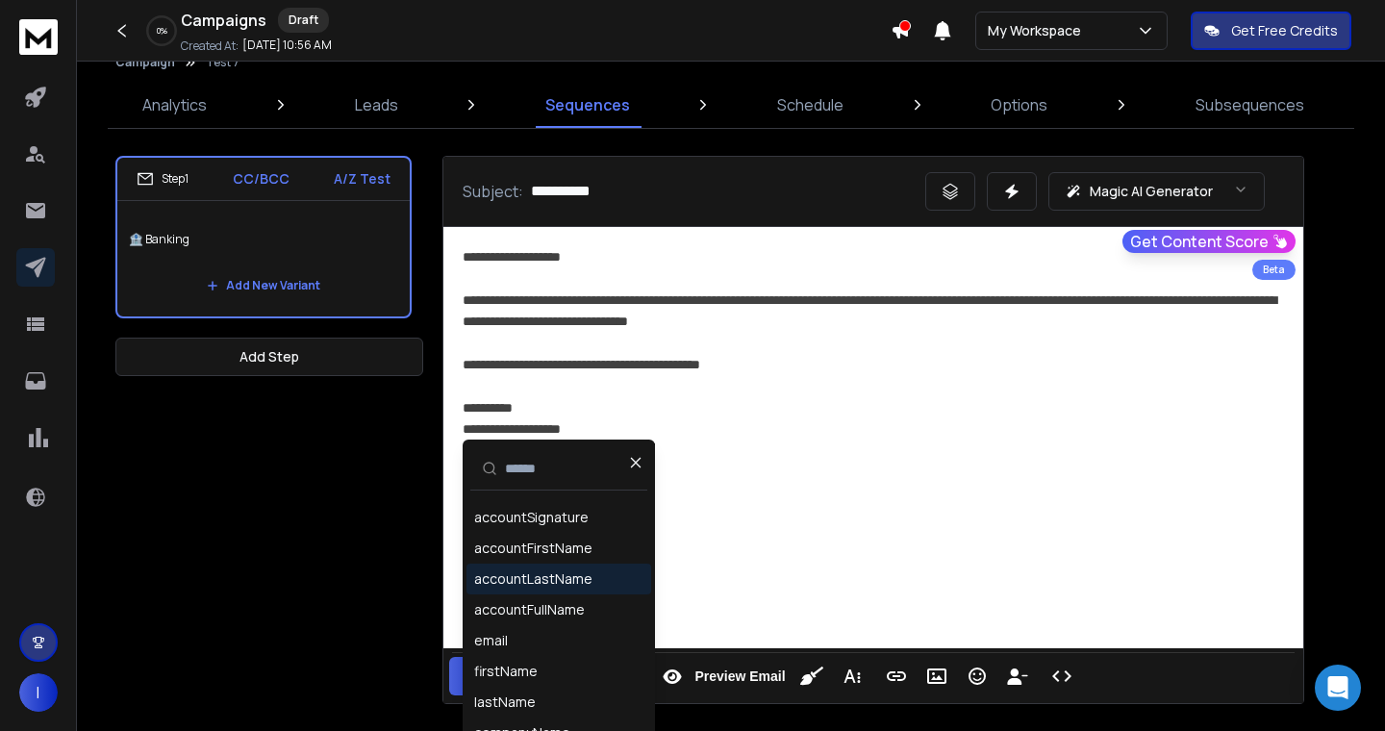
click at [595, 574] on div "accountLastName" at bounding box center [558, 578] width 185 height 31
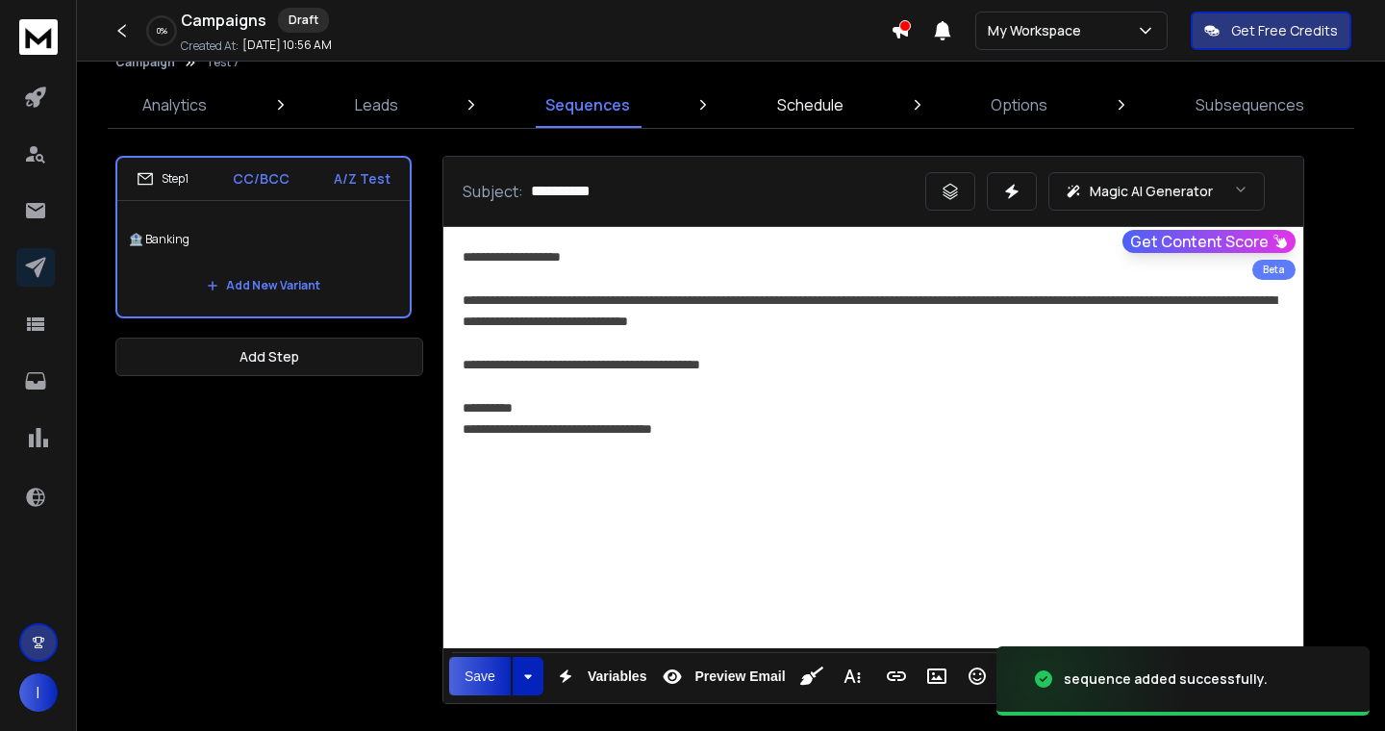
click at [813, 103] on p "Schedule" at bounding box center [810, 104] width 66 height 23
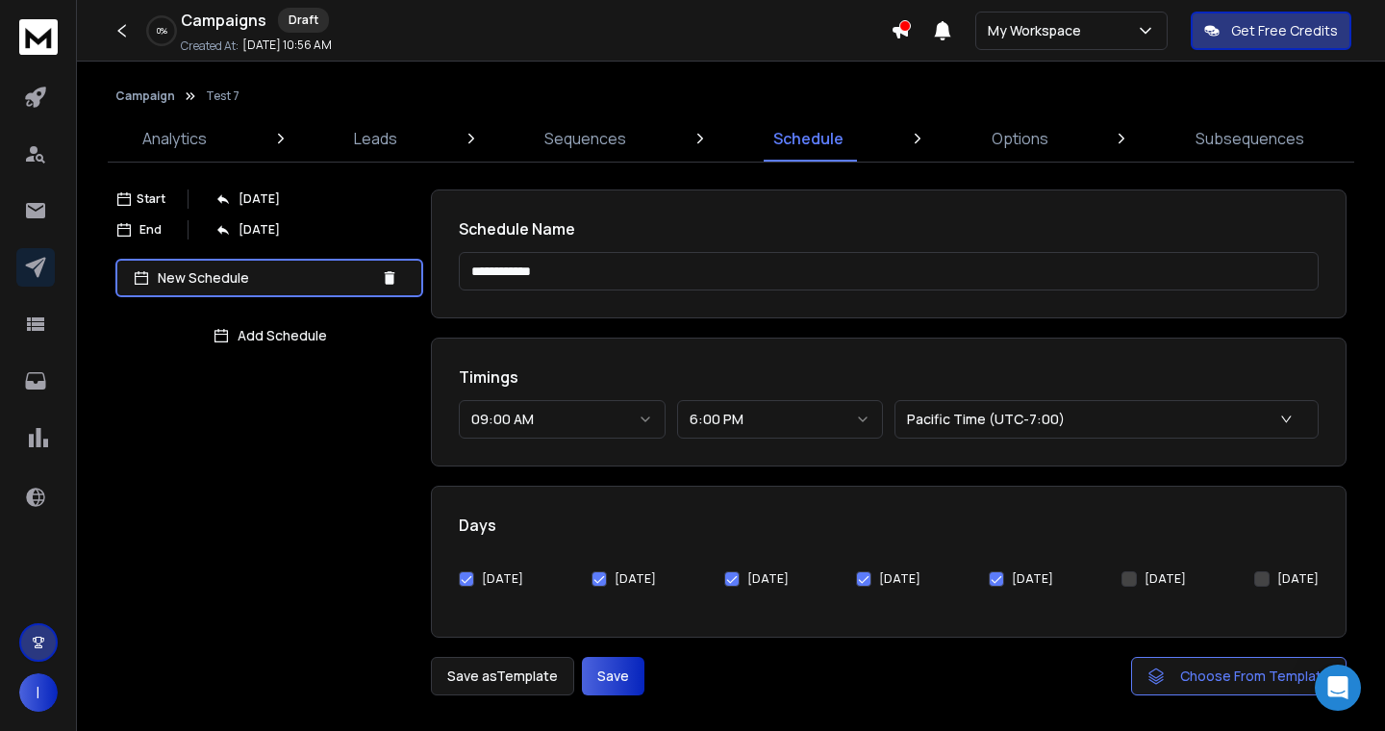
click at [463, 580] on button "Monday" at bounding box center [466, 578] width 15 height 15
click at [732, 577] on button "Wednesday" at bounding box center [731, 578] width 15 height 15
click at [882, 580] on div "Thursday" at bounding box center [888, 578] width 64 height 15
click at [870, 579] on button "Thursday" at bounding box center [863, 578] width 15 height 15
click at [1004, 582] on button "Friday" at bounding box center [995, 578] width 15 height 15
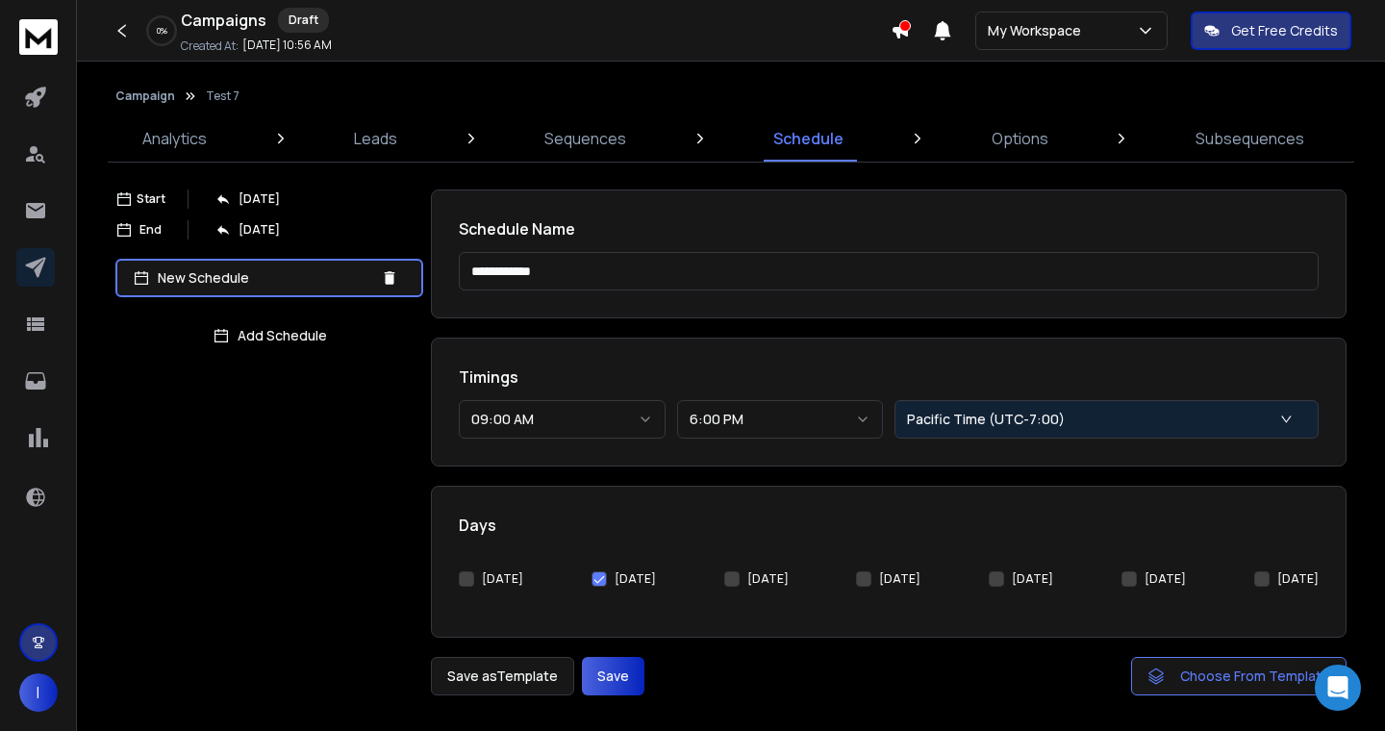
click at [1087, 425] on div "Pacific Time (UTC-7:00)" at bounding box center [1083, 419] width 352 height 19
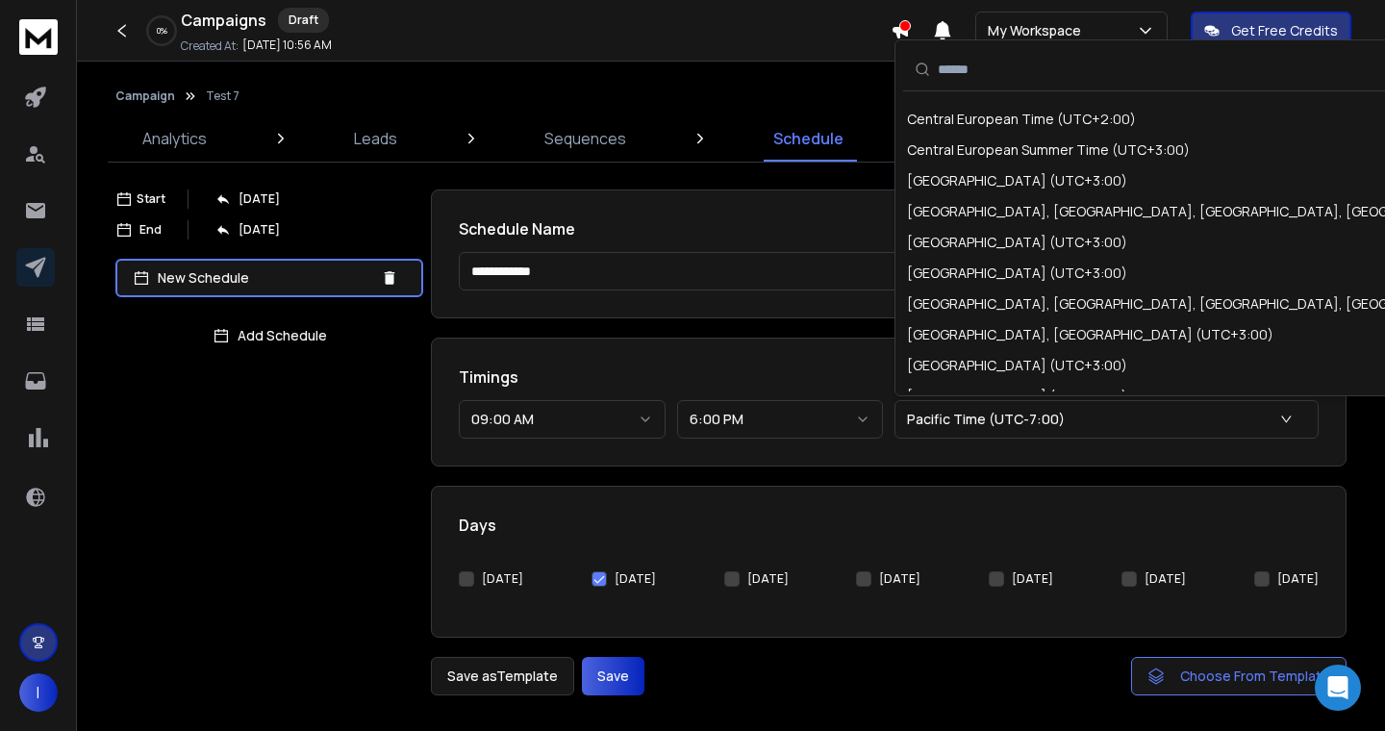
scroll to position [1138, 0]
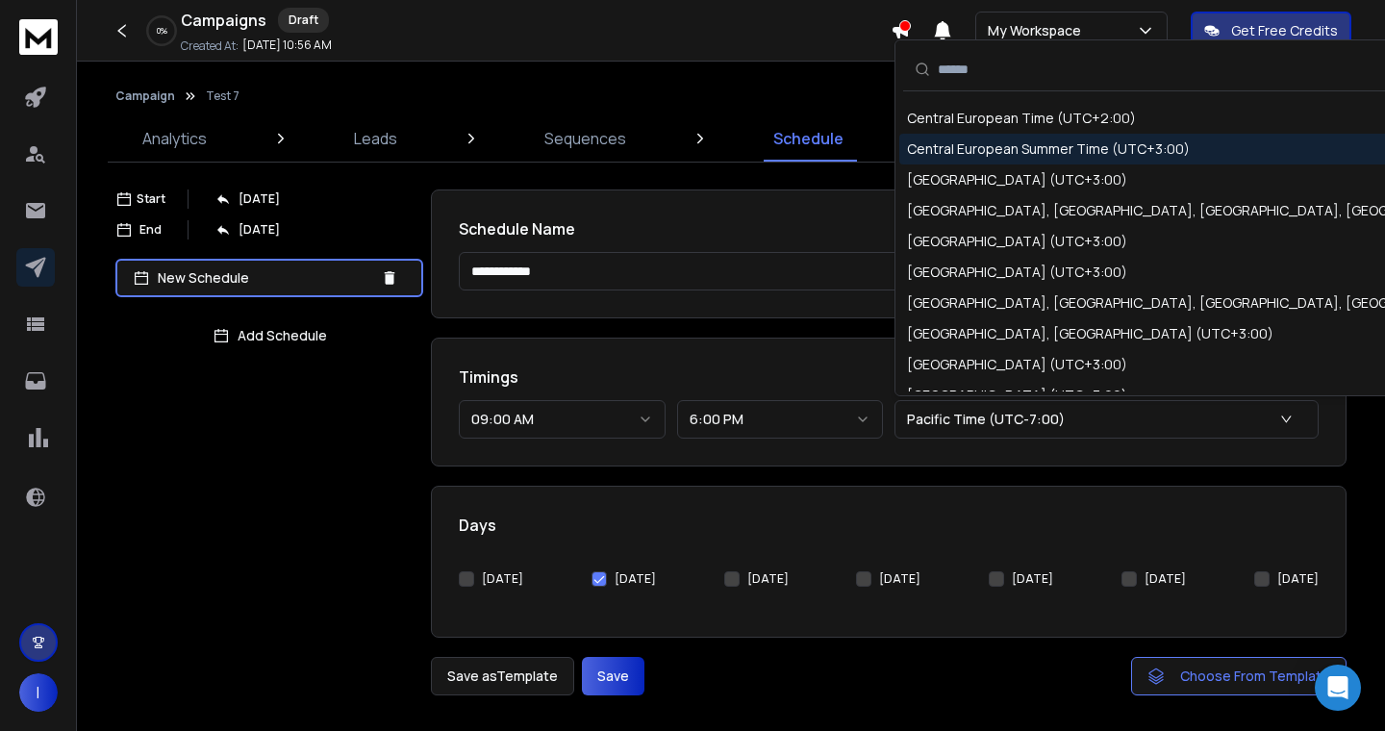
click at [1033, 151] on div "Central European Summer Time (UTC+3:00)" at bounding box center [1048, 148] width 283 height 19
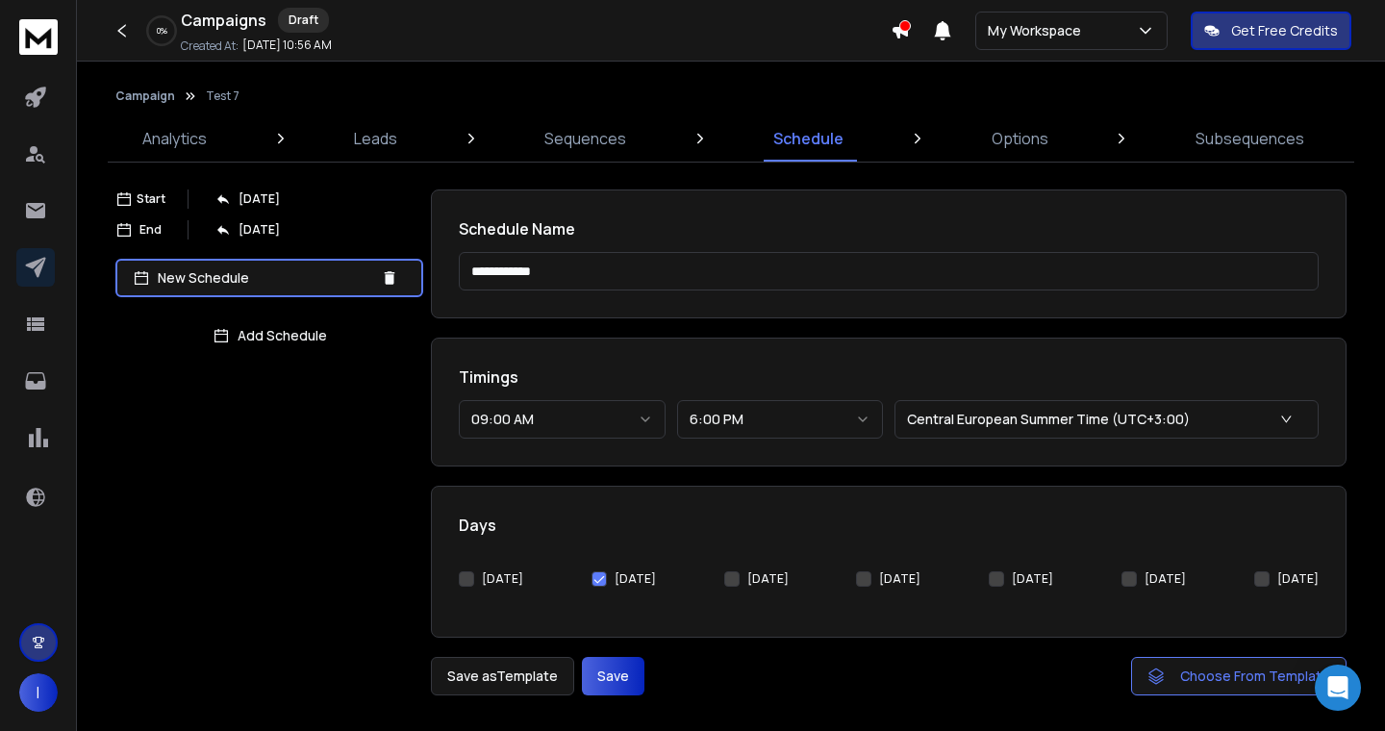
click at [651, 425] on icon "button" at bounding box center [645, 419] width 15 height 15
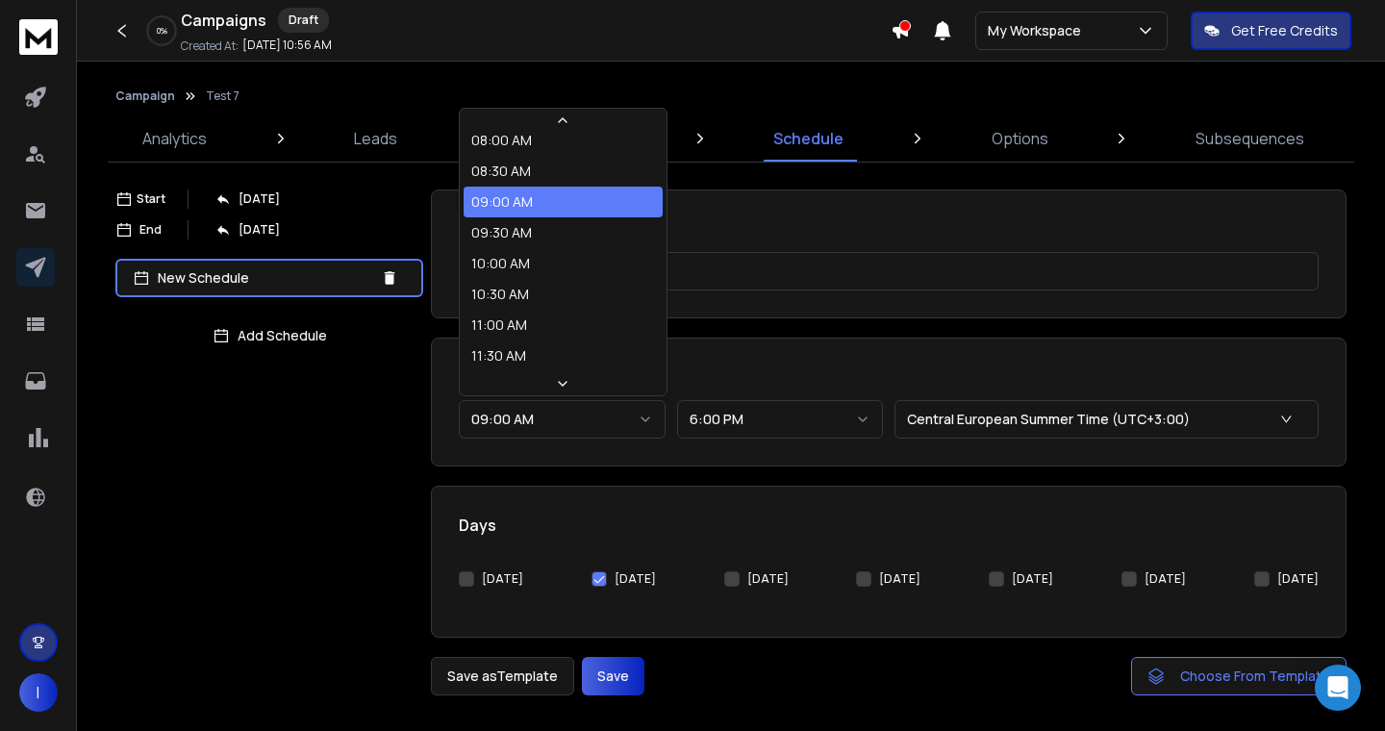
scroll to position [504, 0]
select select "********"
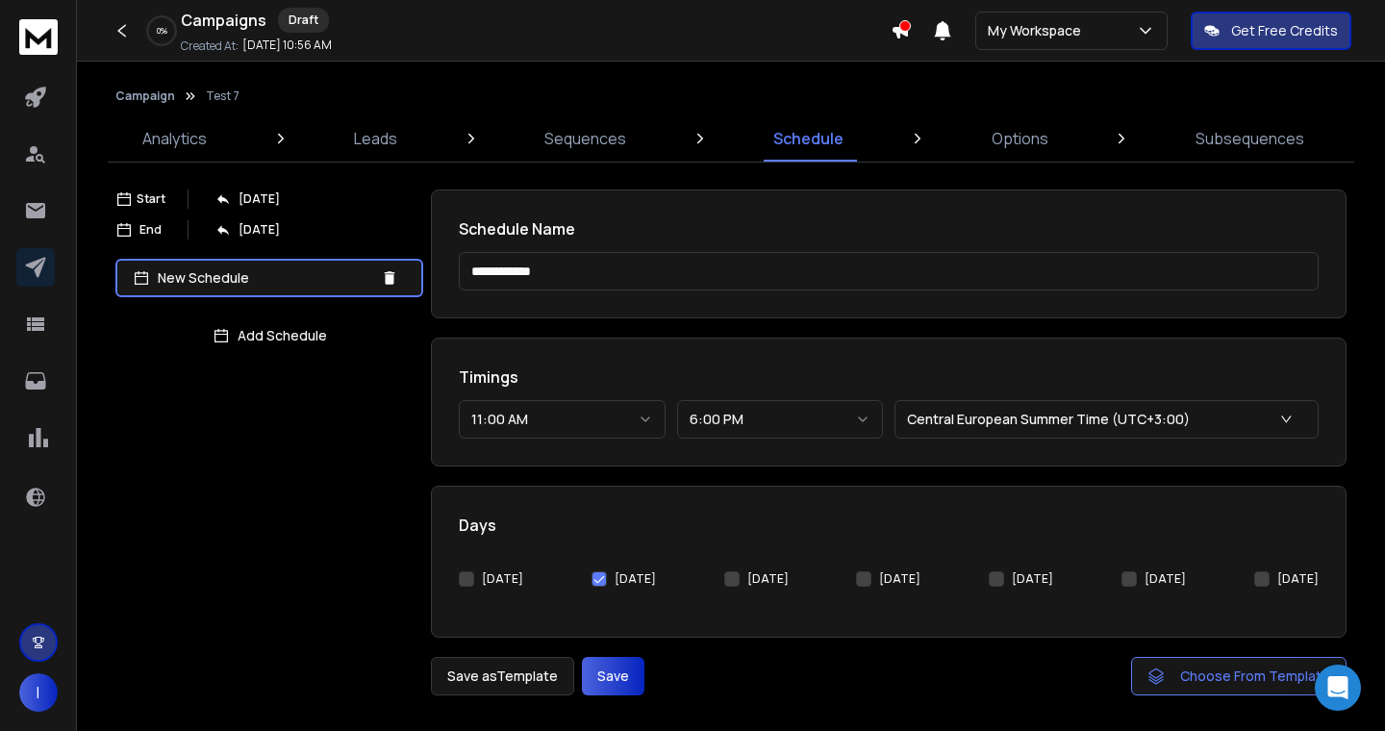
click at [808, 416] on button "6:00 PM" at bounding box center [780, 419] width 207 height 38
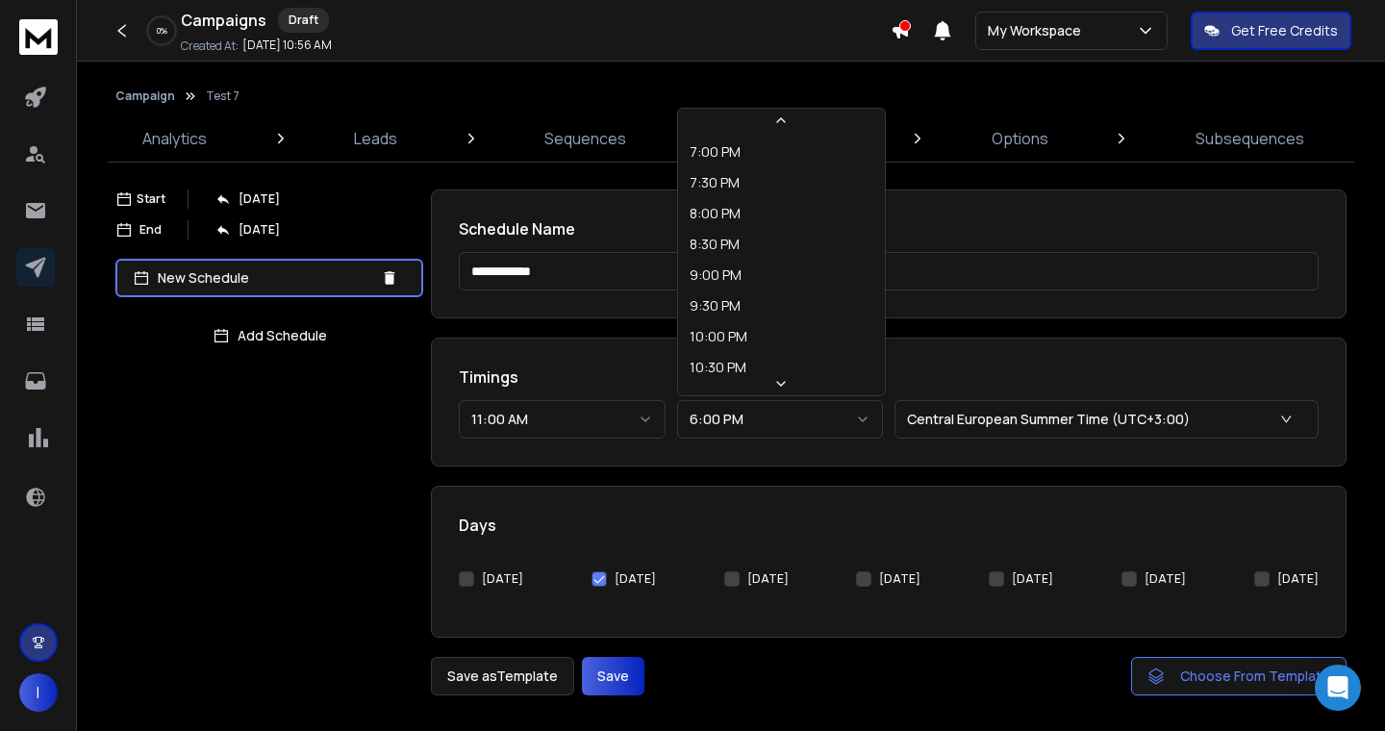
scroll to position [544, 0]
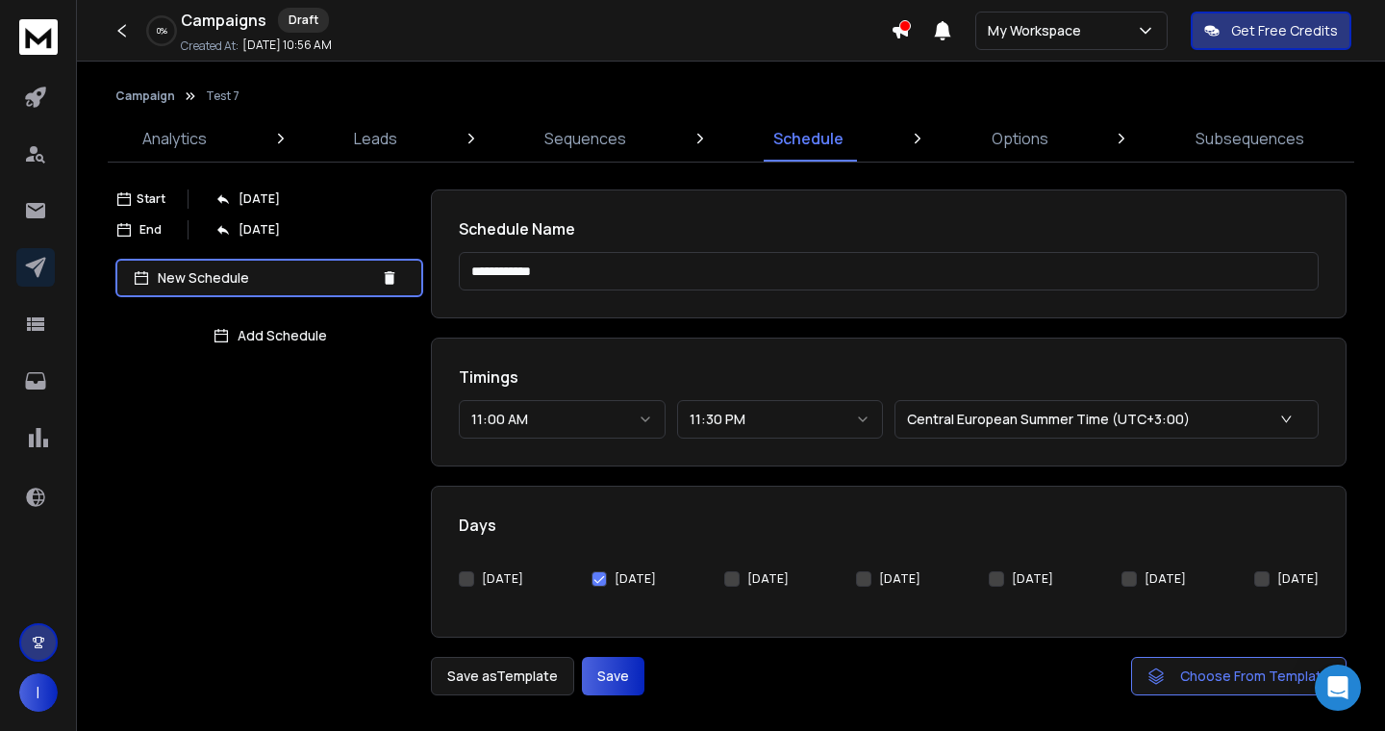
click at [762, 421] on button "11:30 PM" at bounding box center [780, 419] width 207 height 38
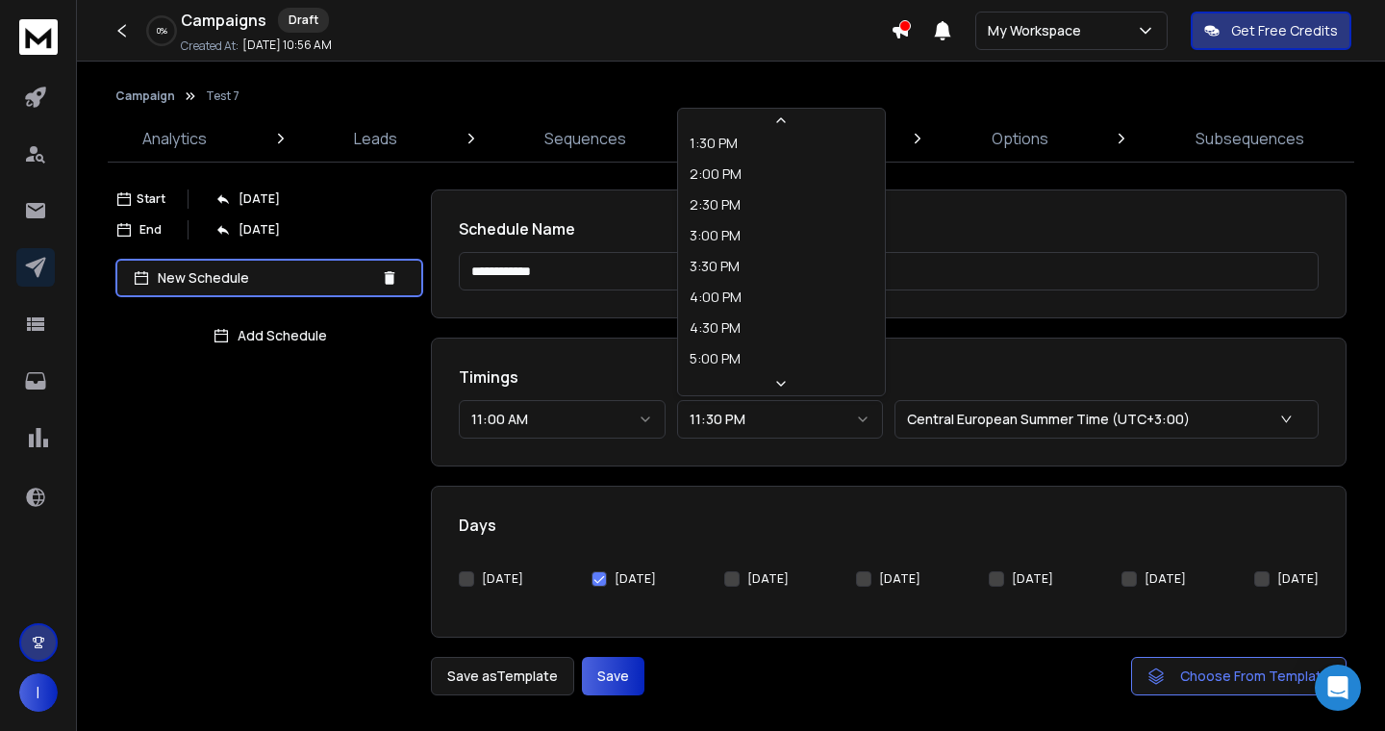
scroll to position [0, 0]
select select "********"
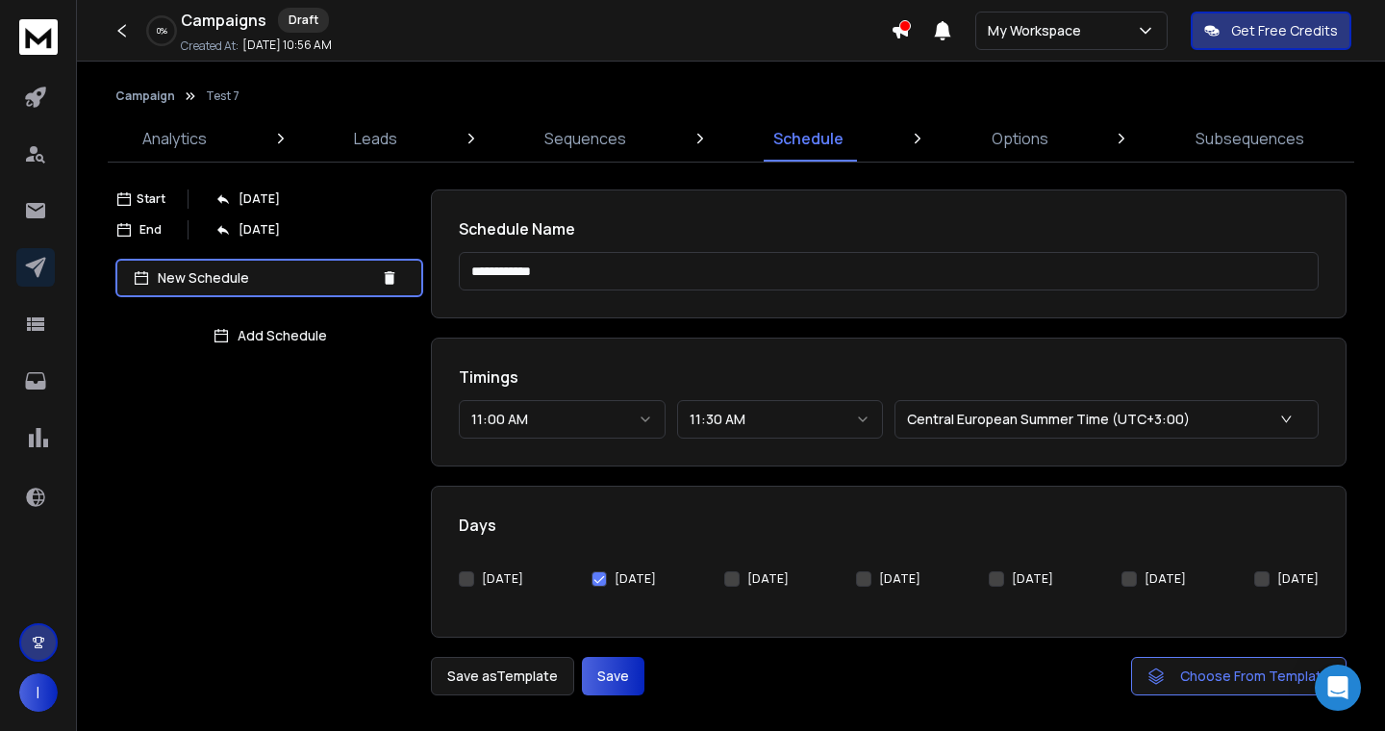
click at [598, 680] on button "Save" at bounding box center [613, 676] width 63 height 38
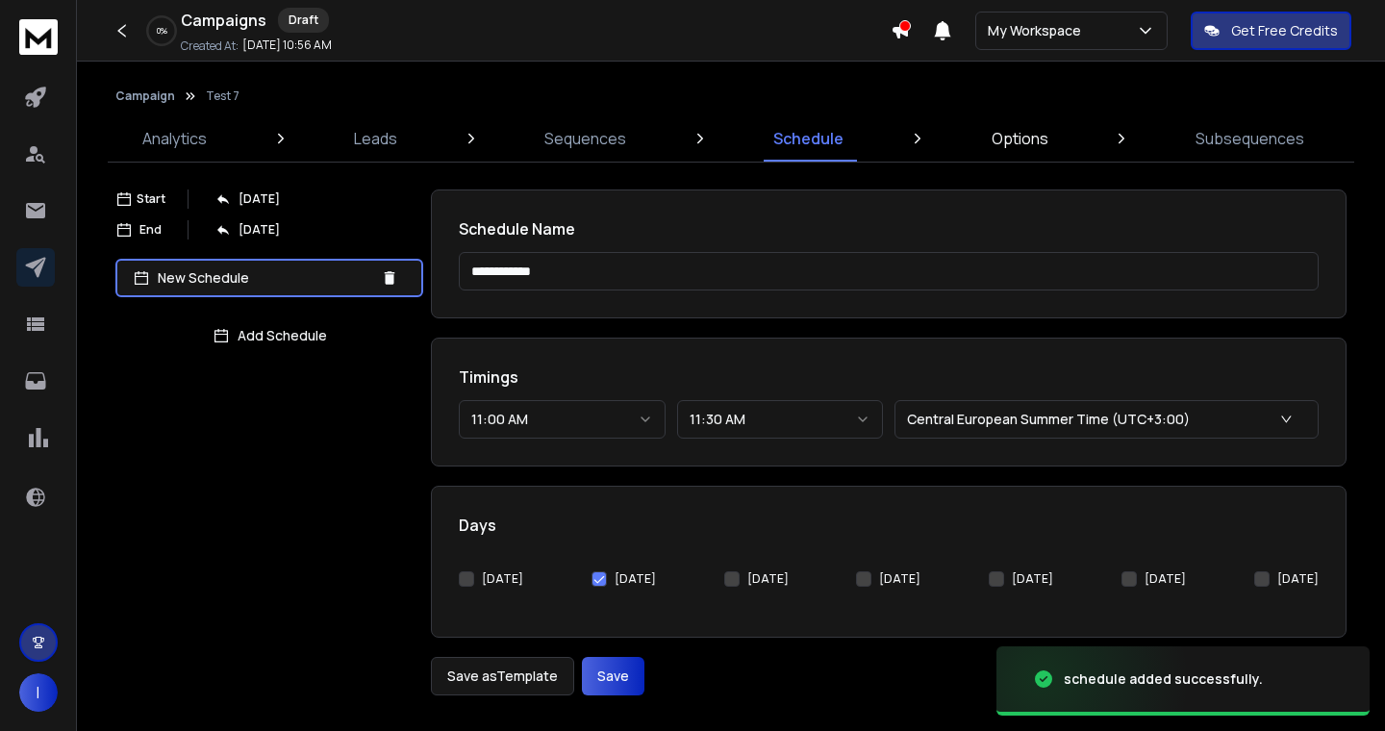
click at [1012, 135] on p "Options" at bounding box center [1019, 138] width 57 height 23
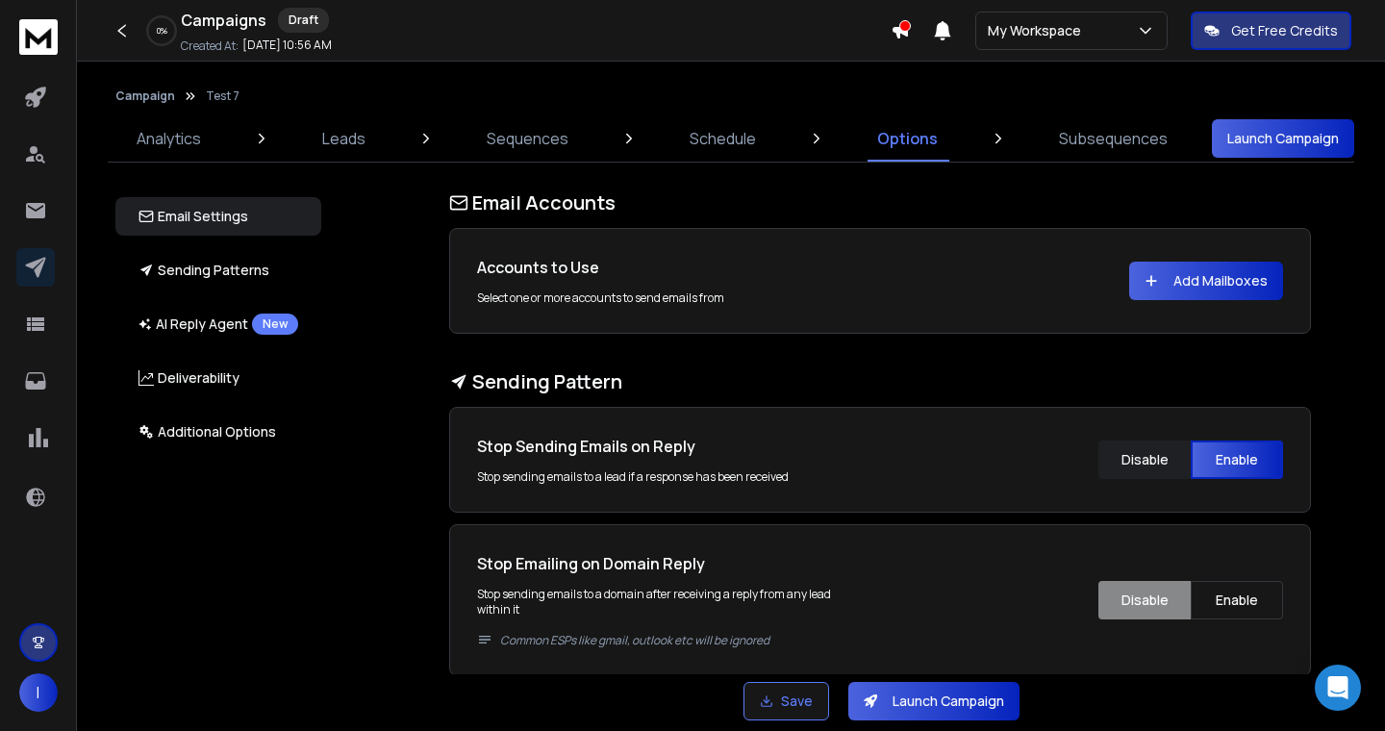
click at [1174, 288] on button "Add Mailboxes" at bounding box center [1206, 281] width 154 height 38
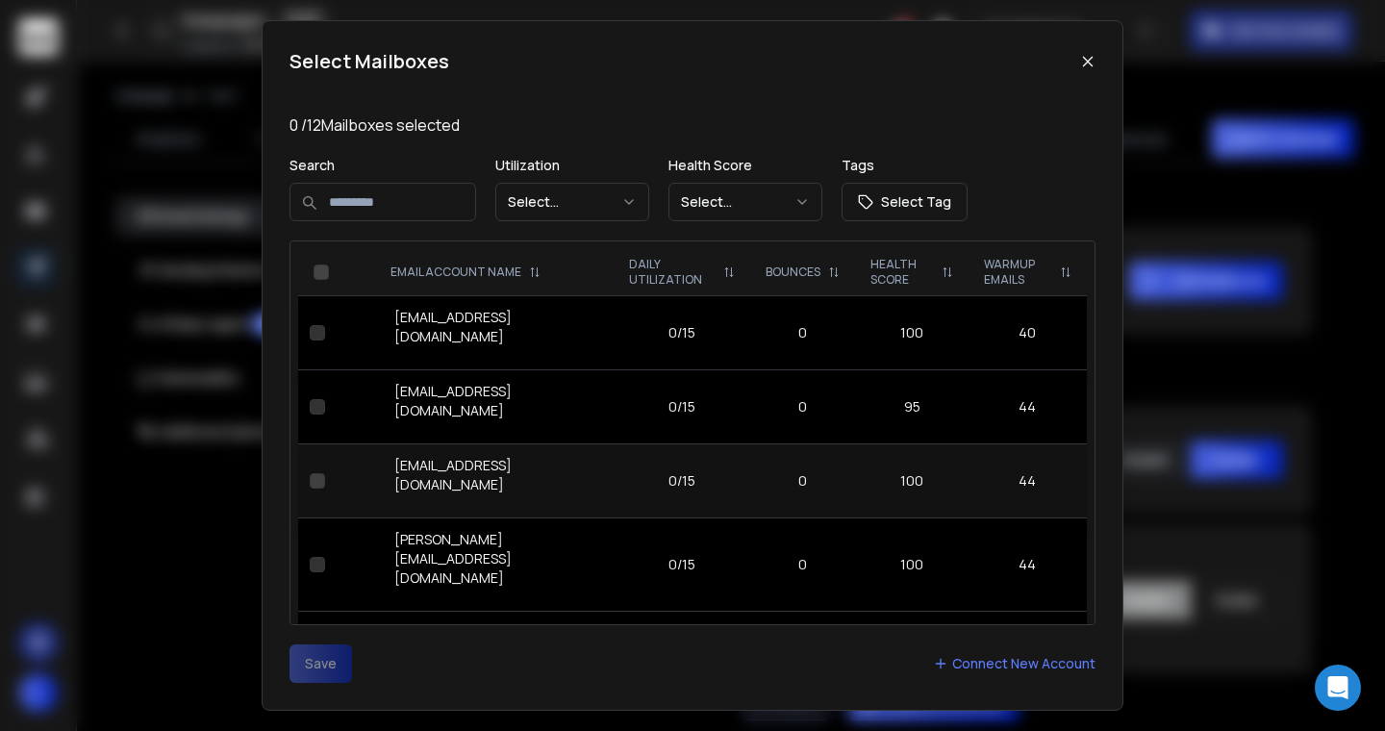
scroll to position [429, 0]
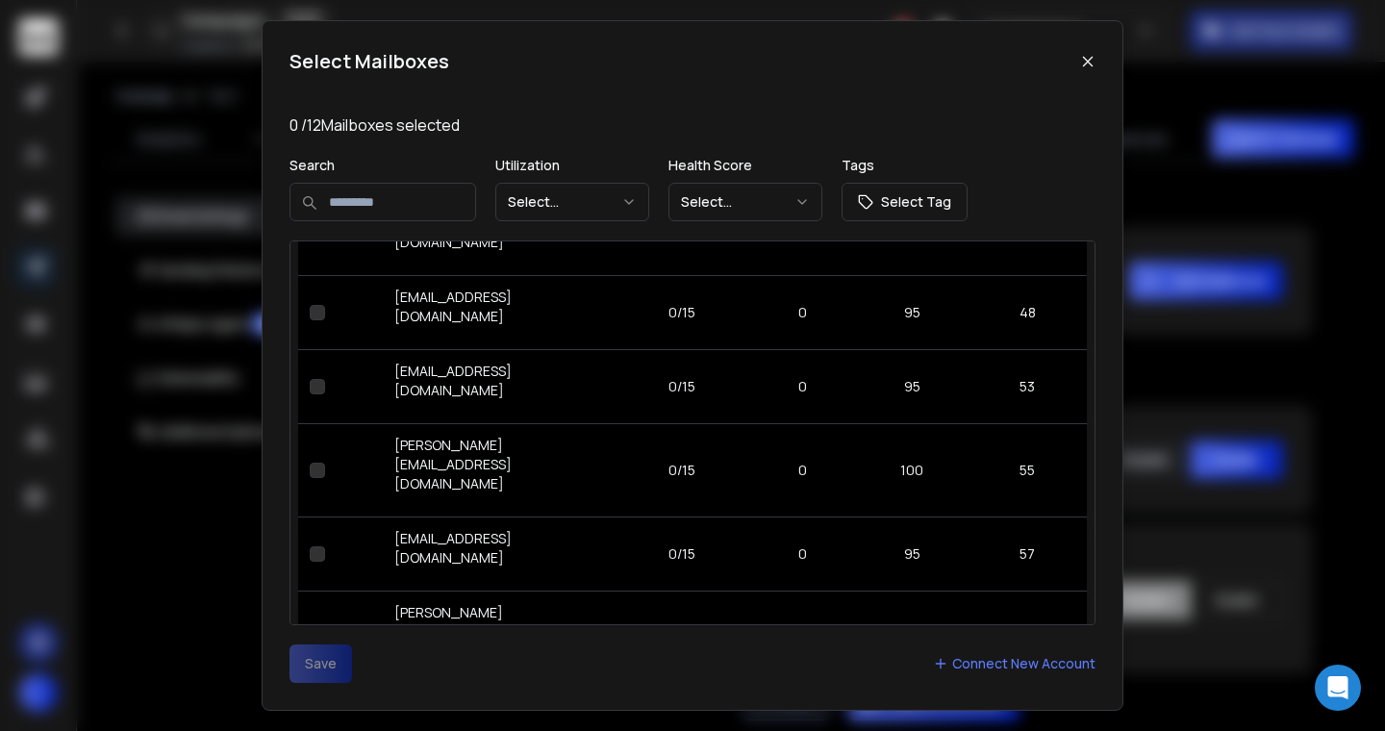
click at [322, 656] on button "Save" at bounding box center [320, 663] width 63 height 38
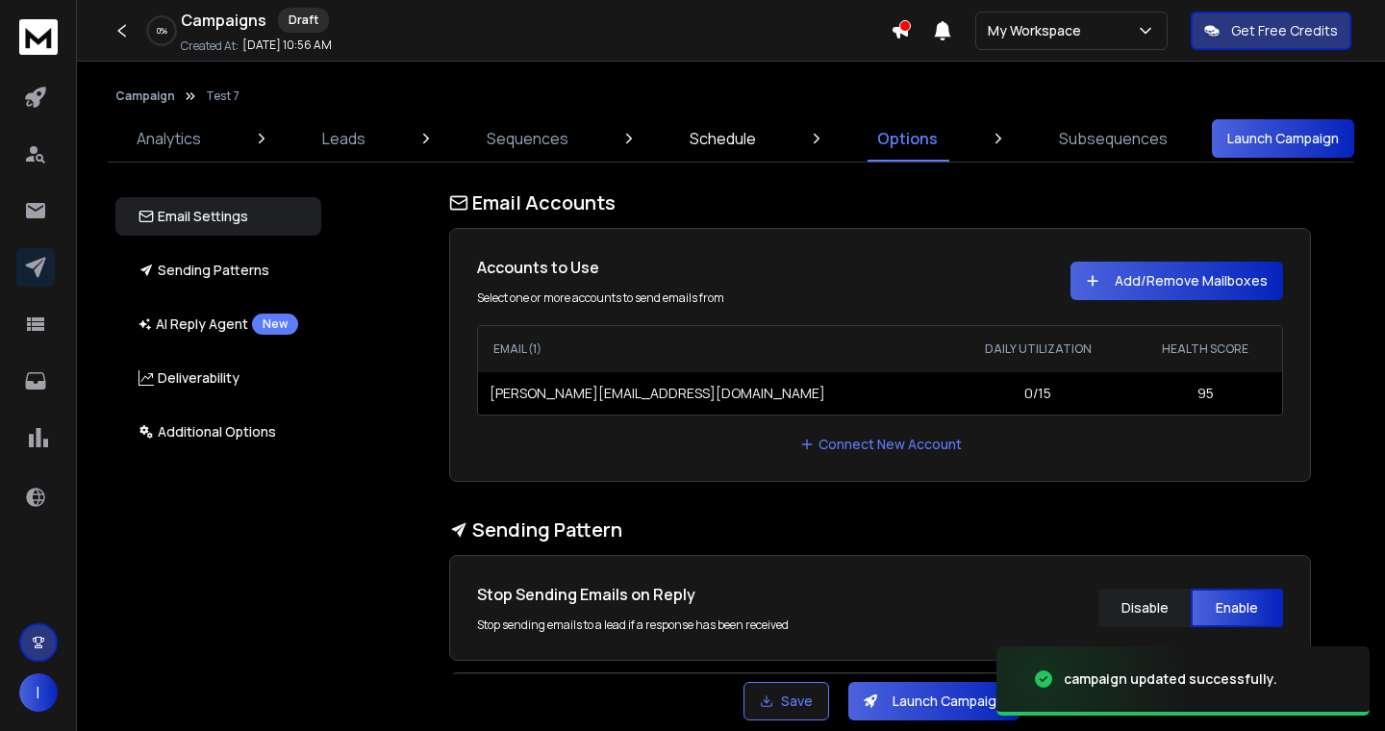
click at [739, 134] on p "Schedule" at bounding box center [722, 138] width 66 height 23
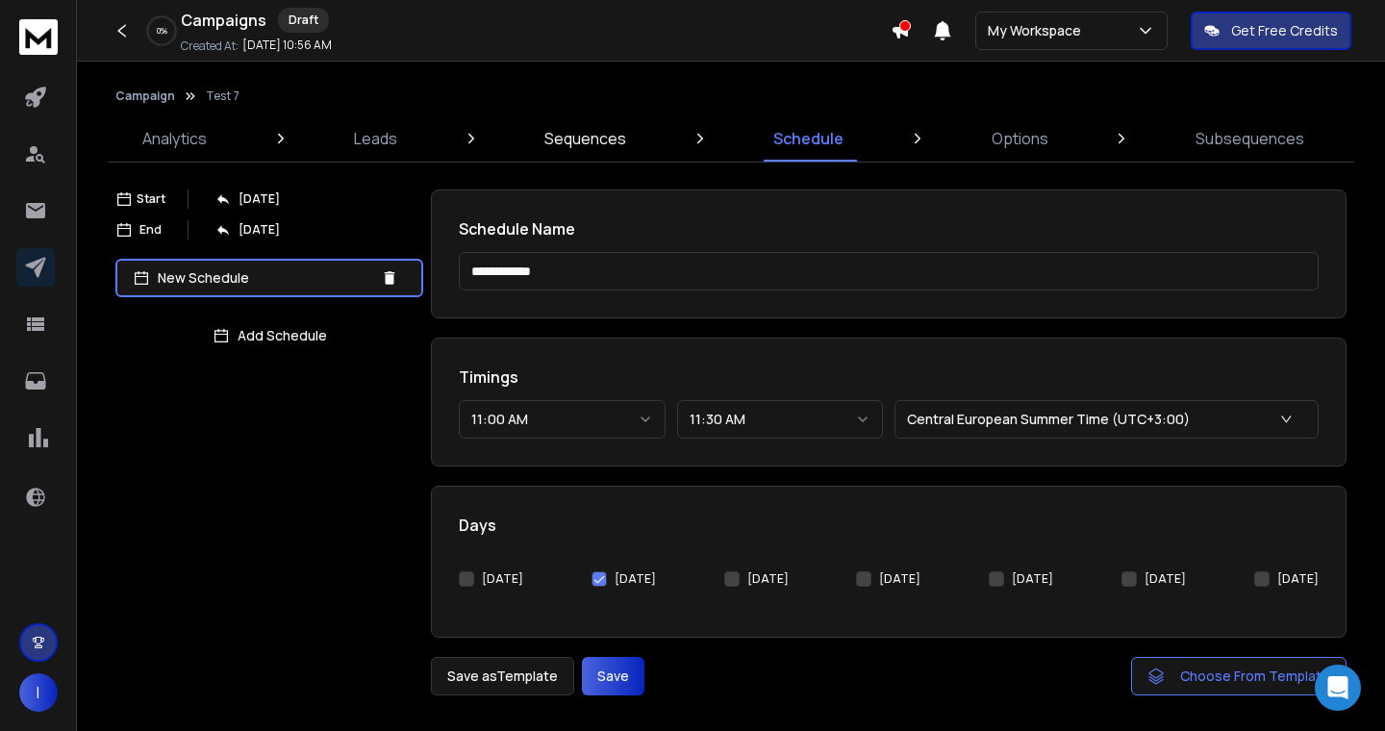
click at [578, 144] on p "Sequences" at bounding box center [585, 138] width 82 height 23
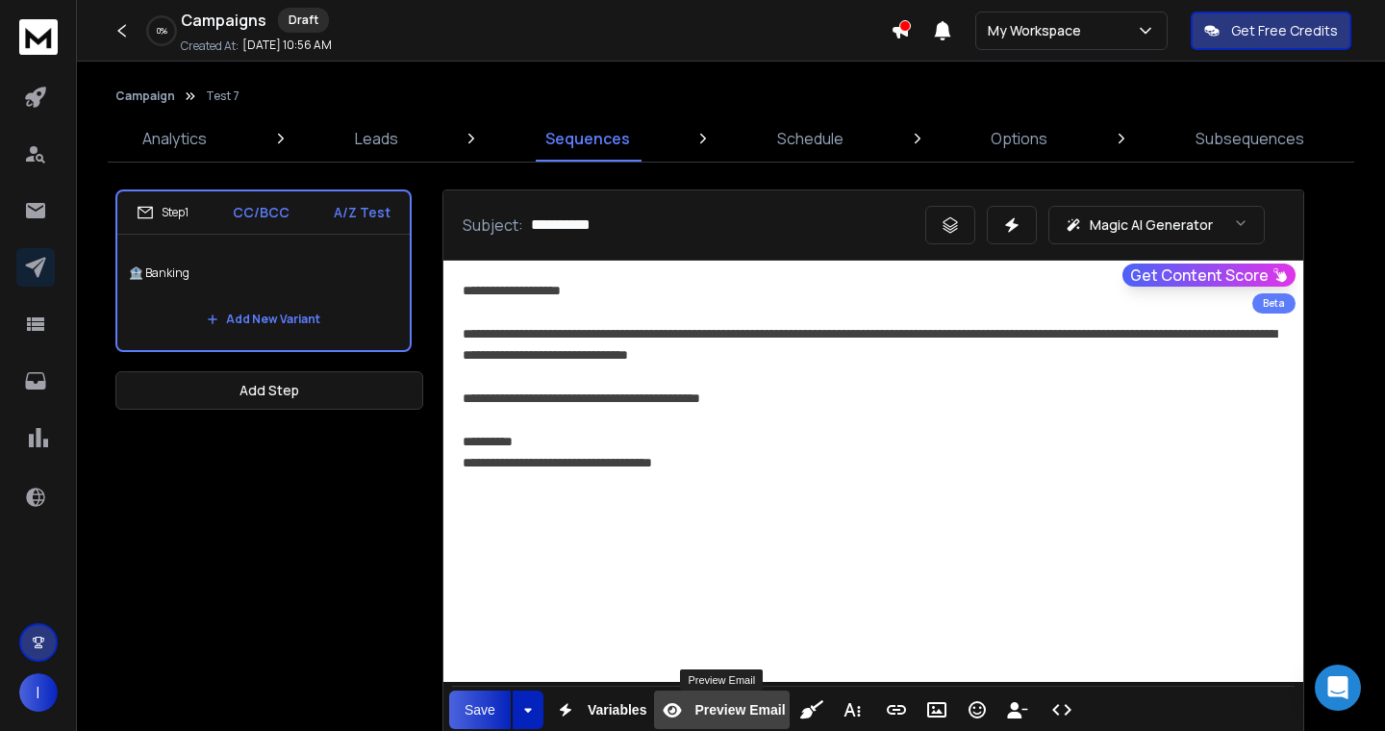
click at [691, 709] on span "Preview Email" at bounding box center [739, 710] width 98 height 16
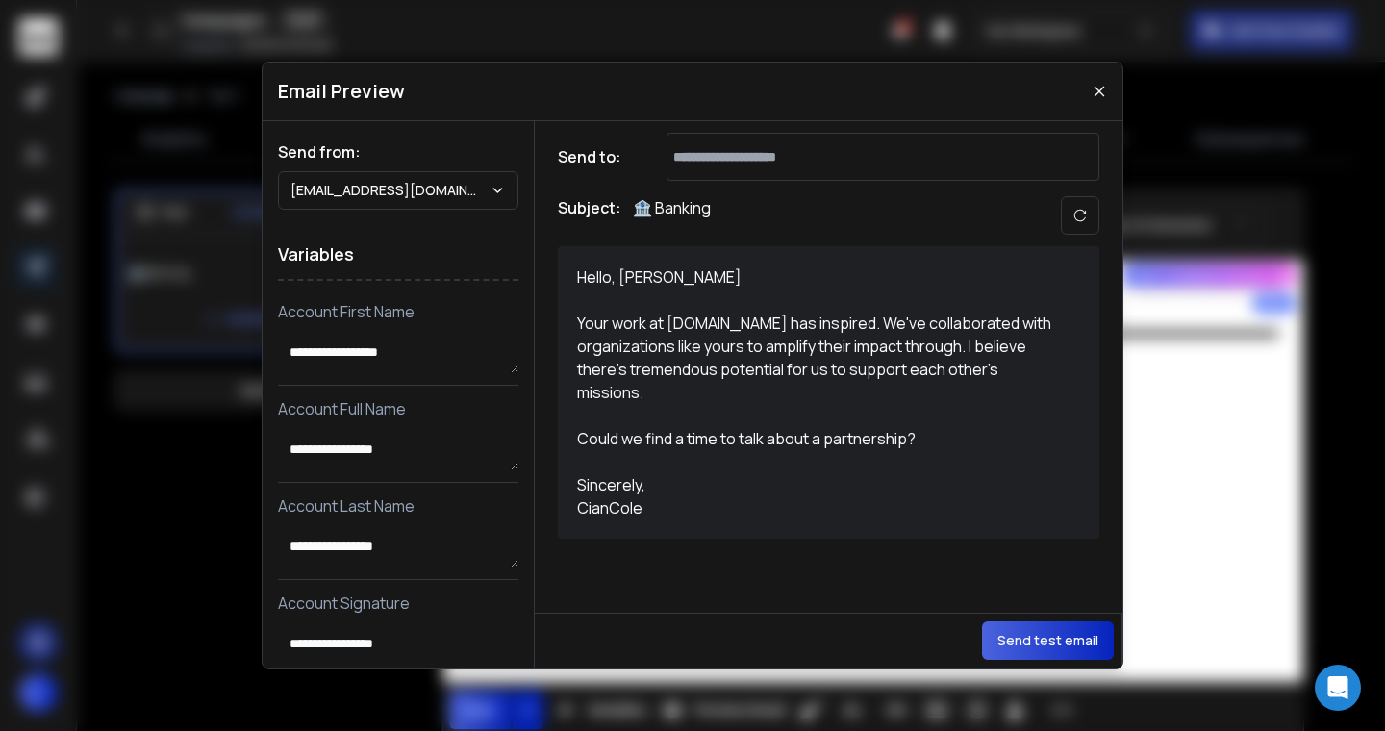
click at [1098, 97] on icon at bounding box center [1098, 91] width 15 height 15
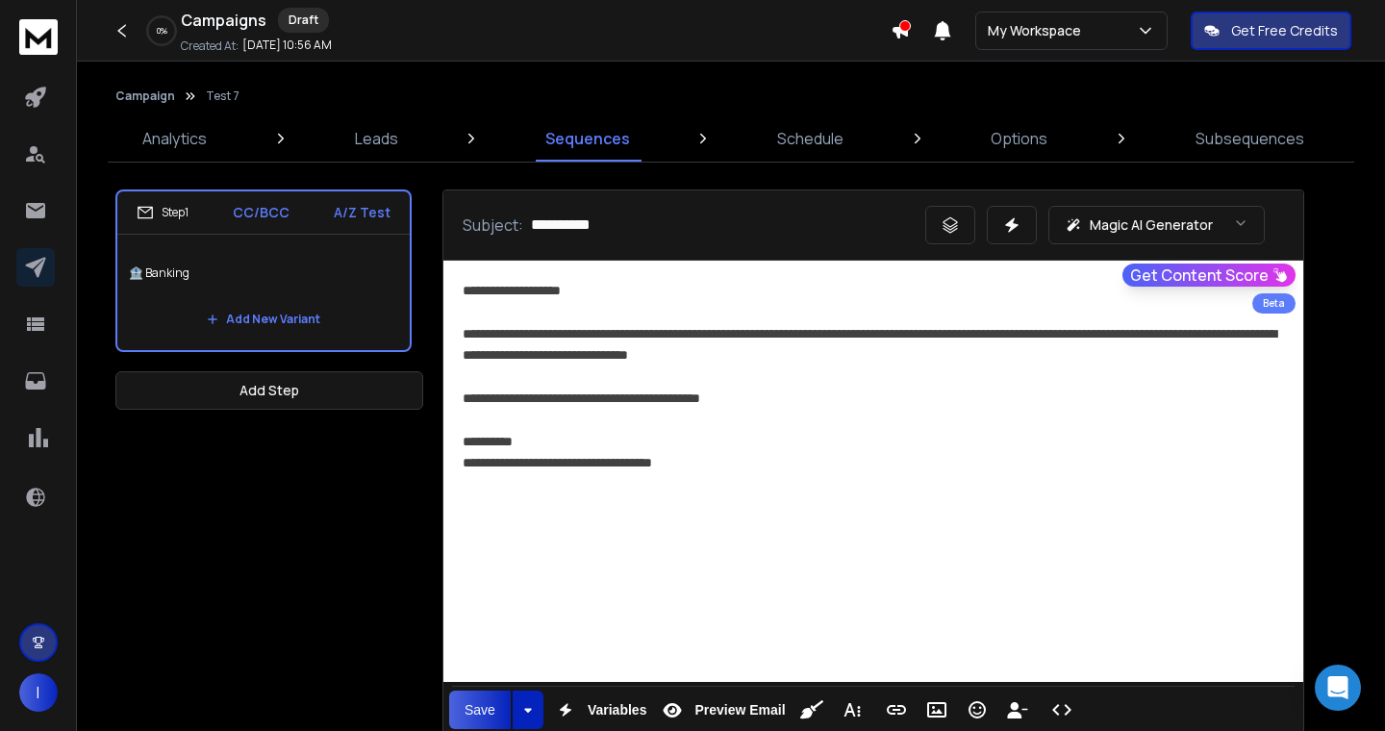
click at [589, 461] on div "**********" at bounding box center [873, 377] width 821 height 194
click at [1033, 139] on p "Options" at bounding box center [1018, 138] width 57 height 23
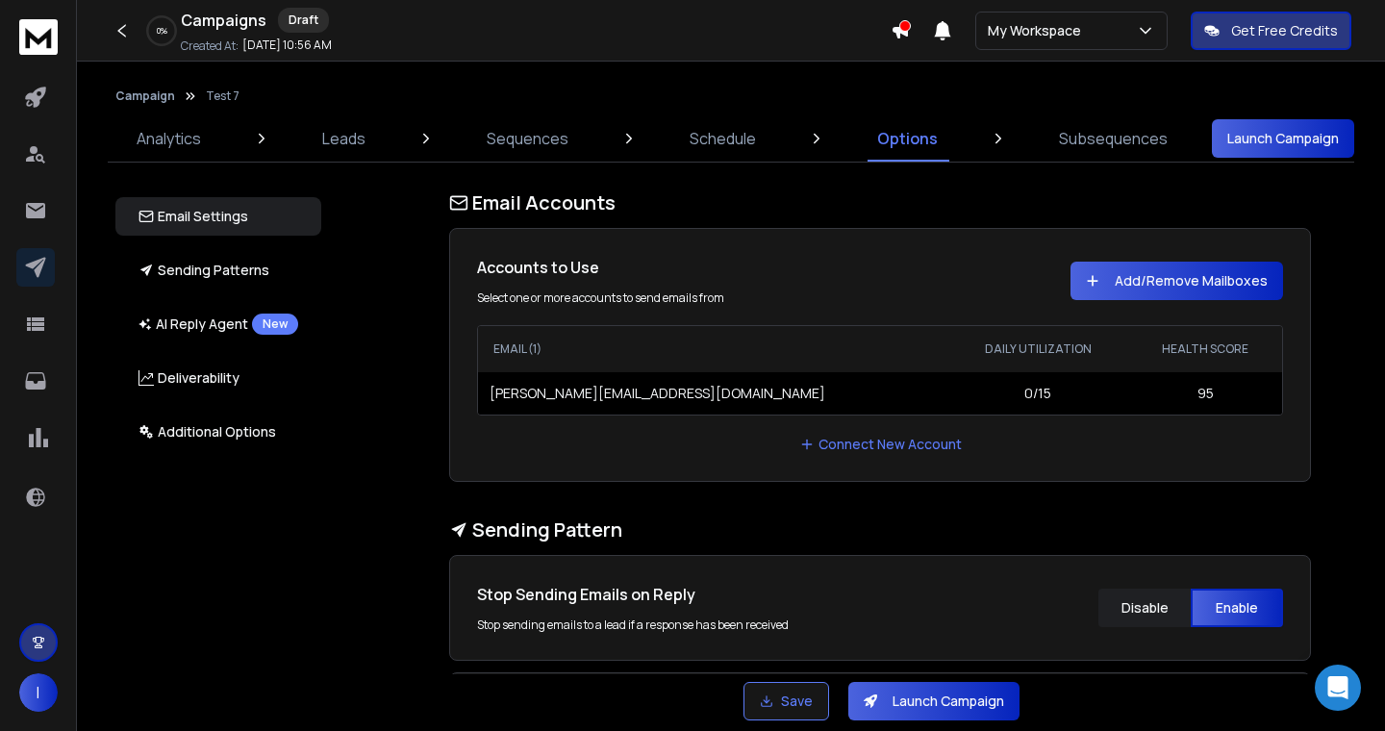
click at [897, 693] on button "Launch Campaign" at bounding box center [933, 701] width 171 height 38
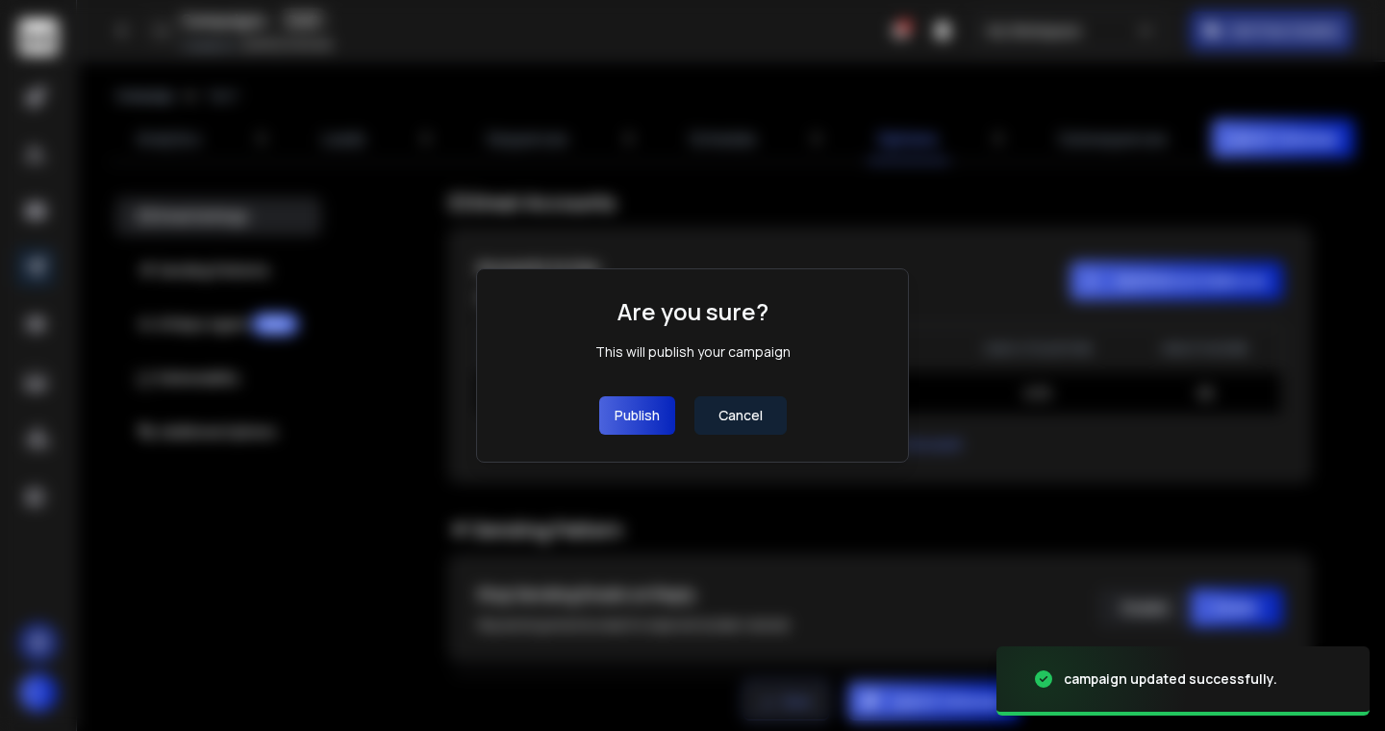
click at [604, 420] on button "Publish" at bounding box center [637, 415] width 76 height 38
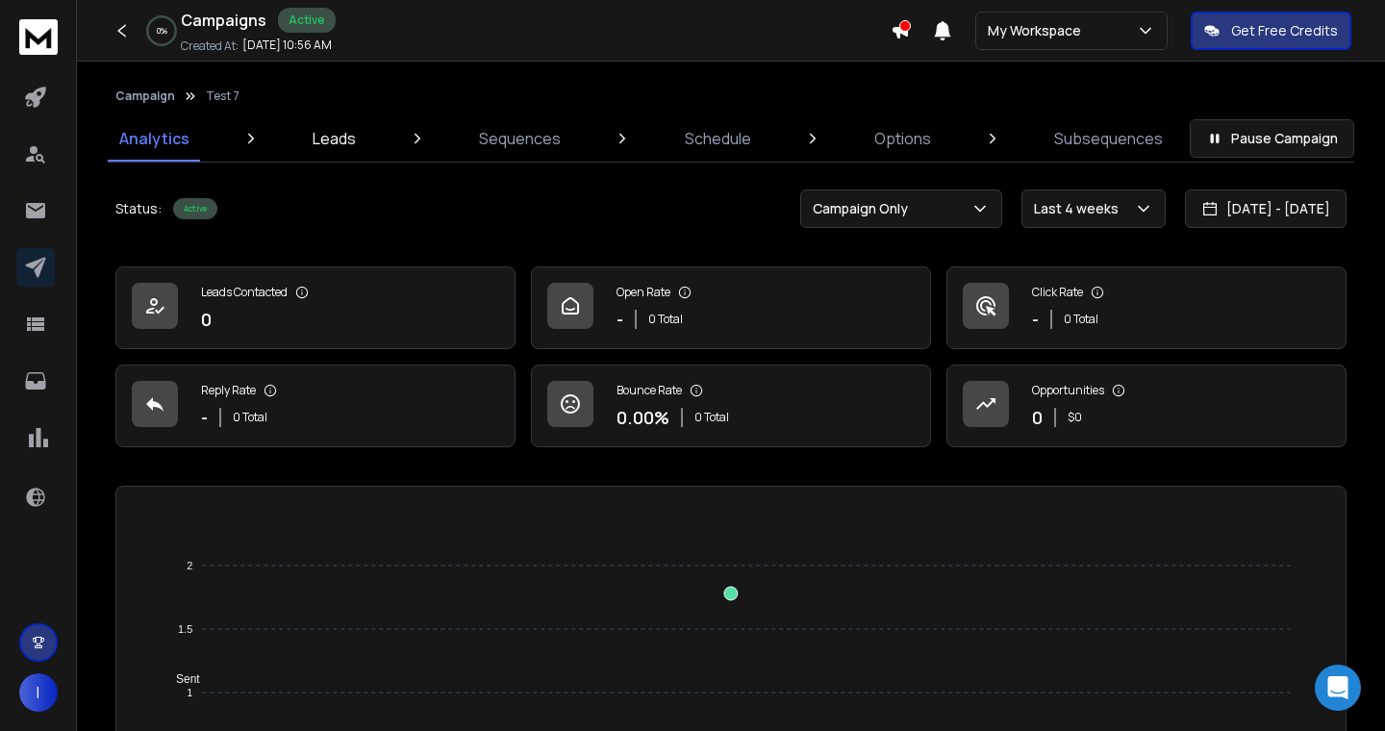
click at [341, 145] on p "Leads" at bounding box center [334, 138] width 43 height 23
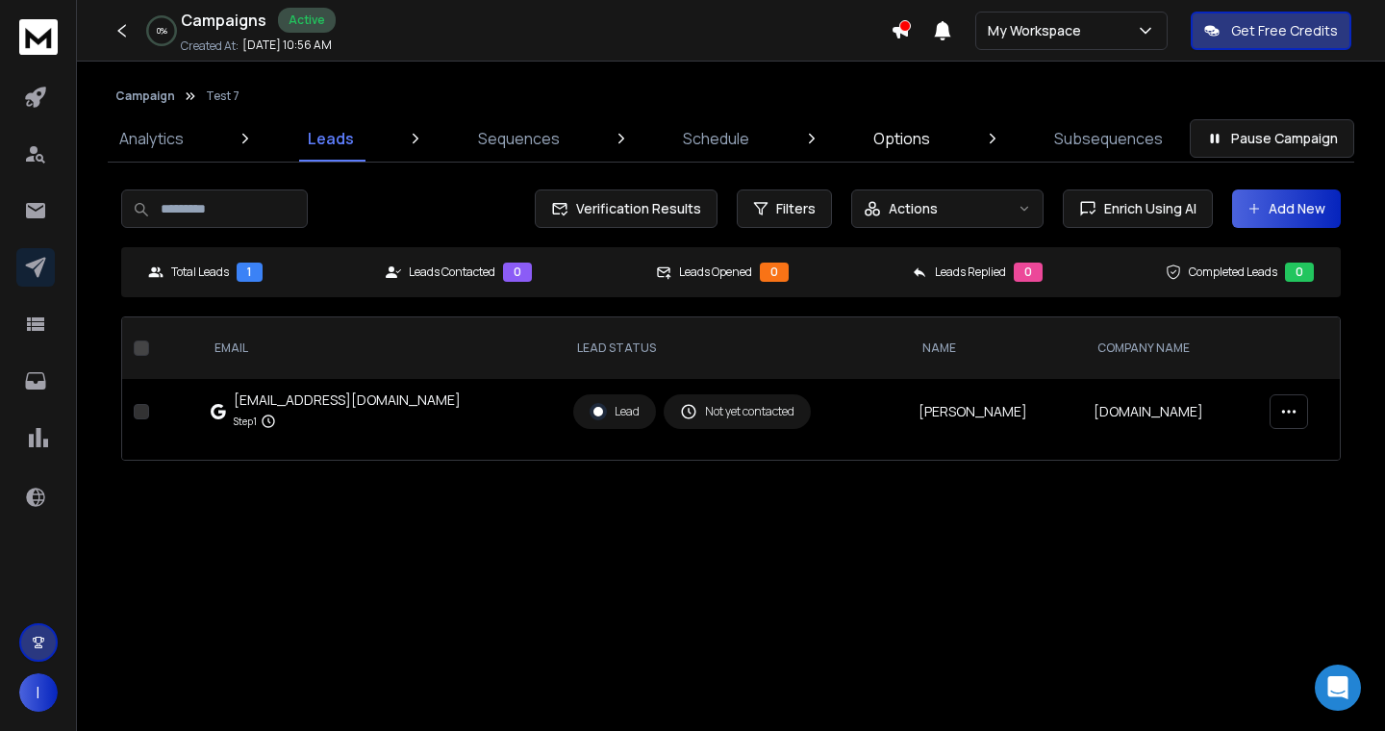
click at [902, 146] on p "Options" at bounding box center [901, 138] width 57 height 23
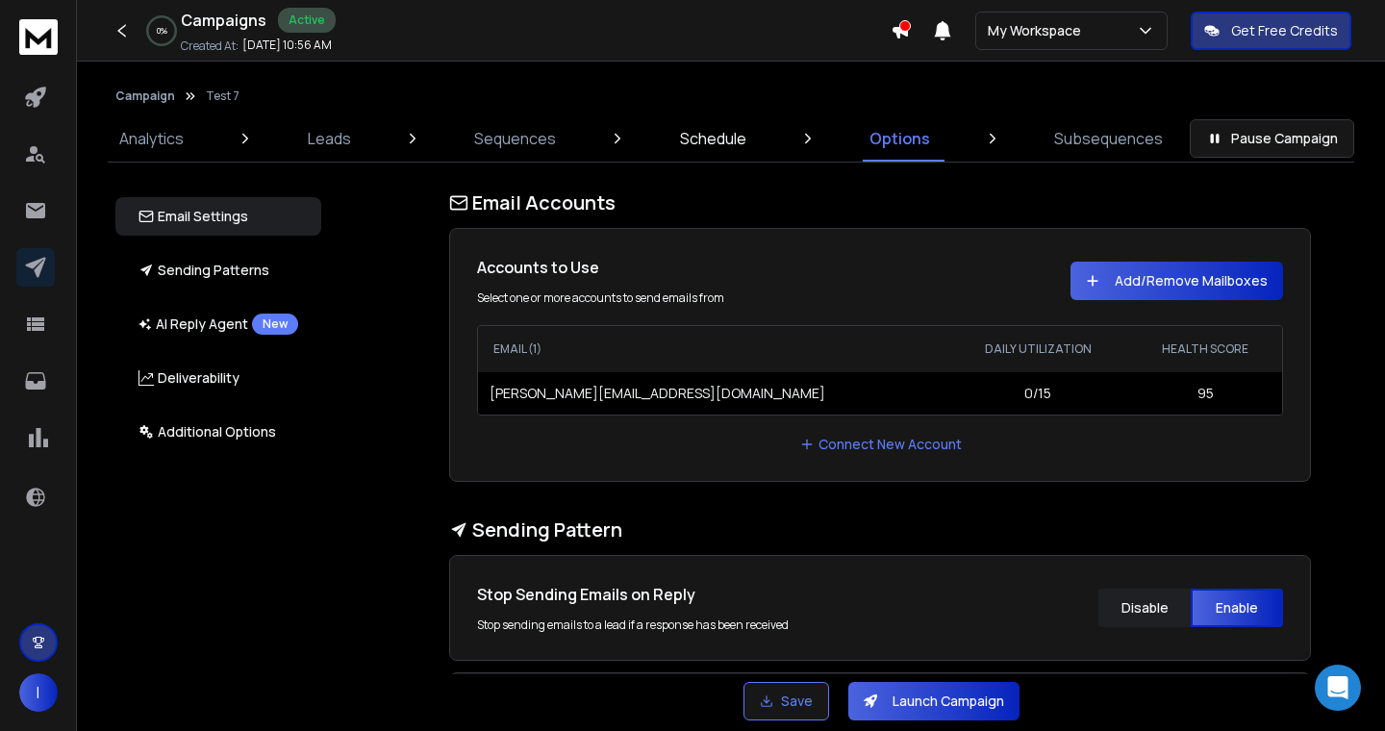
click at [733, 143] on p "Schedule" at bounding box center [713, 138] width 66 height 23
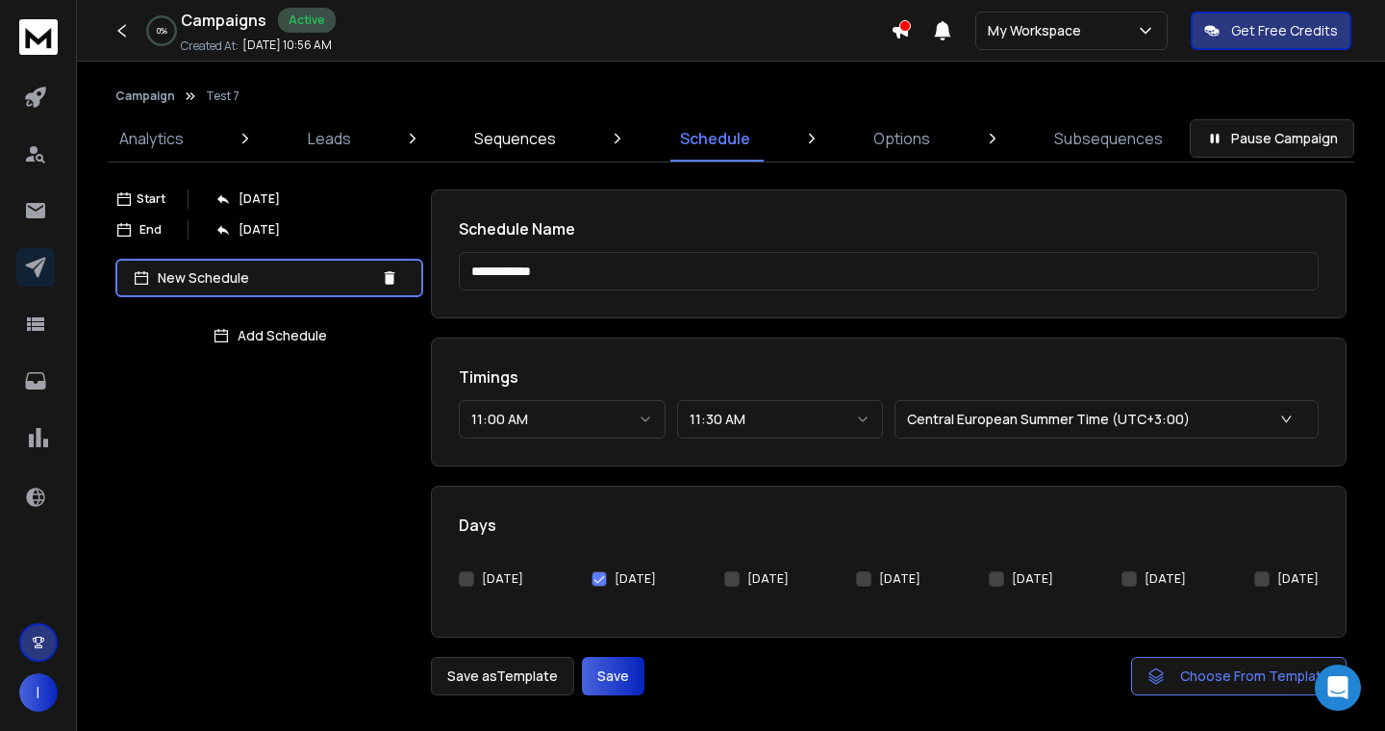
click at [522, 149] on p "Sequences" at bounding box center [515, 138] width 82 height 23
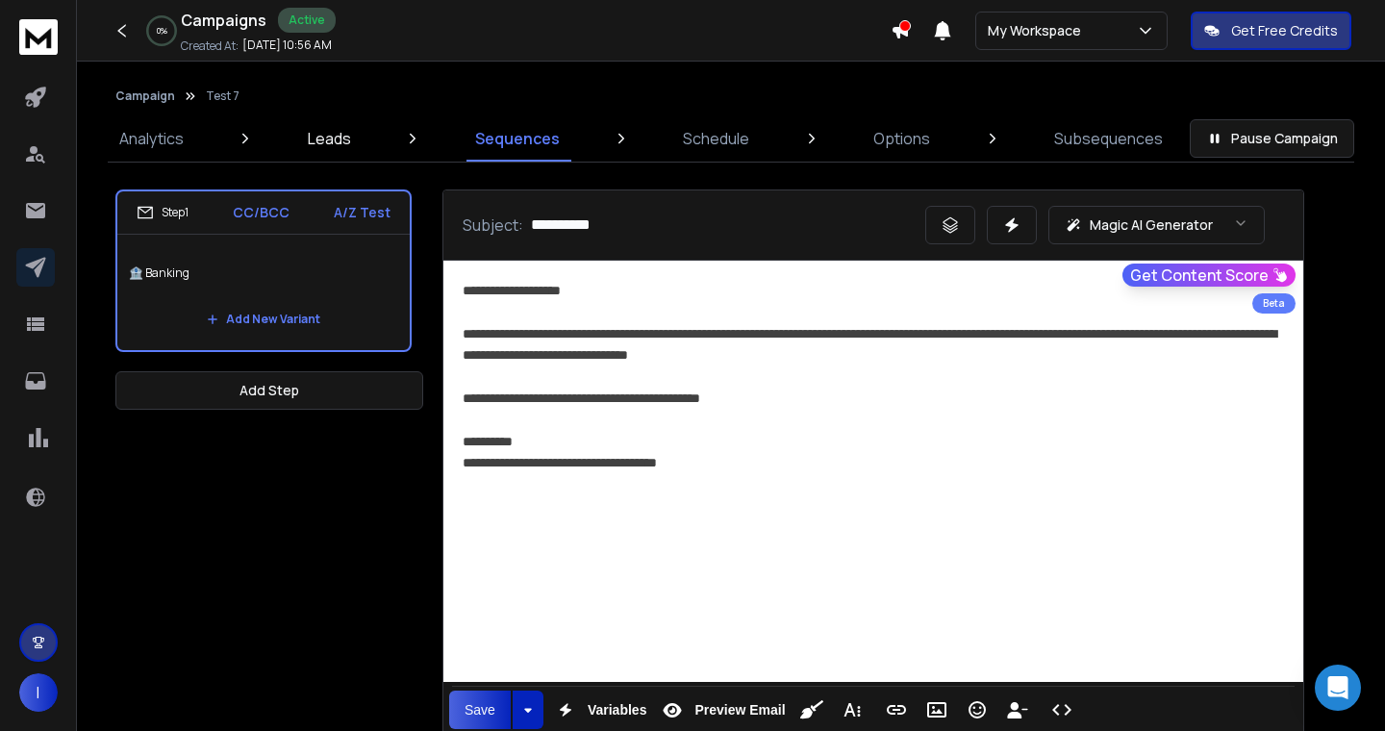
click at [337, 142] on p "Leads" at bounding box center [329, 138] width 43 height 23
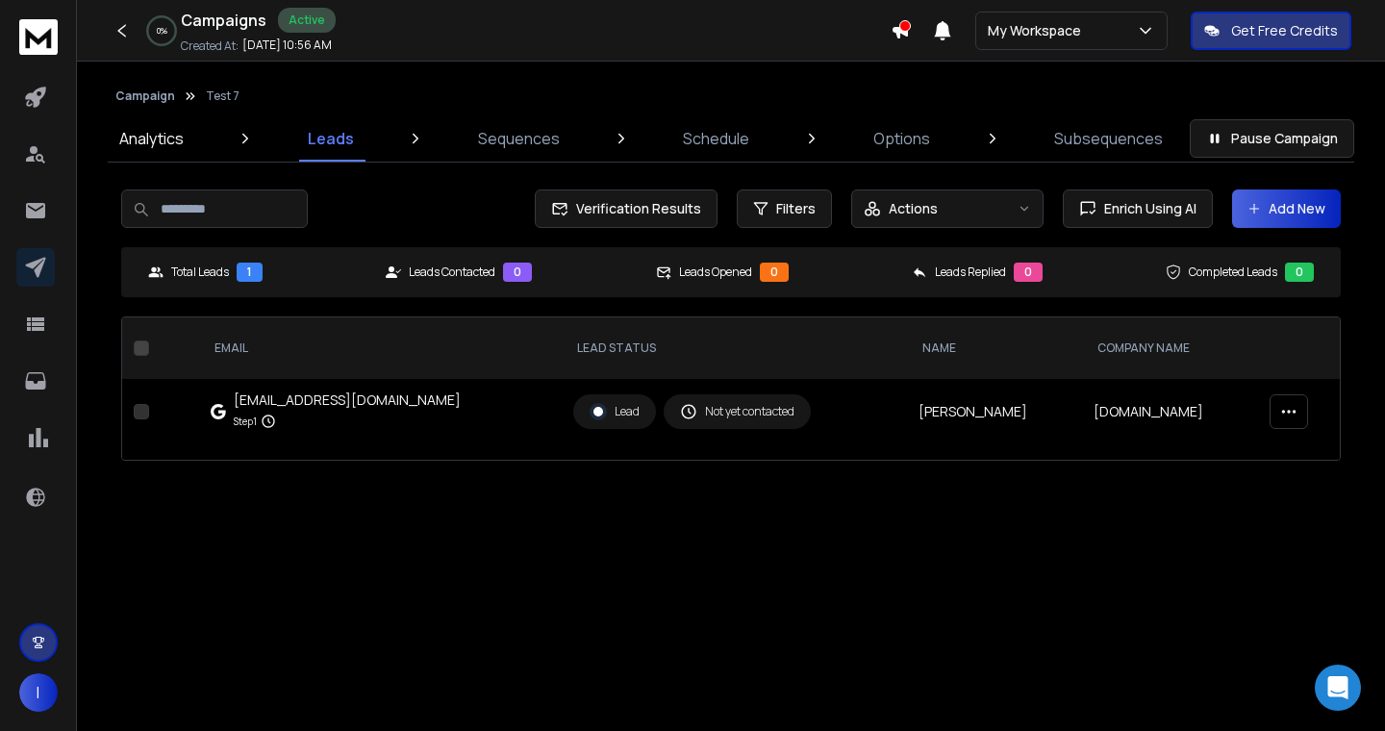
click at [163, 153] on link "Analytics" at bounding box center [152, 138] width 88 height 46
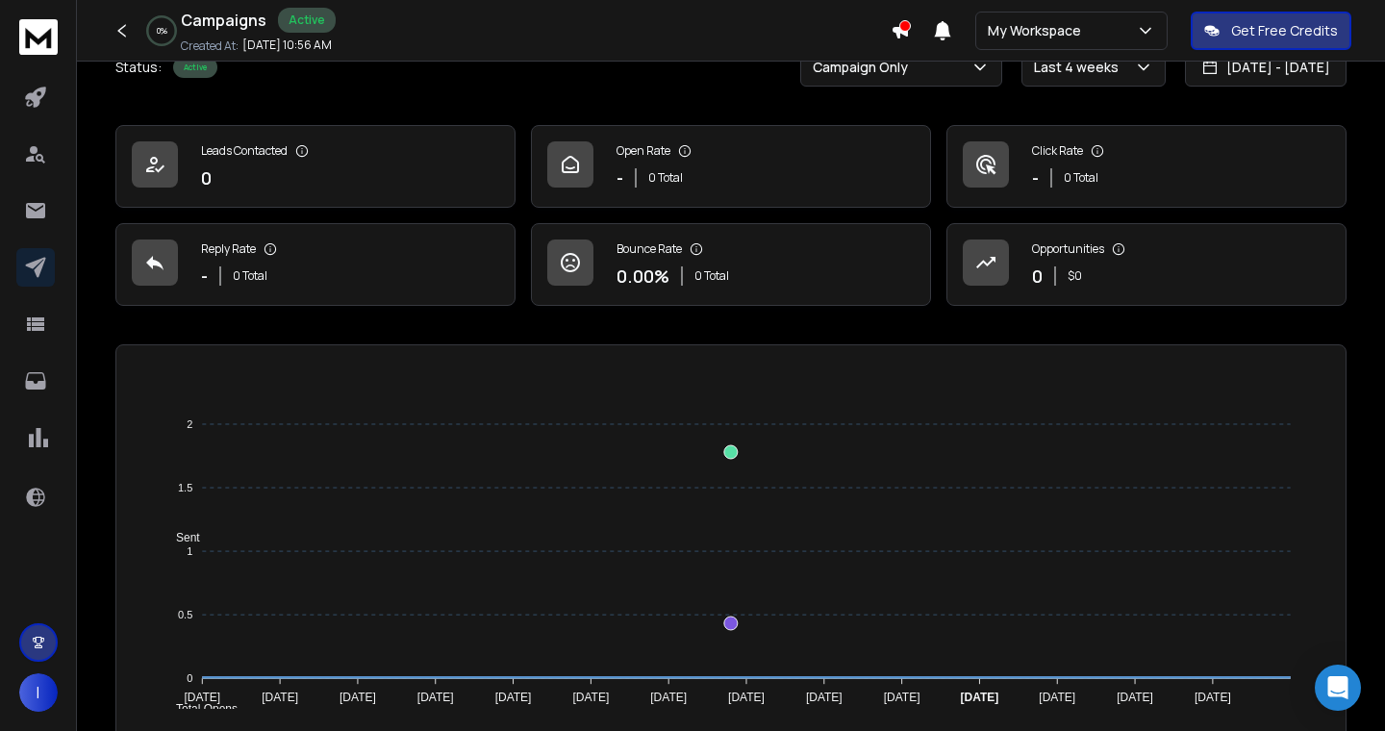
scroll to position [106, 0]
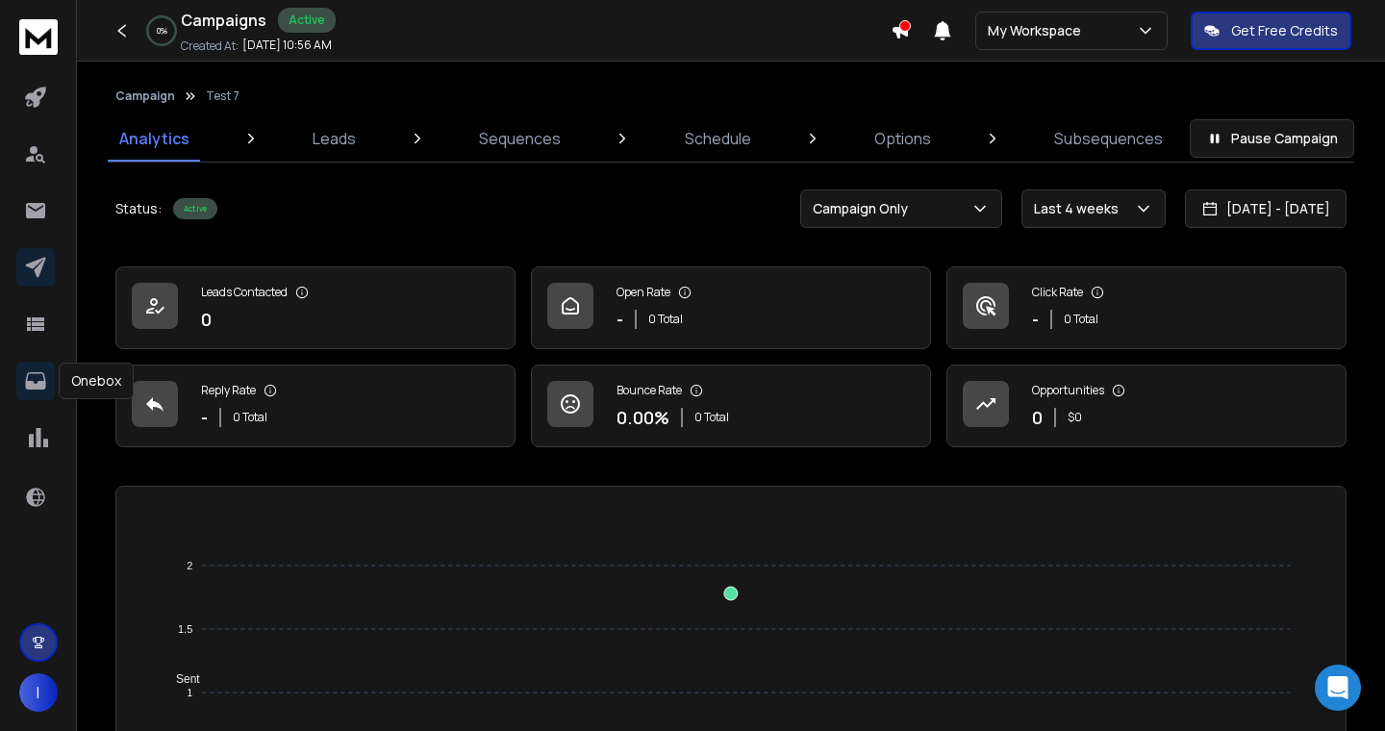
click at [39, 382] on icon at bounding box center [35, 380] width 20 height 17
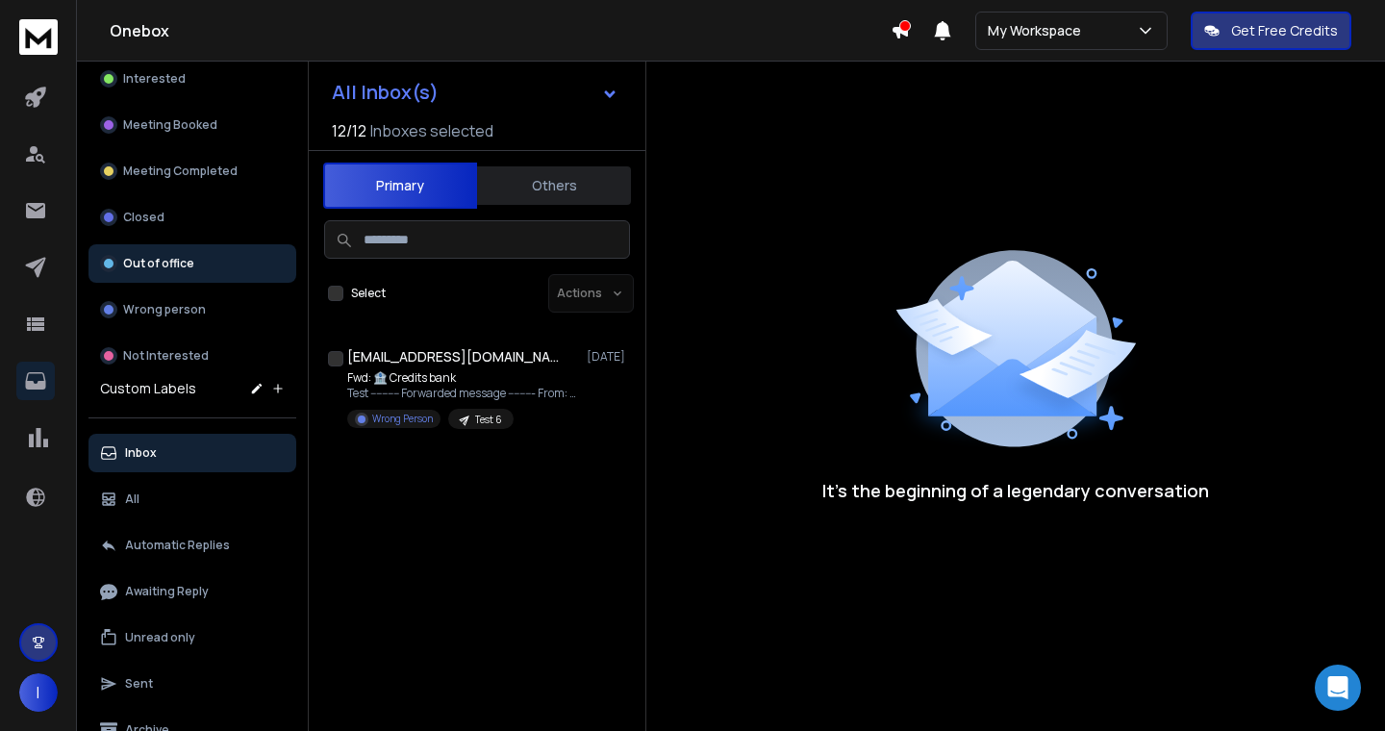
scroll to position [329, 0]
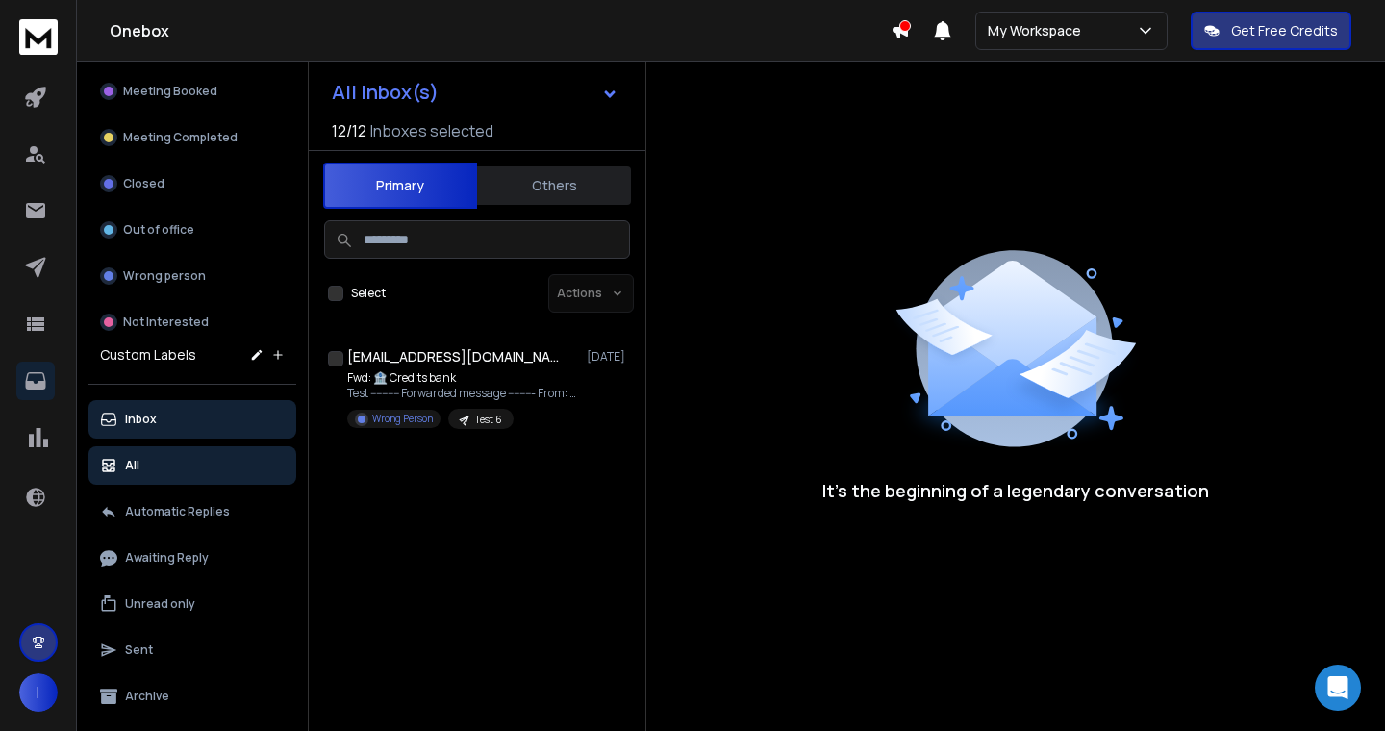
click at [178, 446] on button "All" at bounding box center [192, 465] width 208 height 38
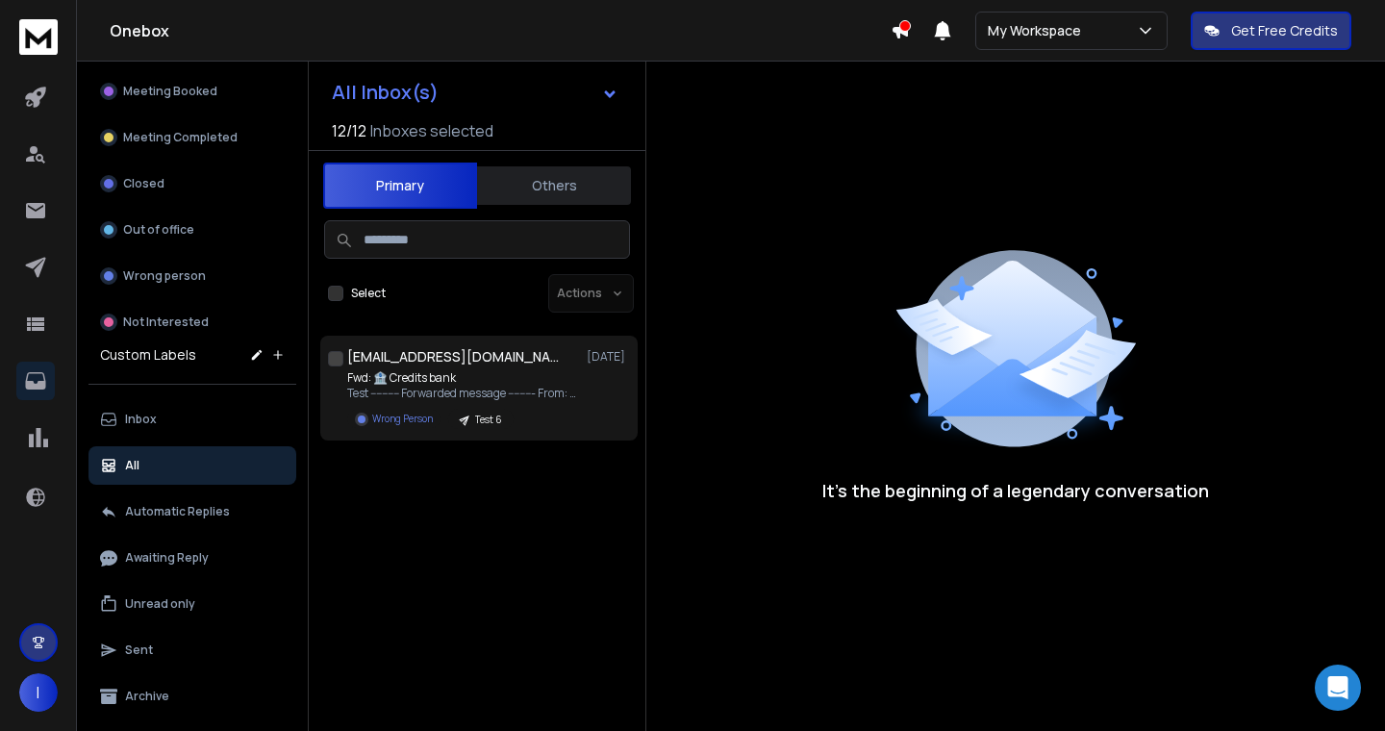
click at [438, 386] on p "Test ---------- Forwarded message --------- From: Igor" at bounding box center [462, 393] width 231 height 15
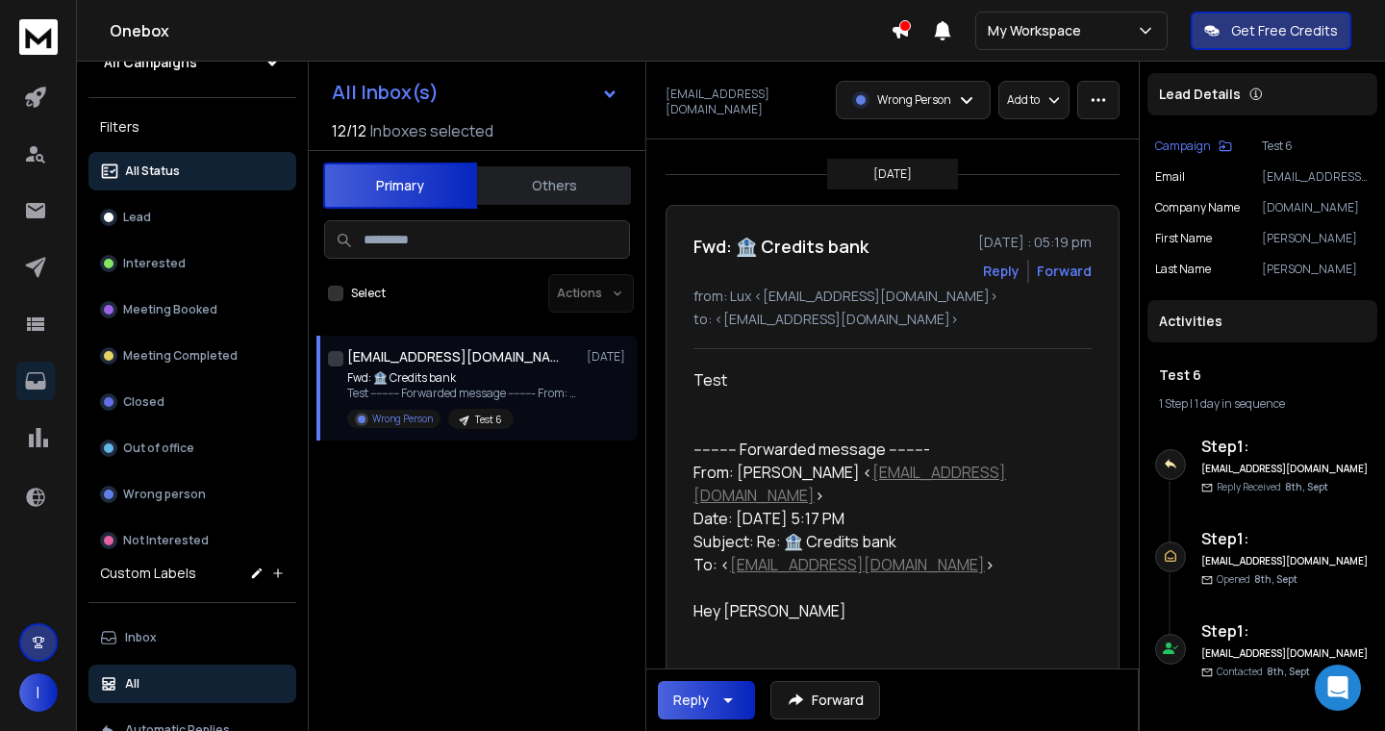
scroll to position [57, 0]
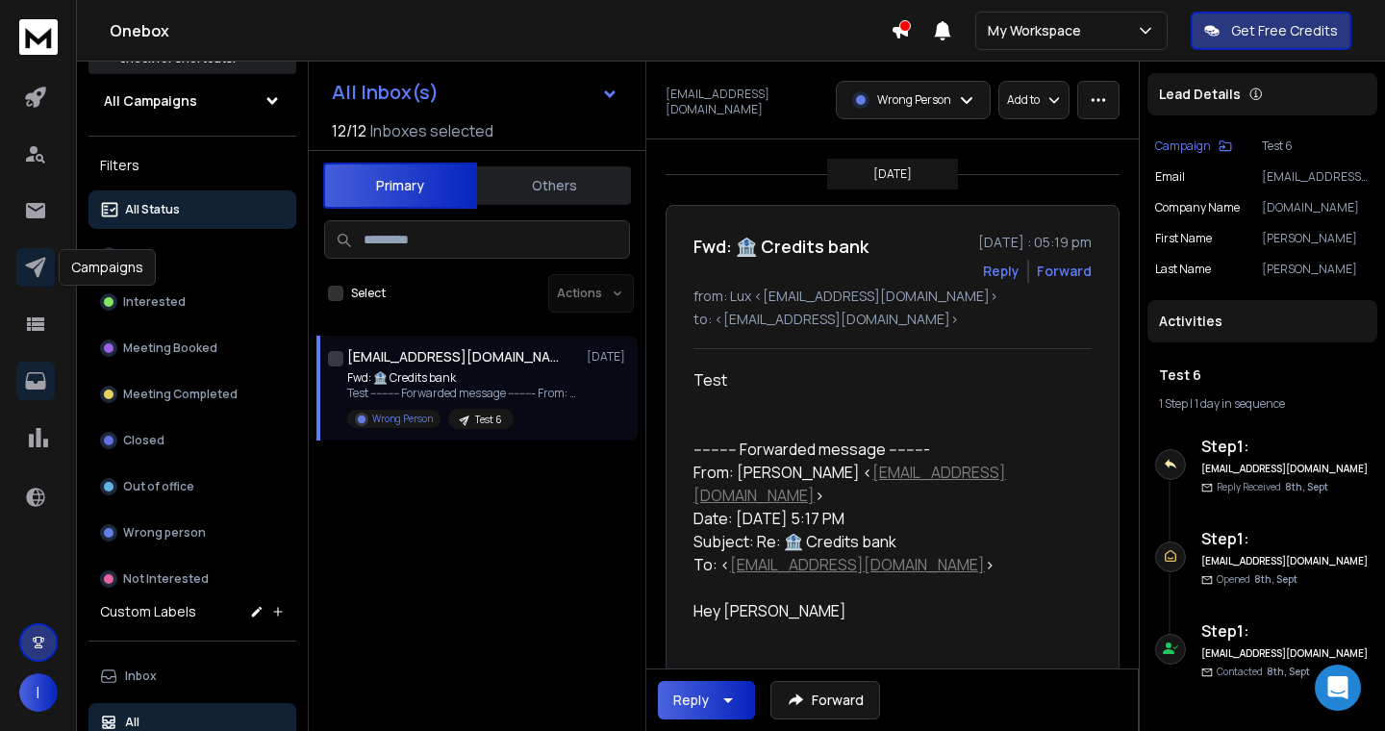
click at [35, 262] on icon at bounding box center [35, 267] width 20 height 20
